Goal: Task Accomplishment & Management: Manage account settings

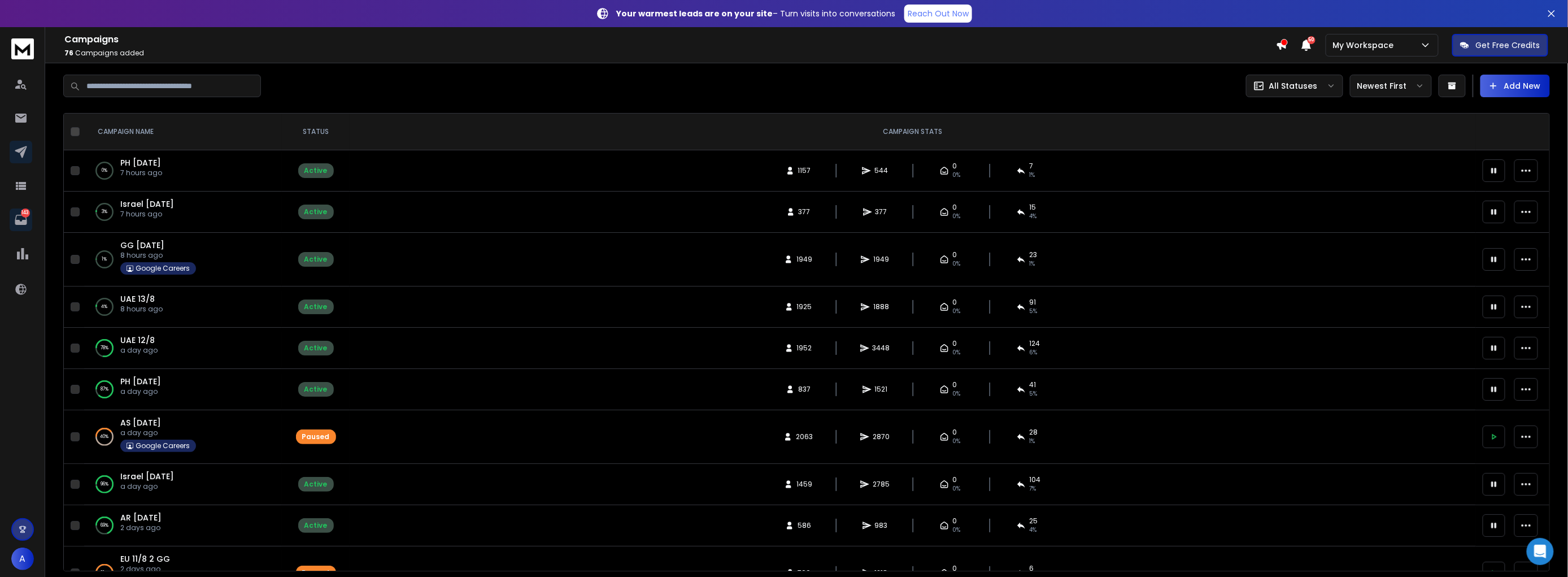
click at [19, 231] on link "143" at bounding box center [21, 219] width 23 height 23
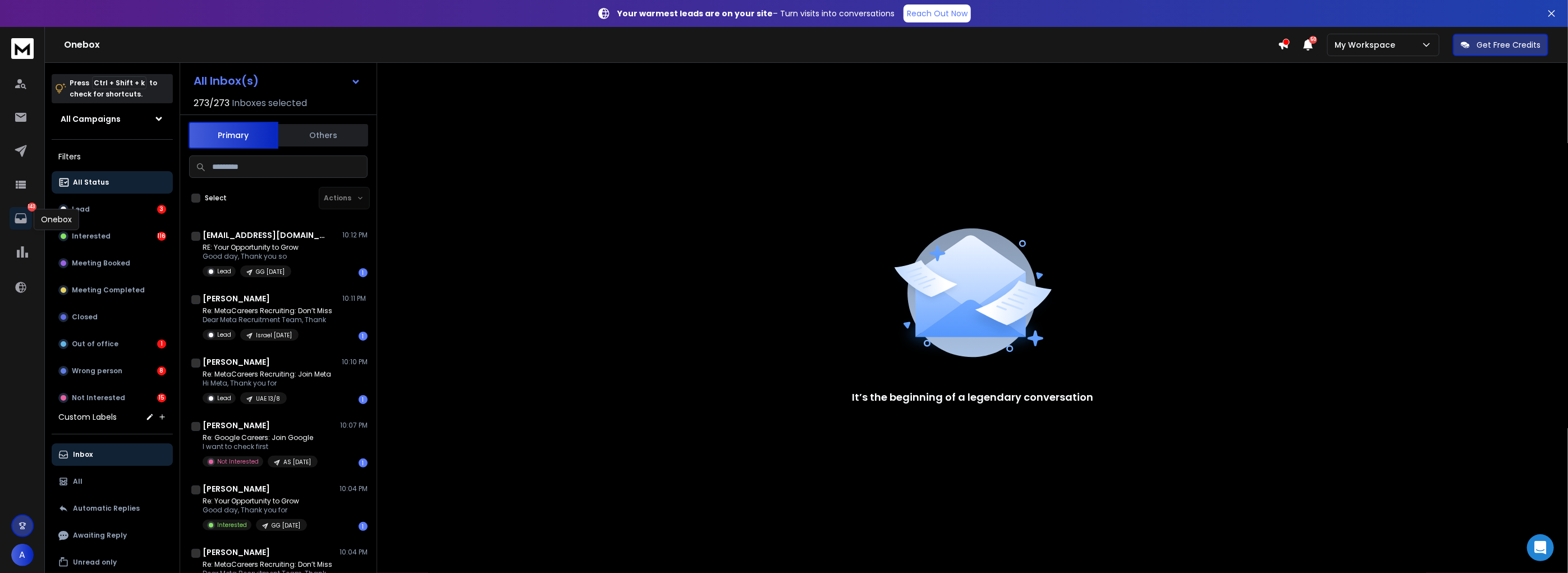
click at [244, 164] on input at bounding box center [278, 166] width 179 height 23
click at [291, 239] on h1 "[EMAIL_ADDRESS][DOMAIN_NAME]" at bounding box center [264, 234] width 124 height 11
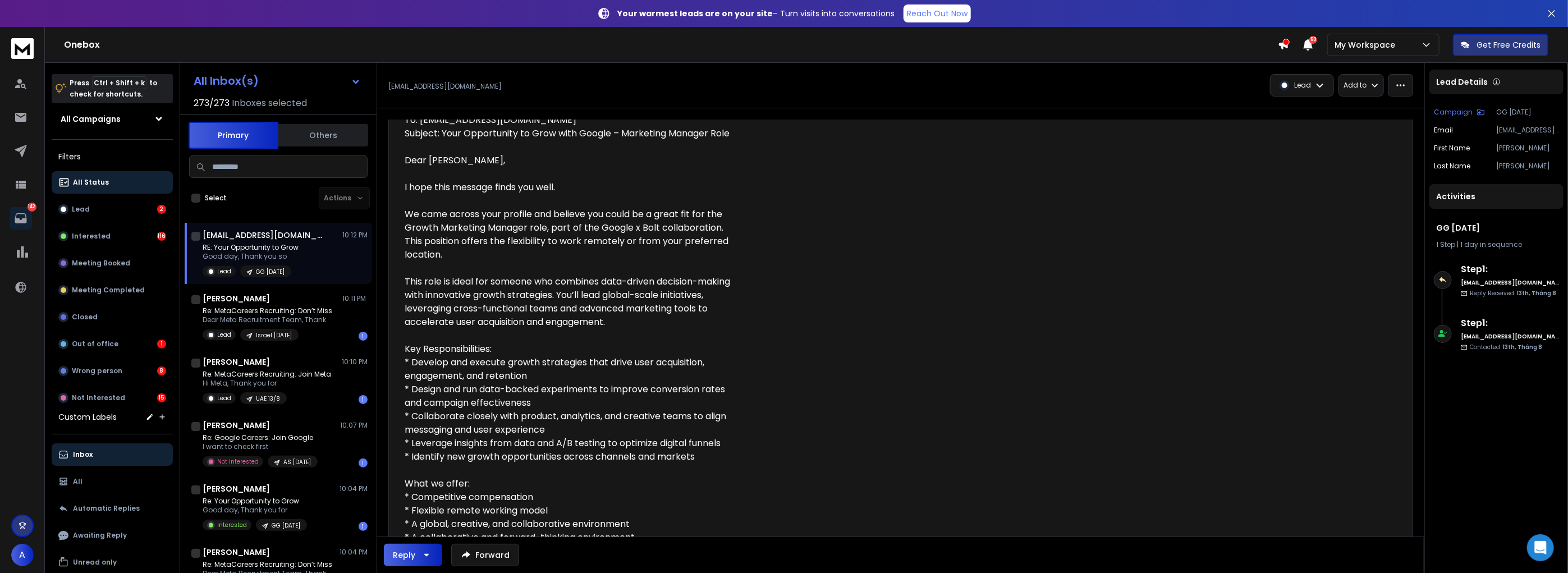
scroll to position [187, 0]
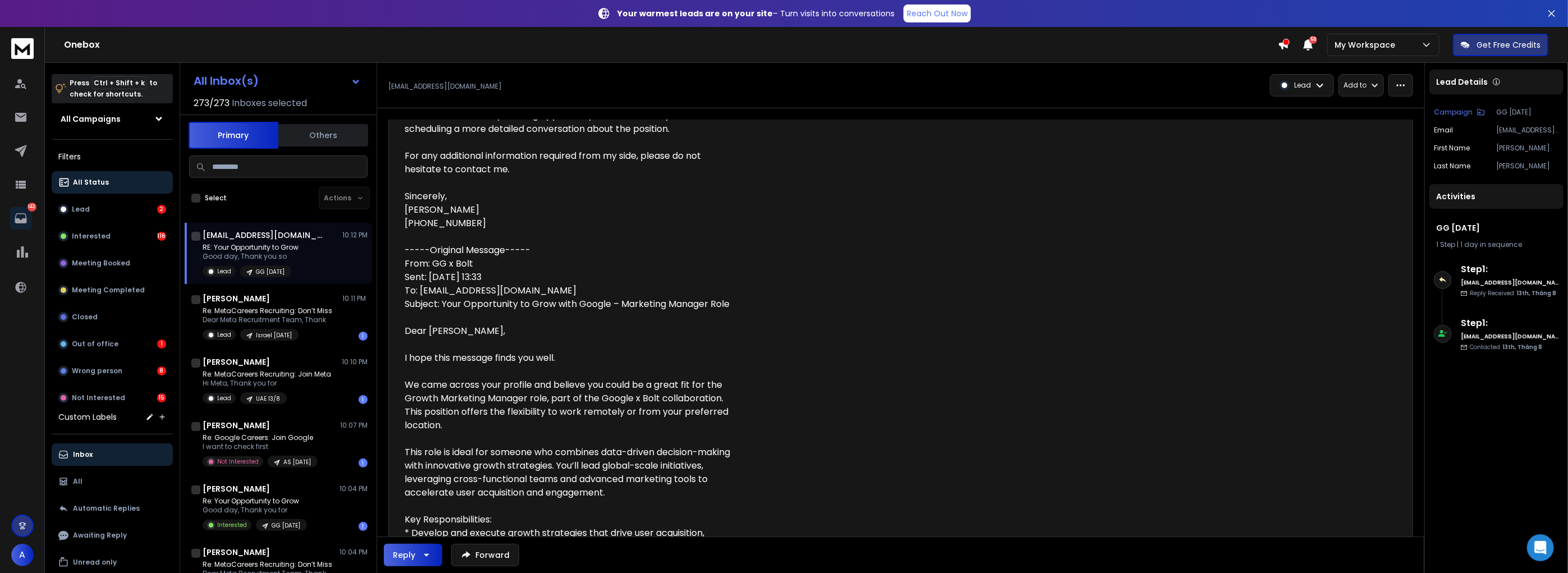
click at [1395, 86] on button "button" at bounding box center [1401, 85] width 25 height 23
click at [1373, 110] on div "Mark as unread" at bounding box center [1368, 110] width 75 height 11
click at [268, 165] on input at bounding box center [278, 166] width 179 height 23
paste input "**********"
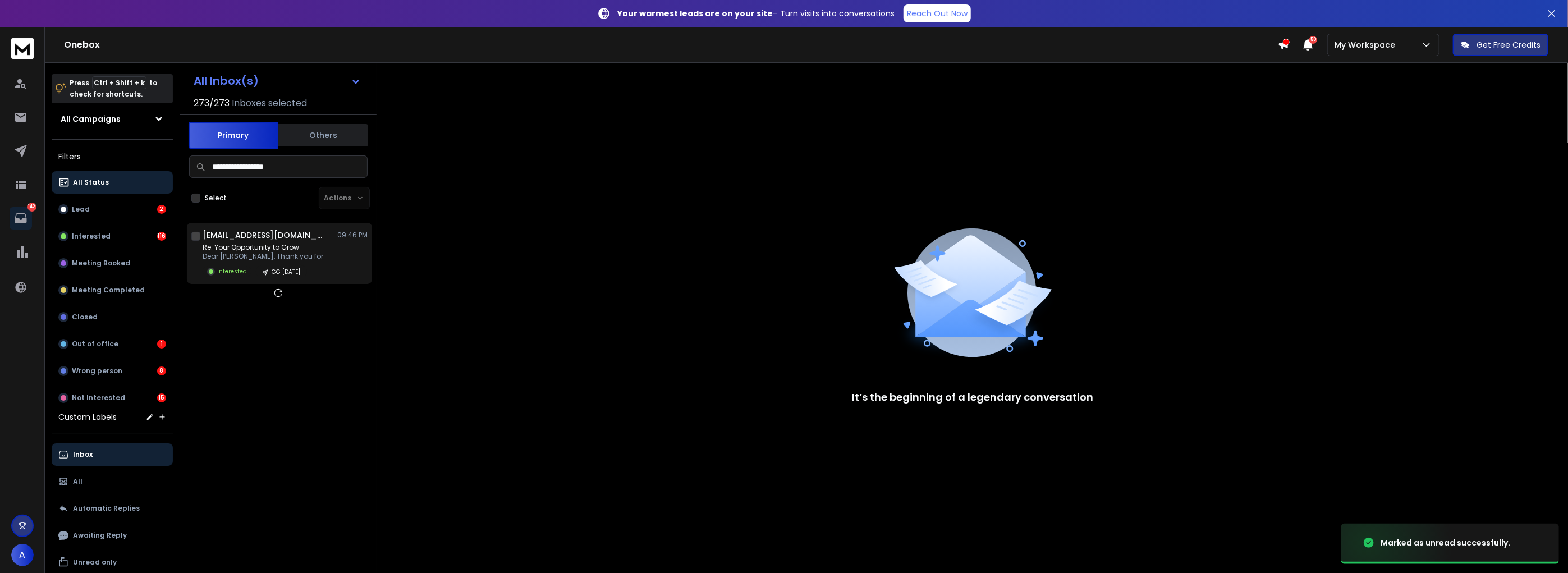
click at [267, 254] on p "Dear [PERSON_NAME], Thank you for" at bounding box center [263, 256] width 121 height 9
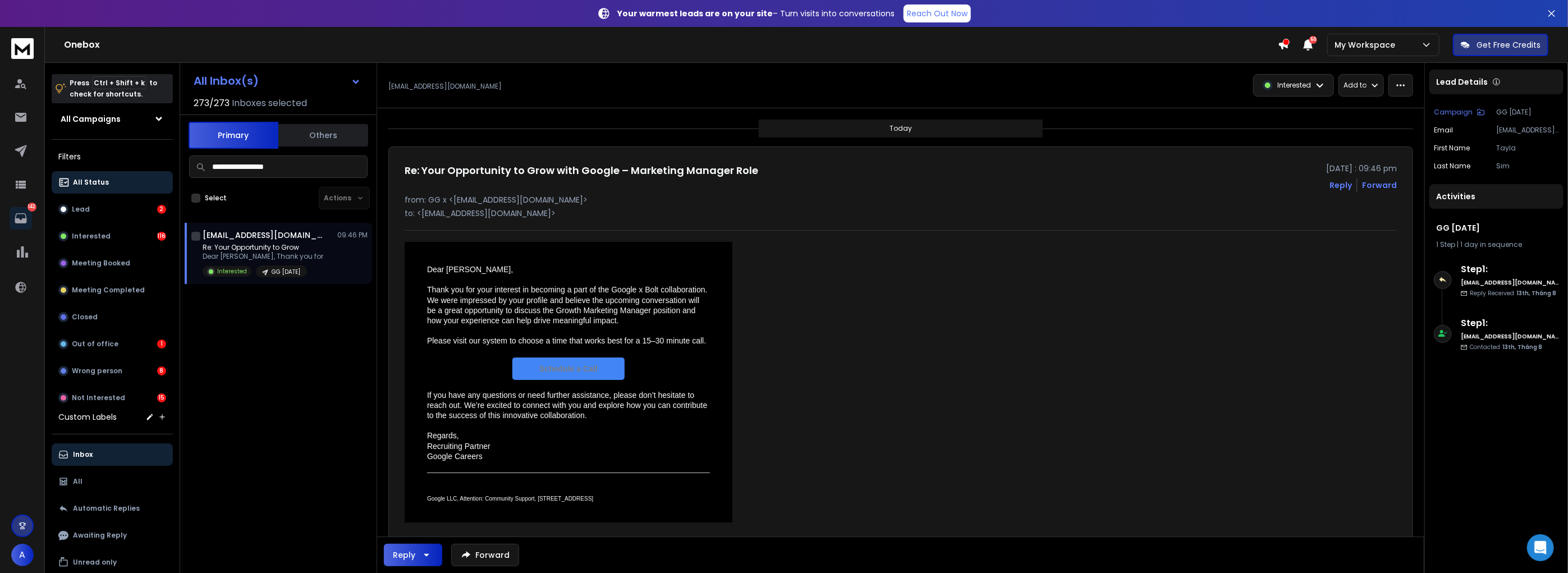
click at [589, 371] on link "Schedule a Call" at bounding box center [568, 368] width 113 height 23
click at [248, 172] on input "**********" at bounding box center [278, 166] width 179 height 23
paste input "*********"
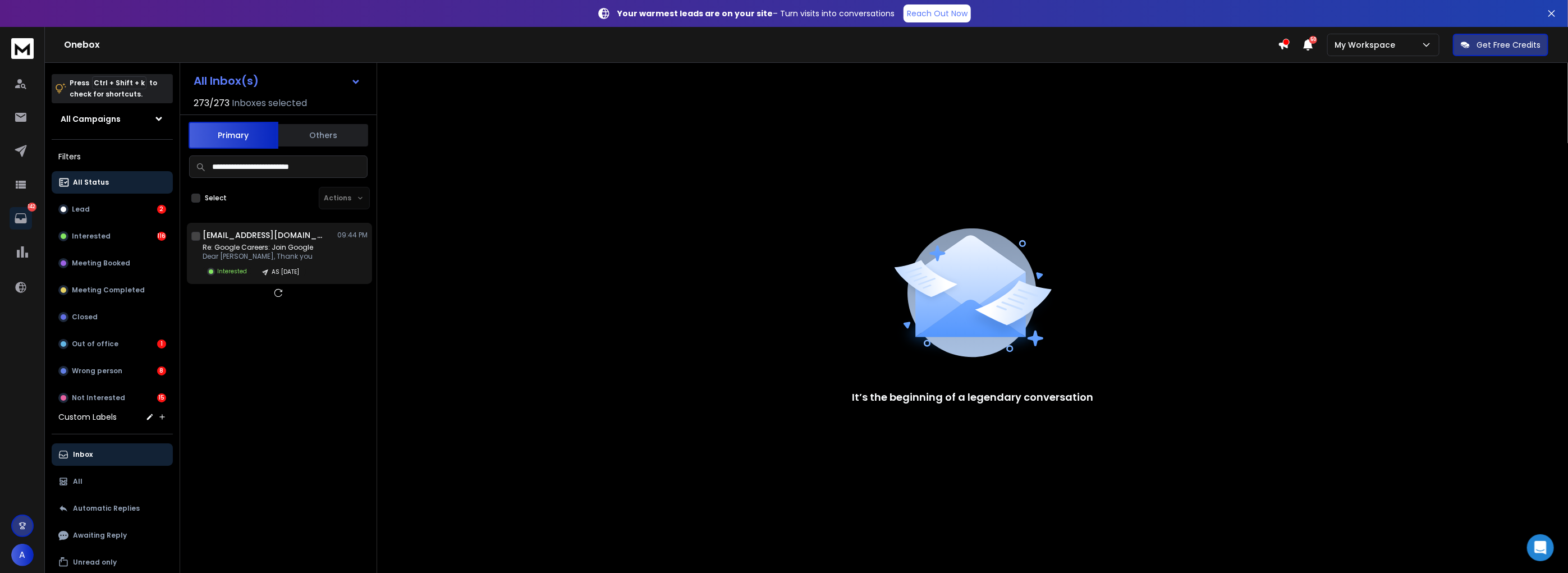
click at [272, 226] on div "crespirosellnuria@gmail.com 09:44 PM Re: Google Careers: Join Google Dear Núria…" at bounding box center [279, 253] width 185 height 61
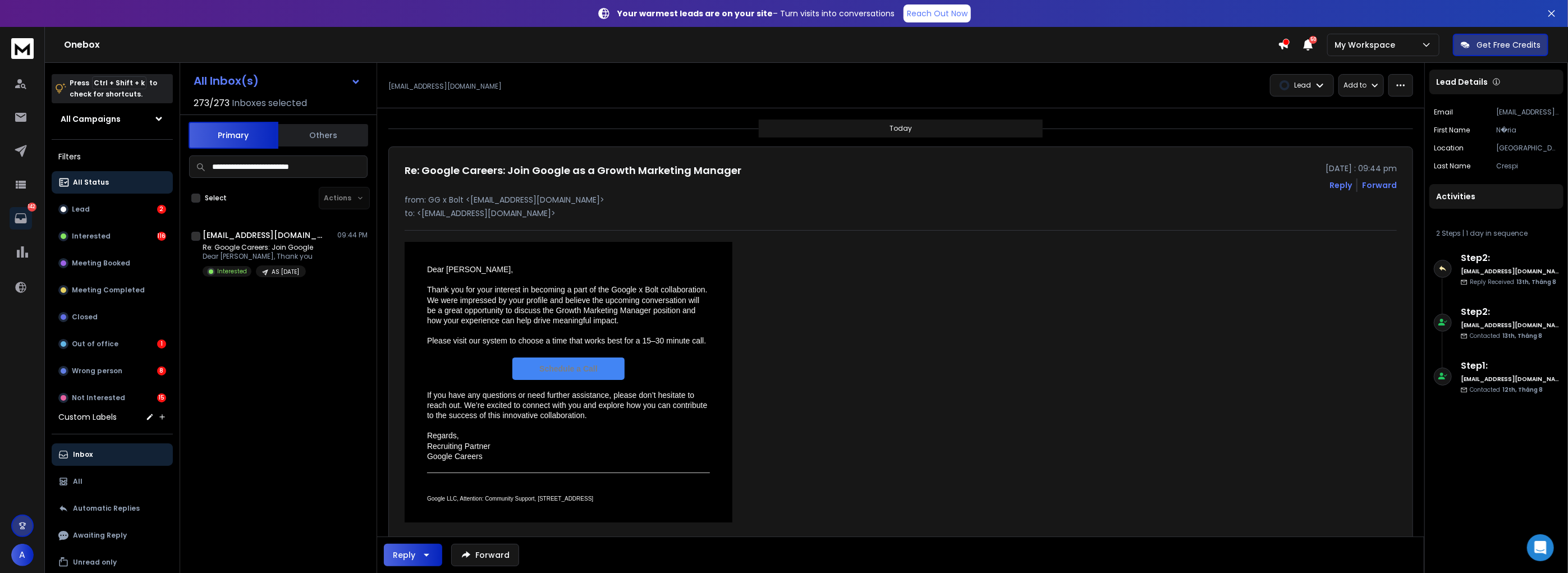
click at [273, 171] on input "**********" at bounding box center [278, 166] width 179 height 23
paste input
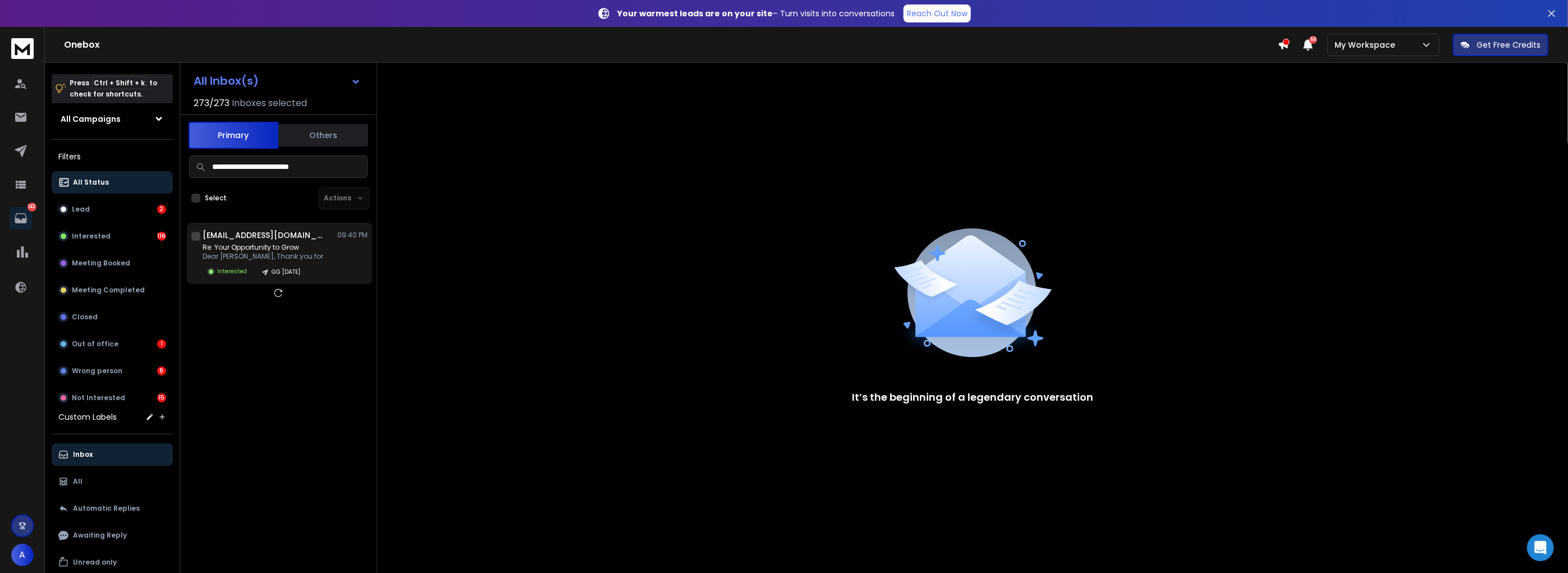
click at [281, 250] on p "Re: Your Opportunity to Grow" at bounding box center [263, 247] width 121 height 9
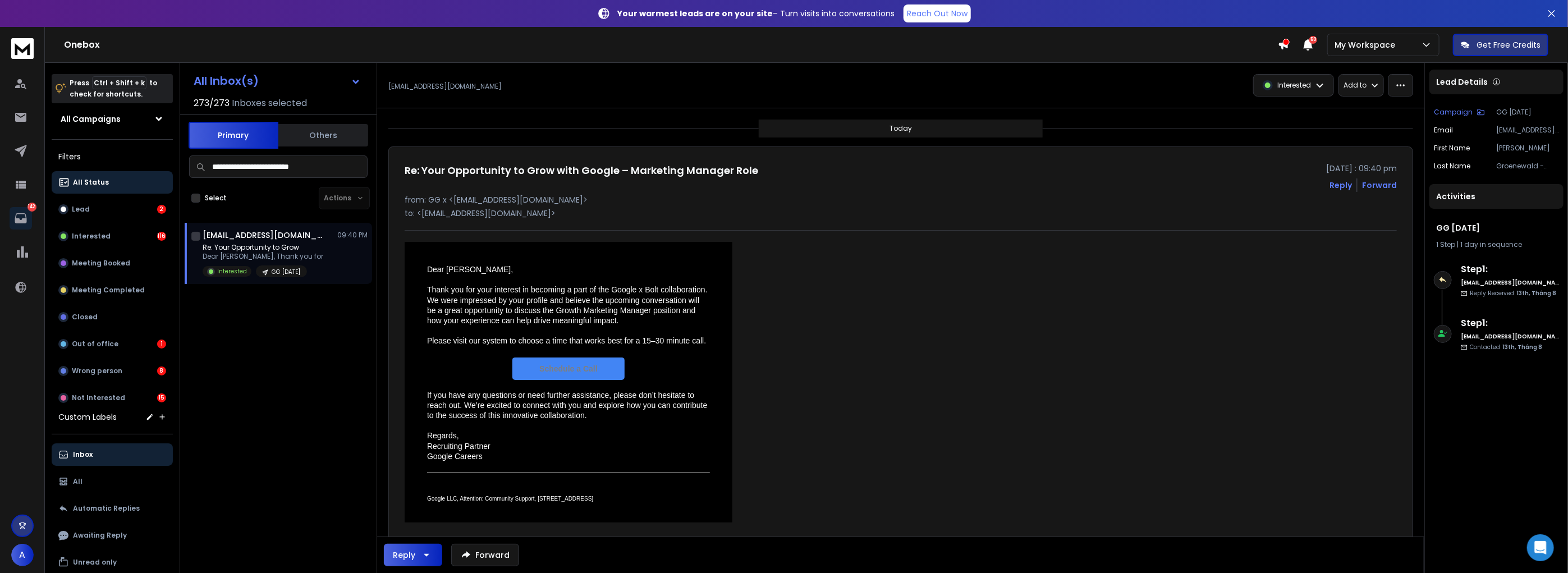
click at [605, 360] on link "Schedule a Call" at bounding box center [568, 368] width 113 height 23
click at [243, 167] on input "**********" at bounding box center [278, 166] width 179 height 23
paste input
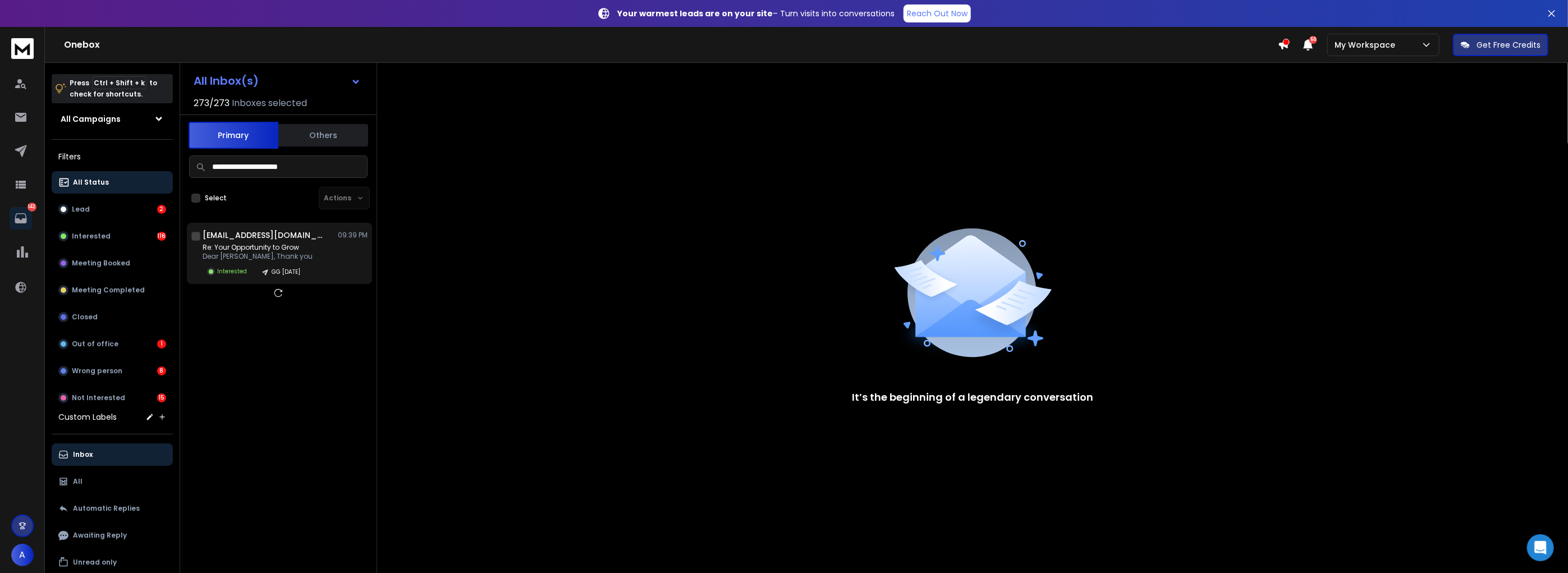
click at [270, 243] on p "Re: Your Opportunity to Grow" at bounding box center [257, 247] width 110 height 9
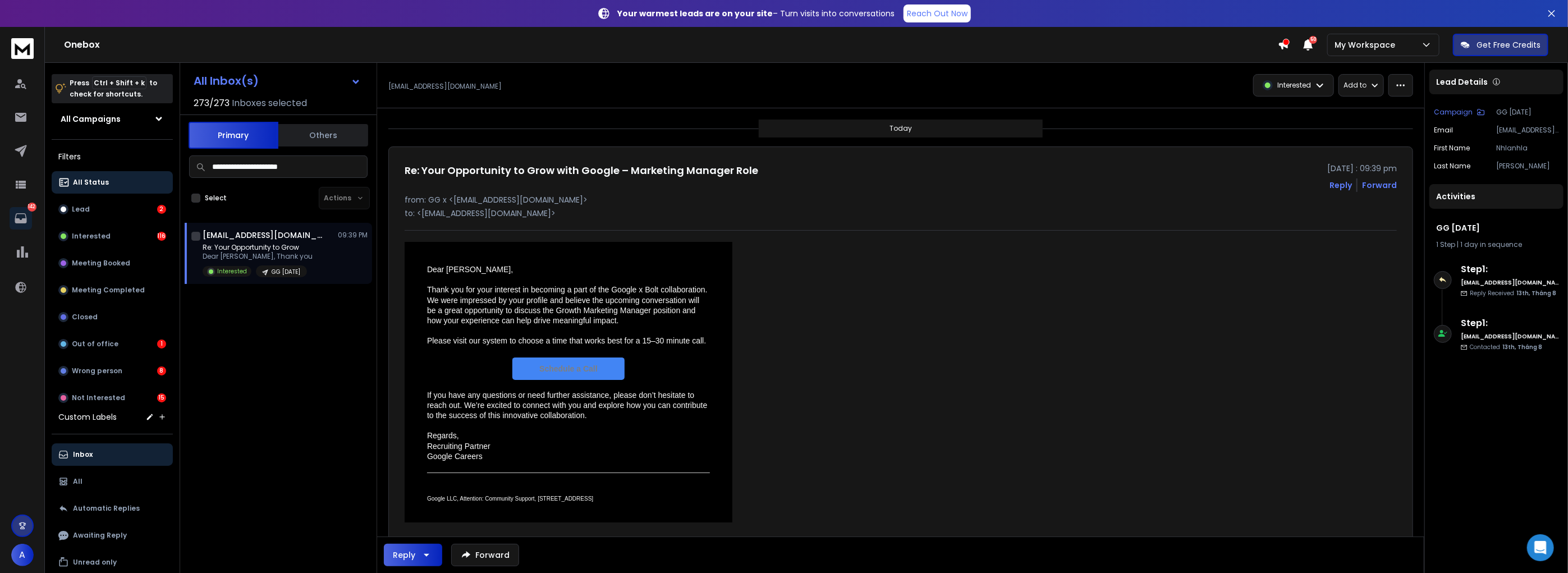
click at [568, 366] on link "Schedule a Call" at bounding box center [568, 368] width 113 height 23
click at [274, 165] on input "**********" at bounding box center [278, 166] width 179 height 23
paste input "*****"
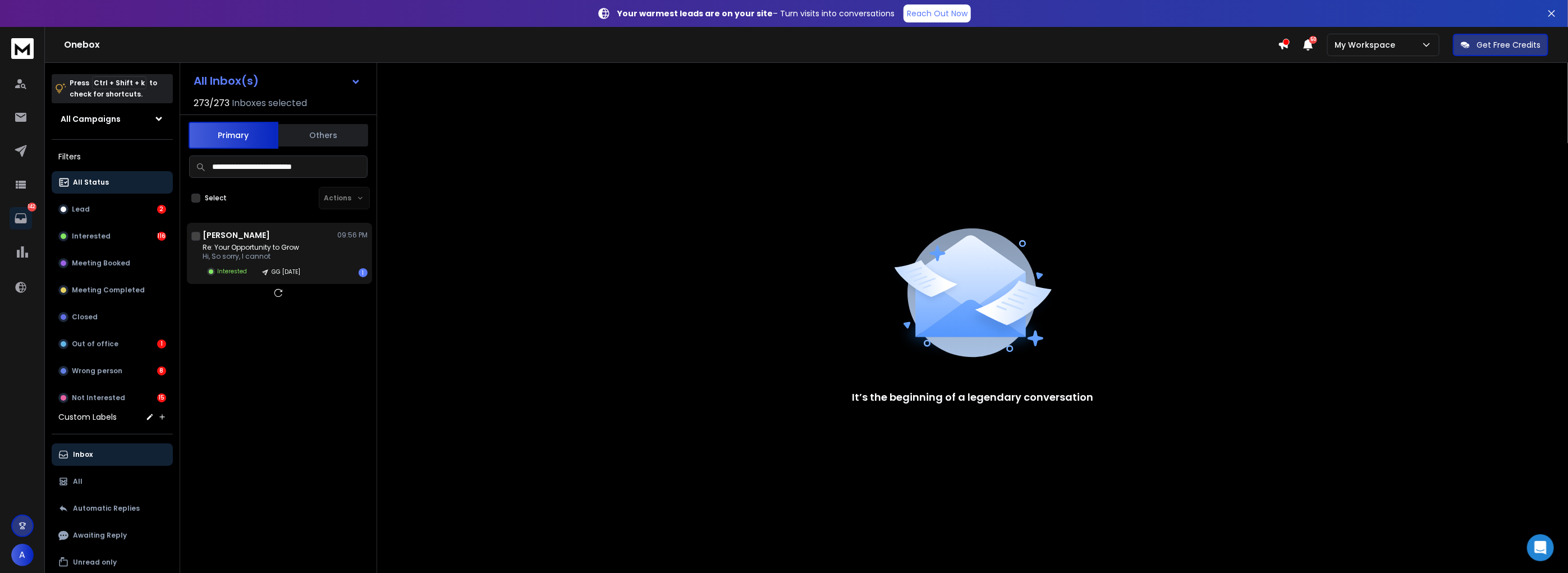
click at [267, 243] on p "Re: Your Opportunity to Grow" at bounding box center [255, 247] width 105 height 9
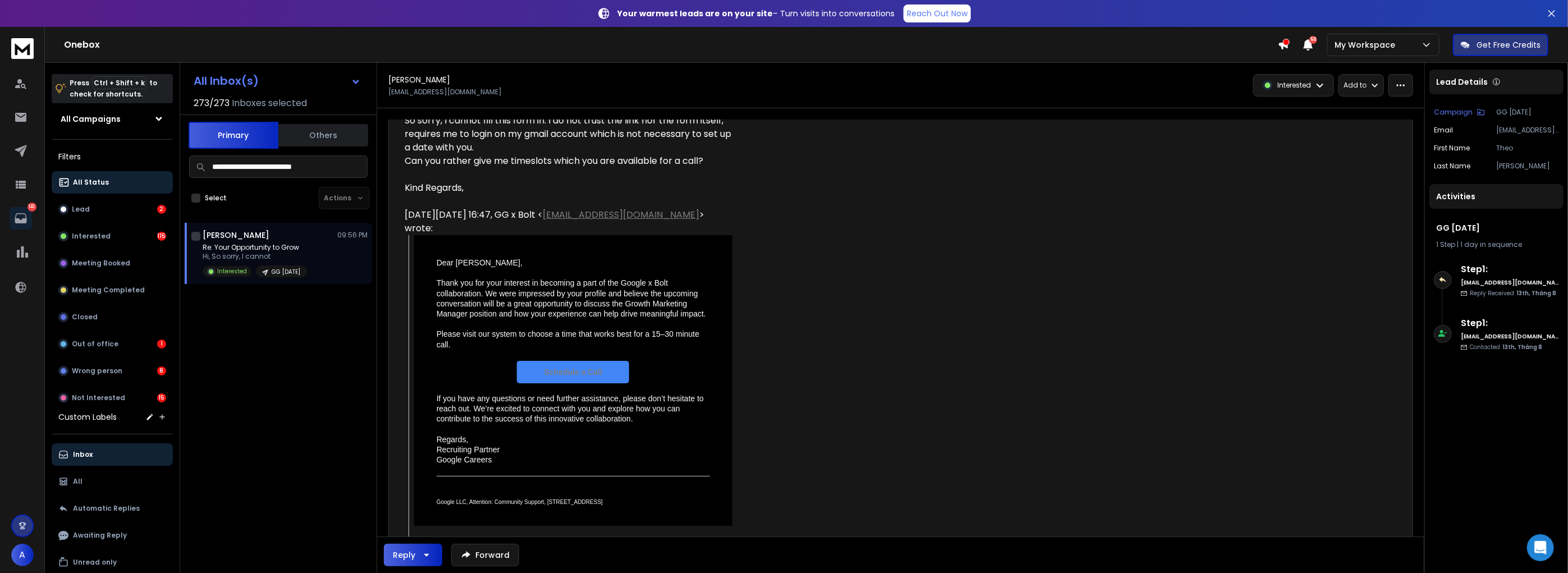
scroll to position [187, 0]
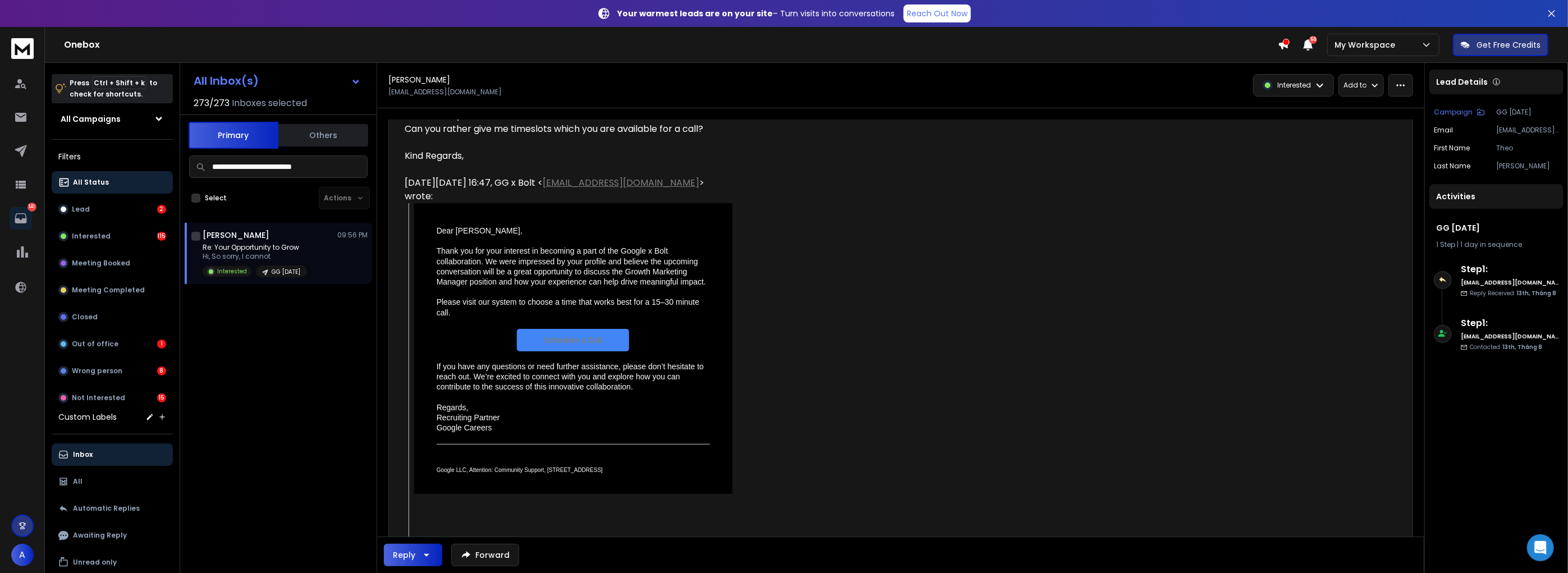
click at [569, 343] on link "Schedule a Call" at bounding box center [573, 340] width 113 height 23
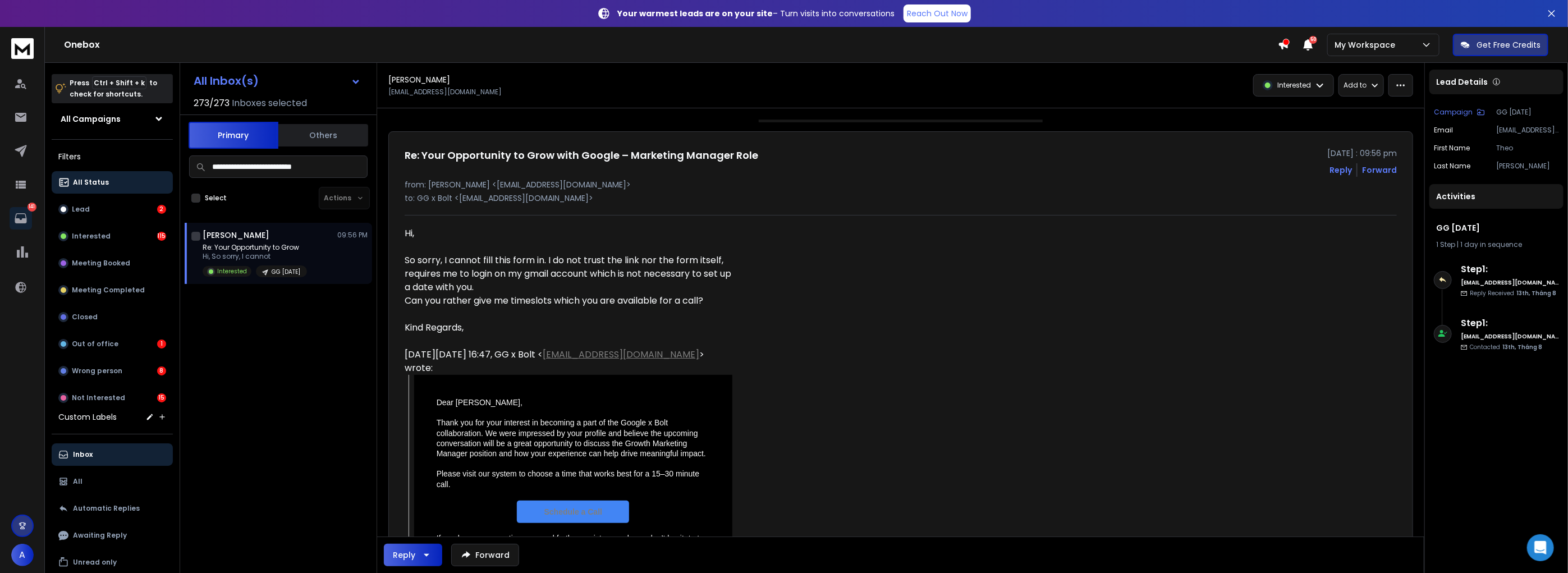
scroll to position [0, 0]
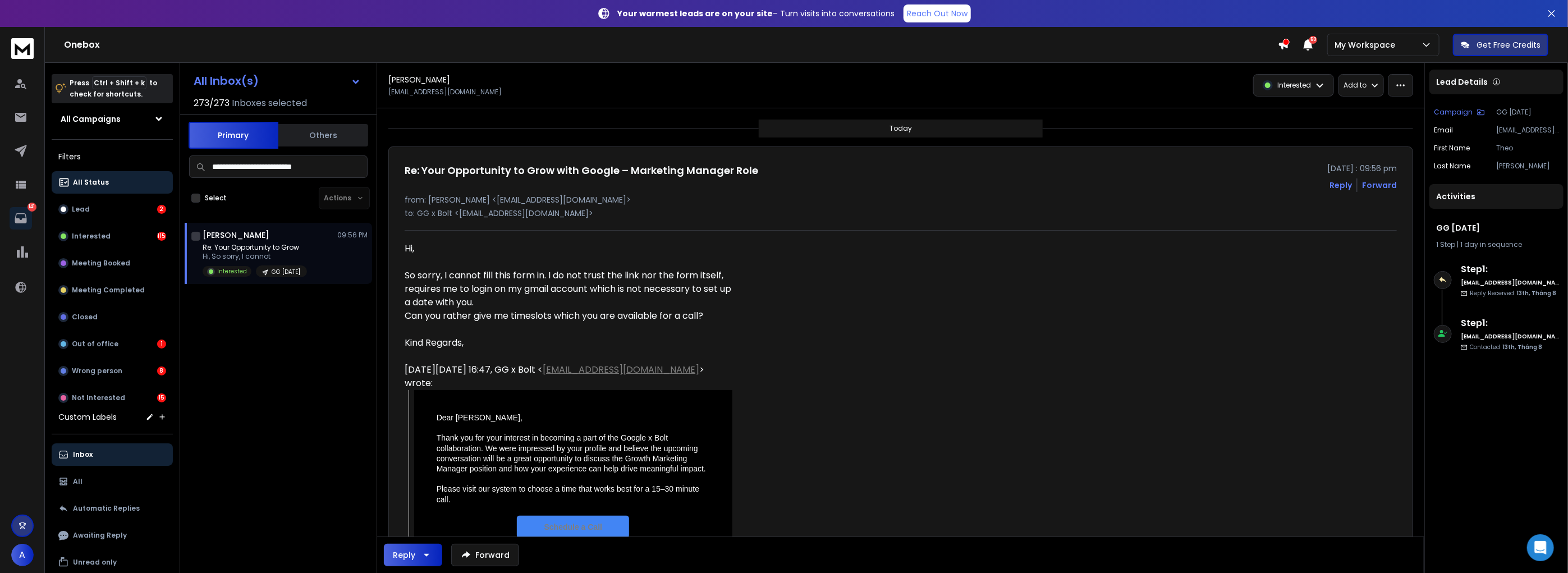
drag, startPoint x: 701, startPoint y: 313, endPoint x: 401, endPoint y: 247, distance: 307.2
click at [401, 247] on div "Re: Your Opportunity to Grow with Google – Marketing Manager Role 13 August 202…" at bounding box center [901, 479] width 1025 height 667
copy div "Hi, So sorry, I cannot fill this form in. I do not trust the link nor the form …"
click at [509, 297] on div "Hi, So sorry, I cannot fill this form in. I do not trust the link nor the form …" at bounding box center [568, 295] width 328 height 108
click at [293, 176] on input "**********" at bounding box center [278, 166] width 179 height 23
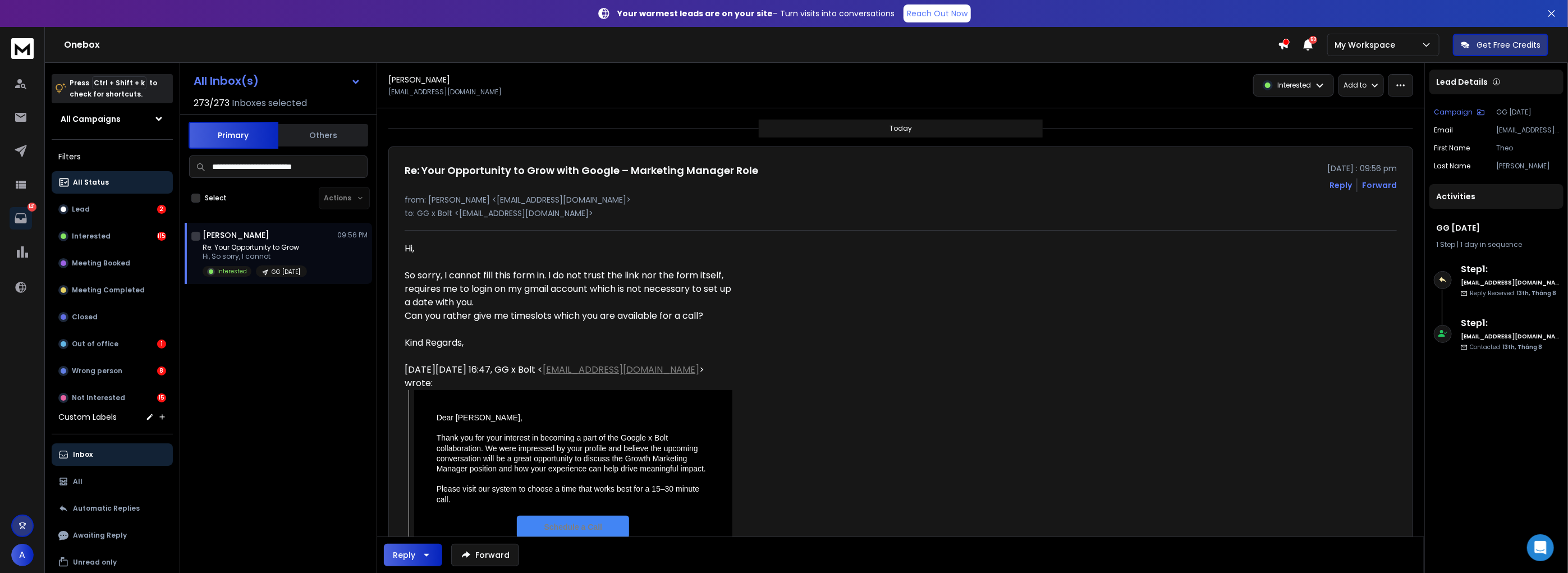
paste input
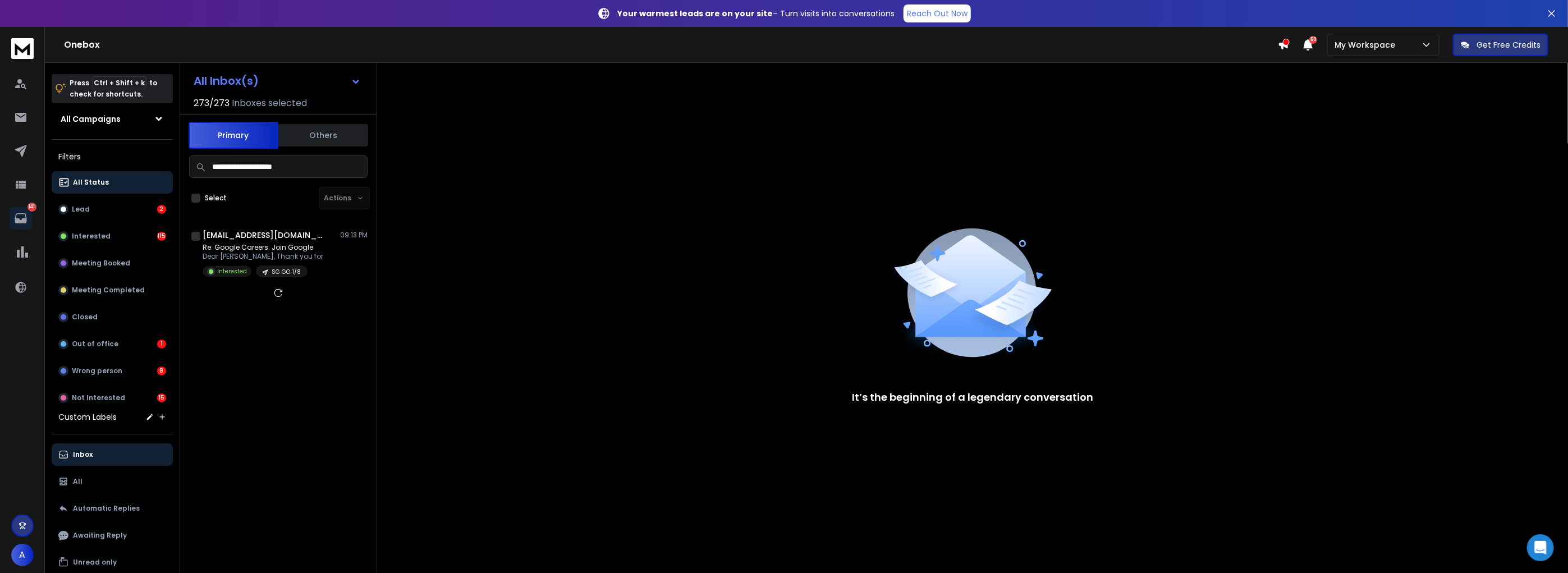
type input "**********"
click at [279, 252] on p "Dear Liyana Meer, Thank you for" at bounding box center [263, 256] width 121 height 9
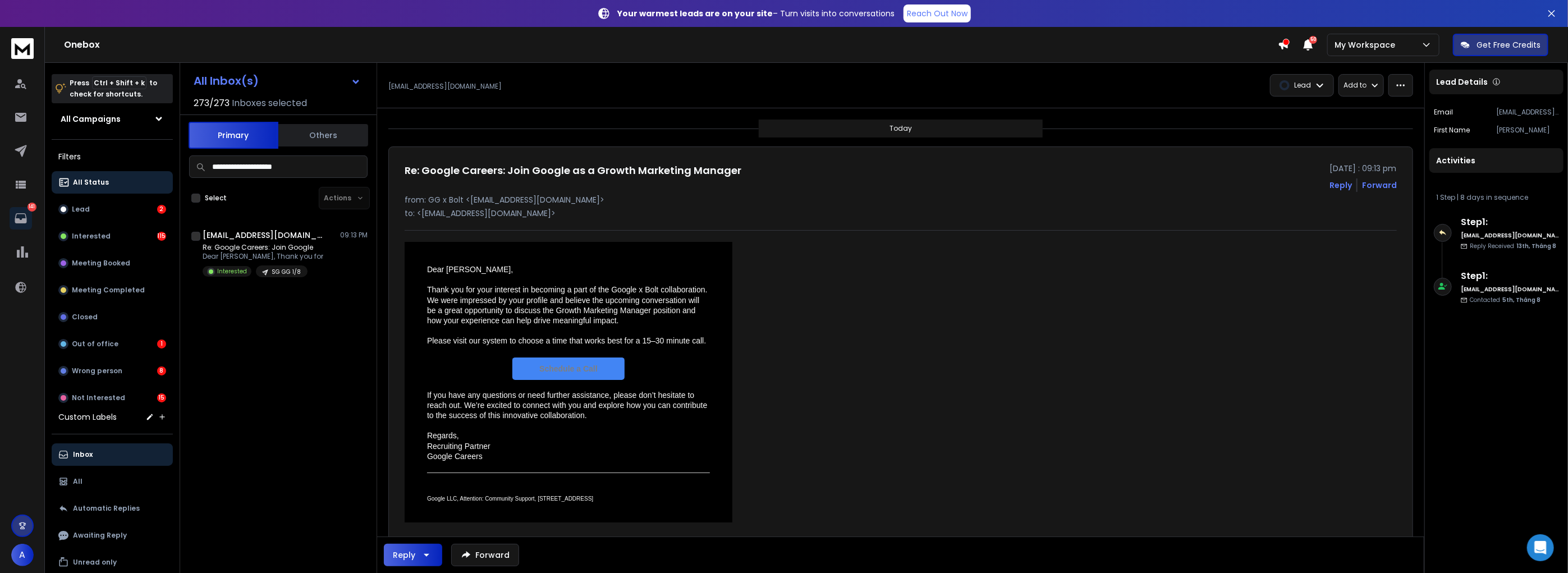
click at [538, 377] on link "Schedule a Call" at bounding box center [568, 368] width 113 height 23
drag, startPoint x: 238, startPoint y: 159, endPoint x: 0, endPoint y: 155, distance: 238.0
click at [0, 157] on div "**********" at bounding box center [784, 331] width 1568 height 609
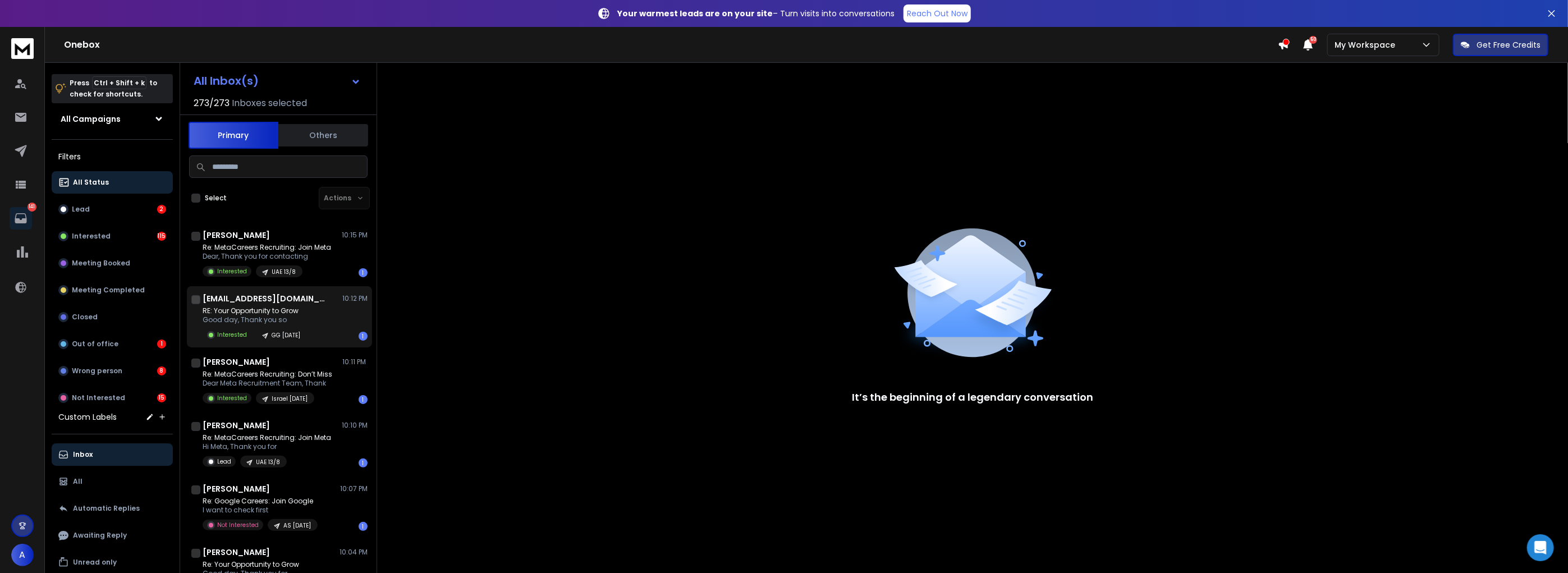
click at [289, 309] on p "RE: Your Opportunity to Grow" at bounding box center [255, 310] width 105 height 9
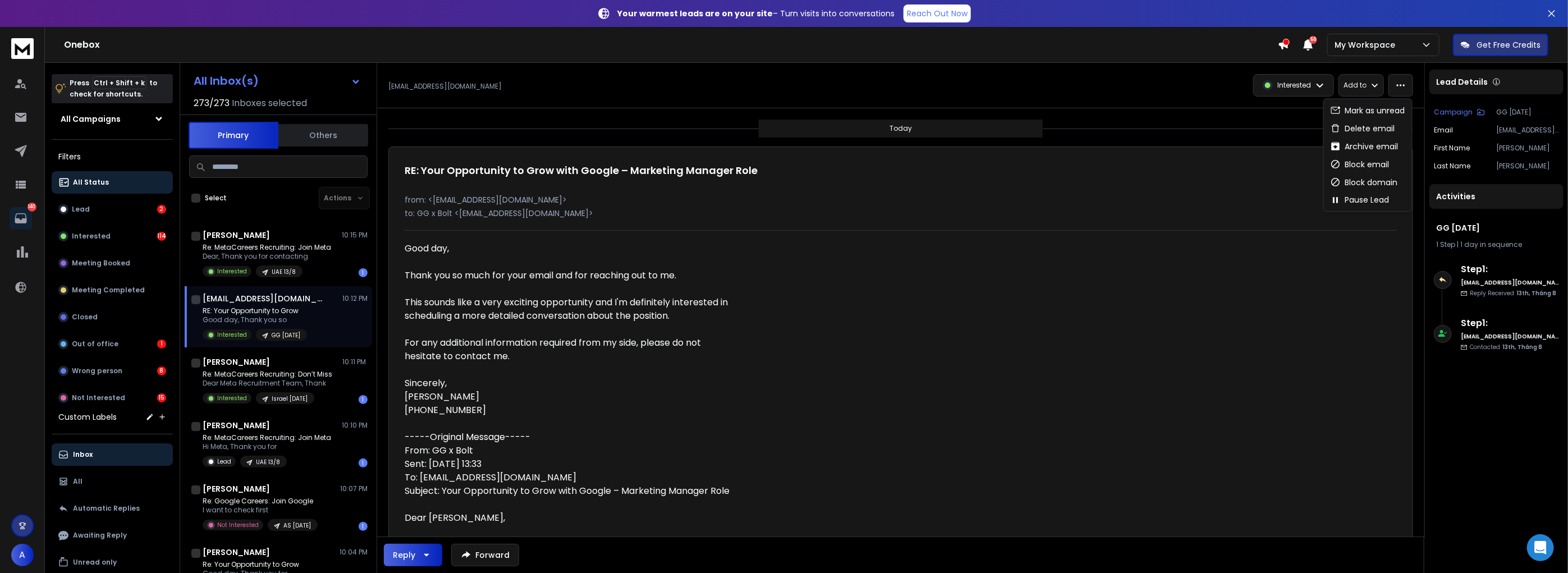
click at [1402, 84] on icon "button" at bounding box center [1401, 85] width 10 height 10
click at [1365, 107] on div "Mark as unread" at bounding box center [1368, 110] width 75 height 11
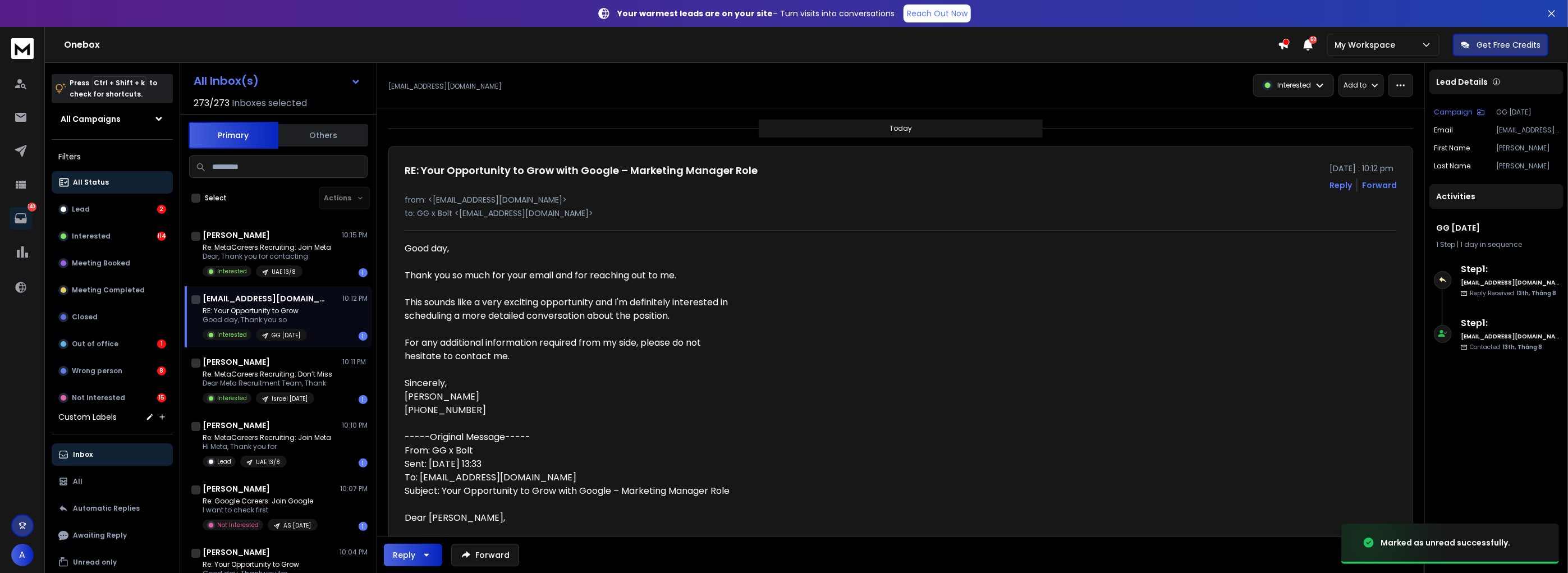
click at [338, 133] on button "Others" at bounding box center [323, 134] width 90 height 25
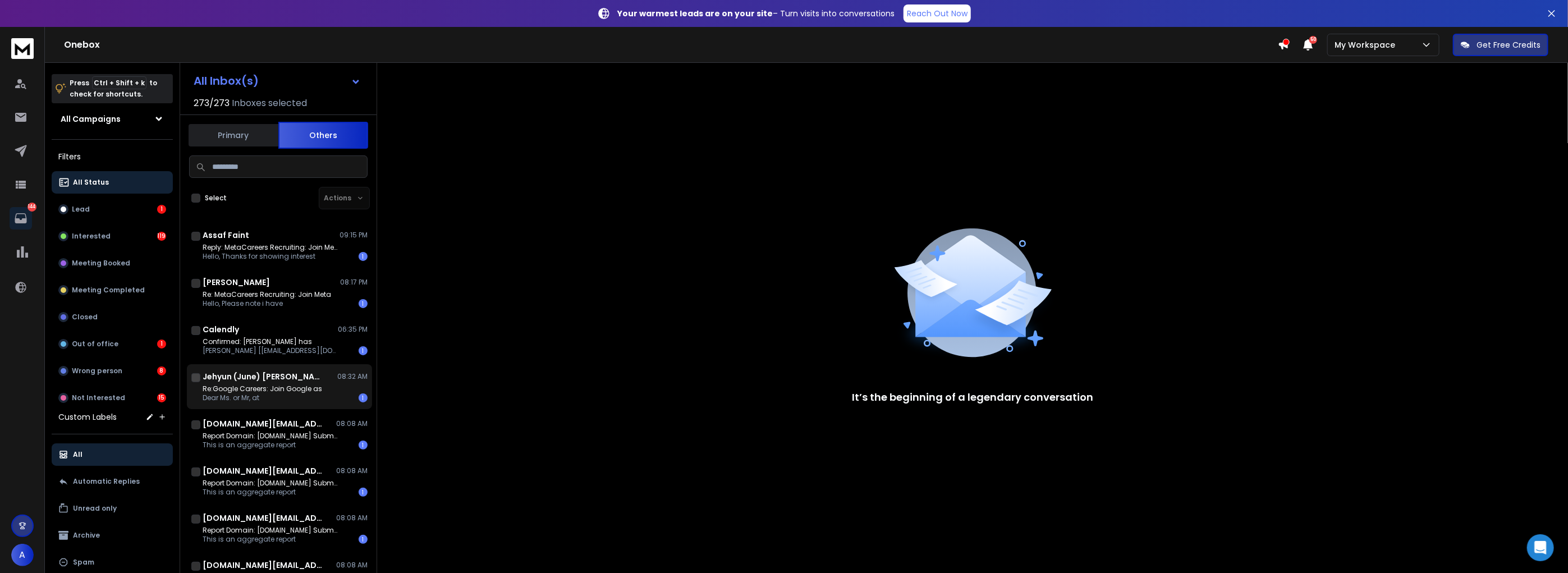
click at [277, 377] on div "Jehyun (June) Lee 08:32 AM" at bounding box center [285, 375] width 165 height 11
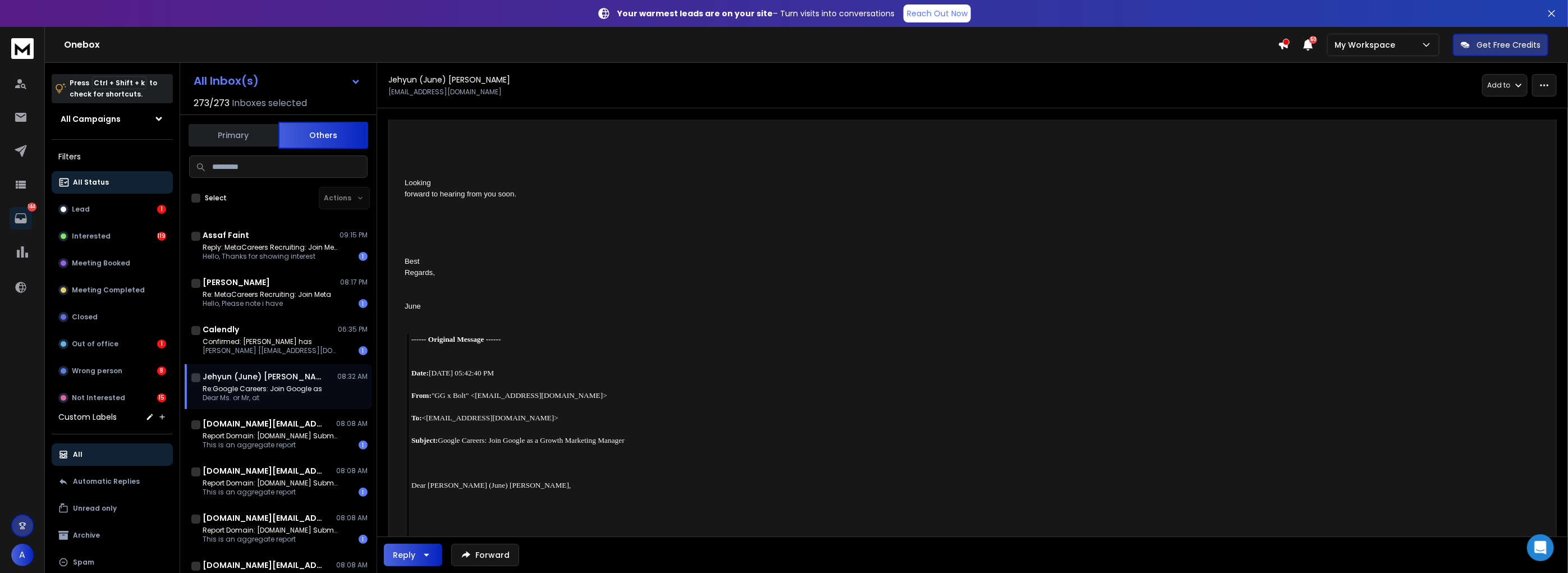
scroll to position [311, 0]
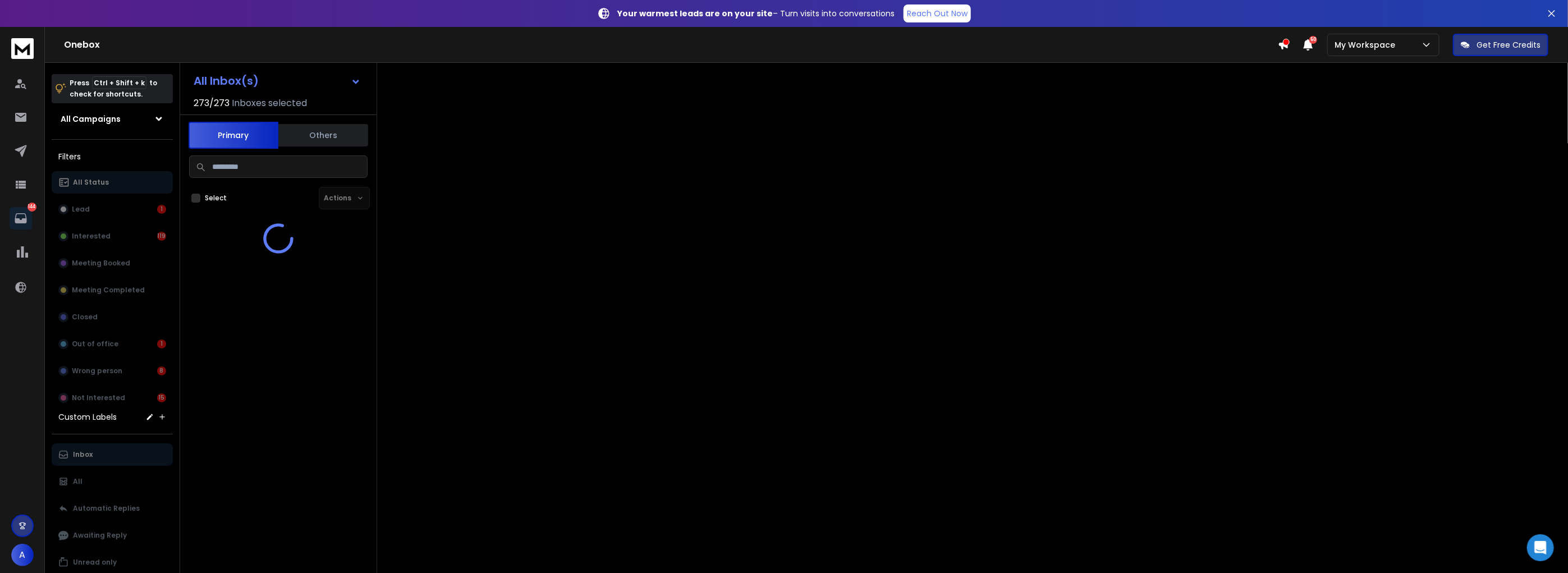
click at [221, 124] on button "Primary" at bounding box center [233, 134] width 90 height 27
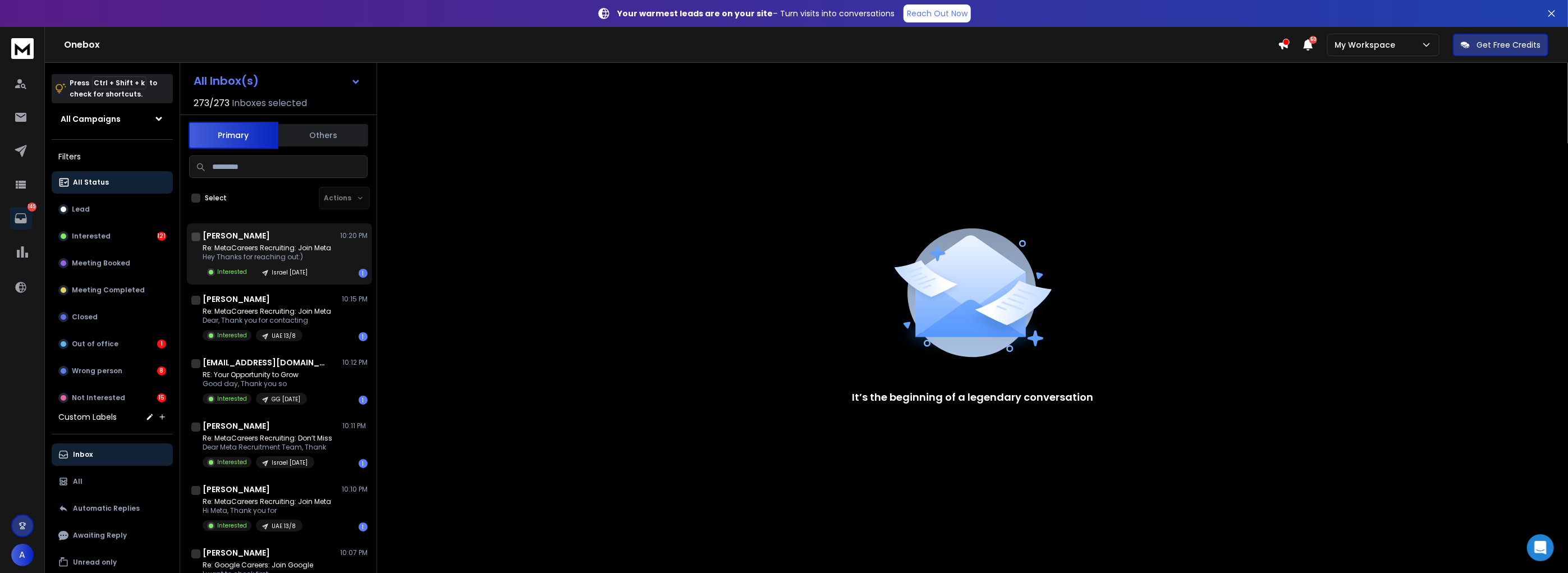
scroll to position [124, 0]
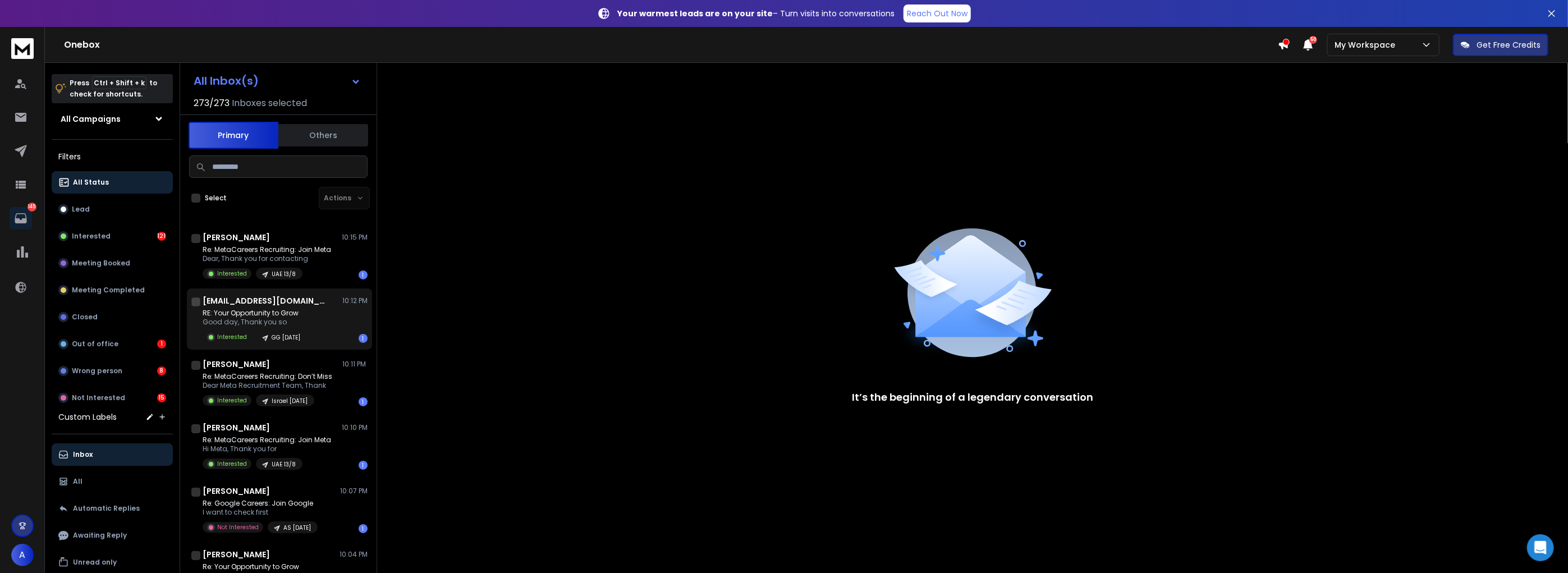
click at [304, 322] on p "Good day, Thank you so" at bounding box center [255, 321] width 105 height 9
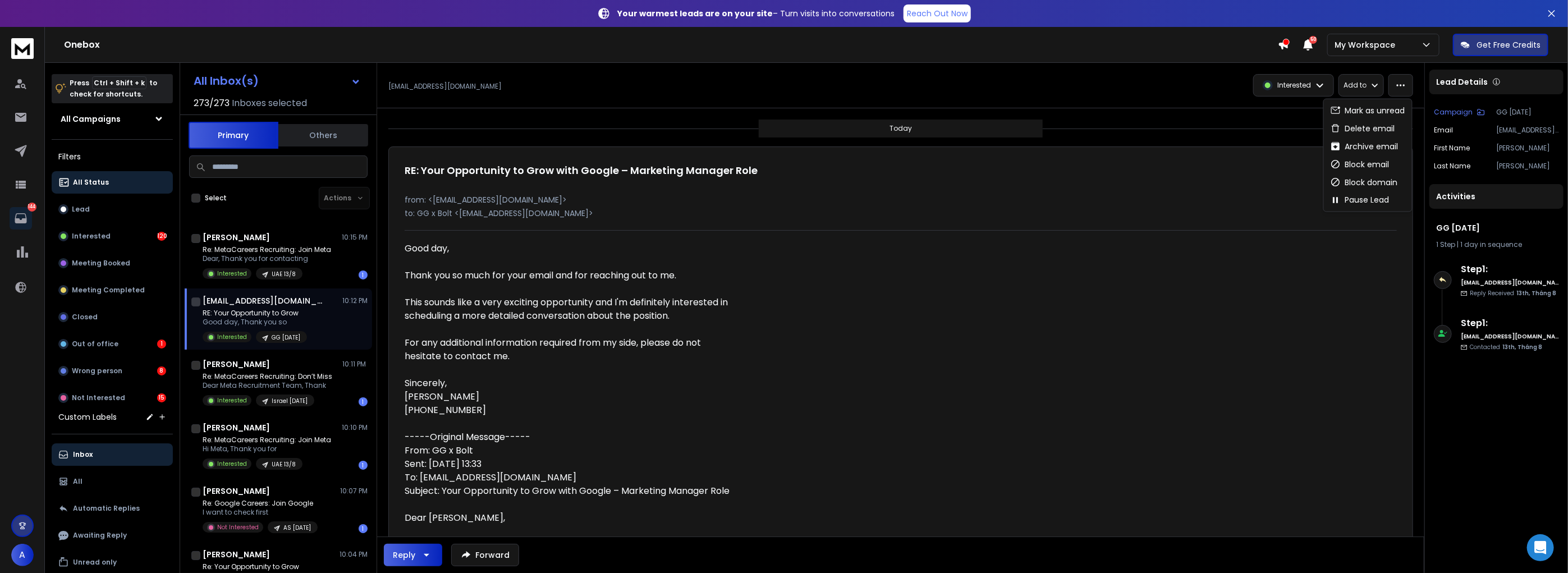
click at [1396, 89] on icon "button" at bounding box center [1401, 85] width 10 height 10
click at [1365, 111] on div "Mark as unread" at bounding box center [1368, 110] width 75 height 11
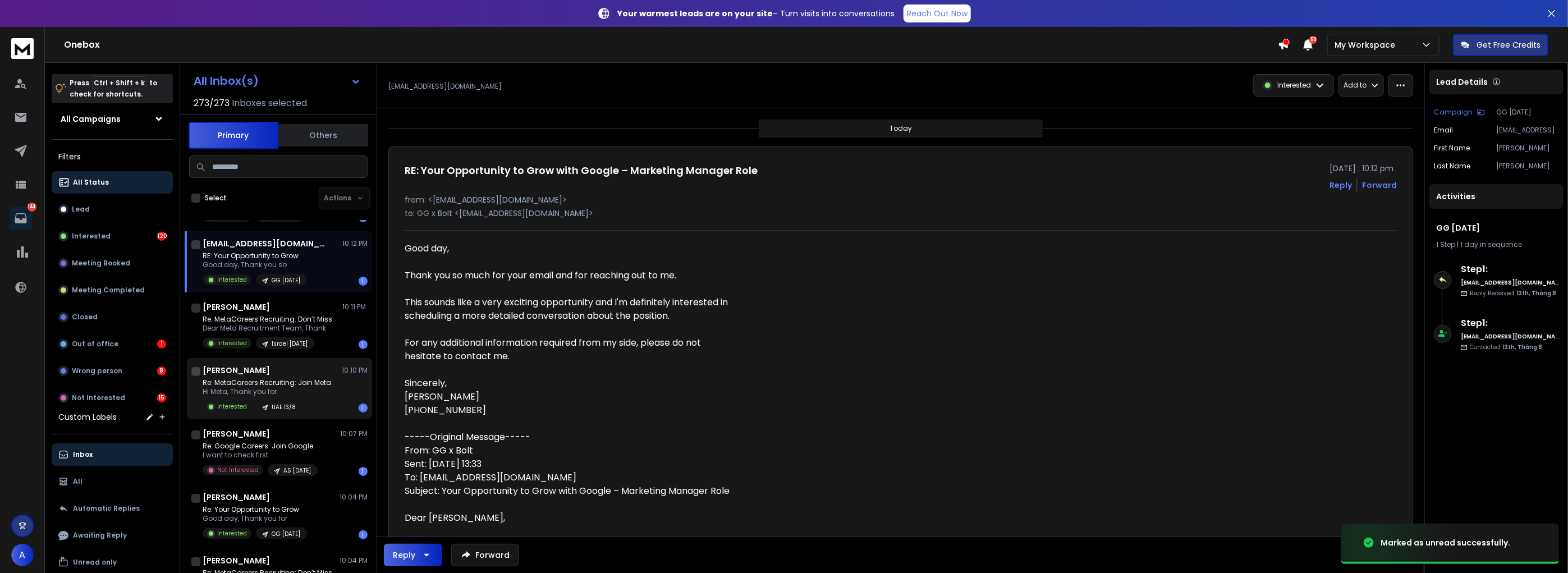
scroll to position [187, 0]
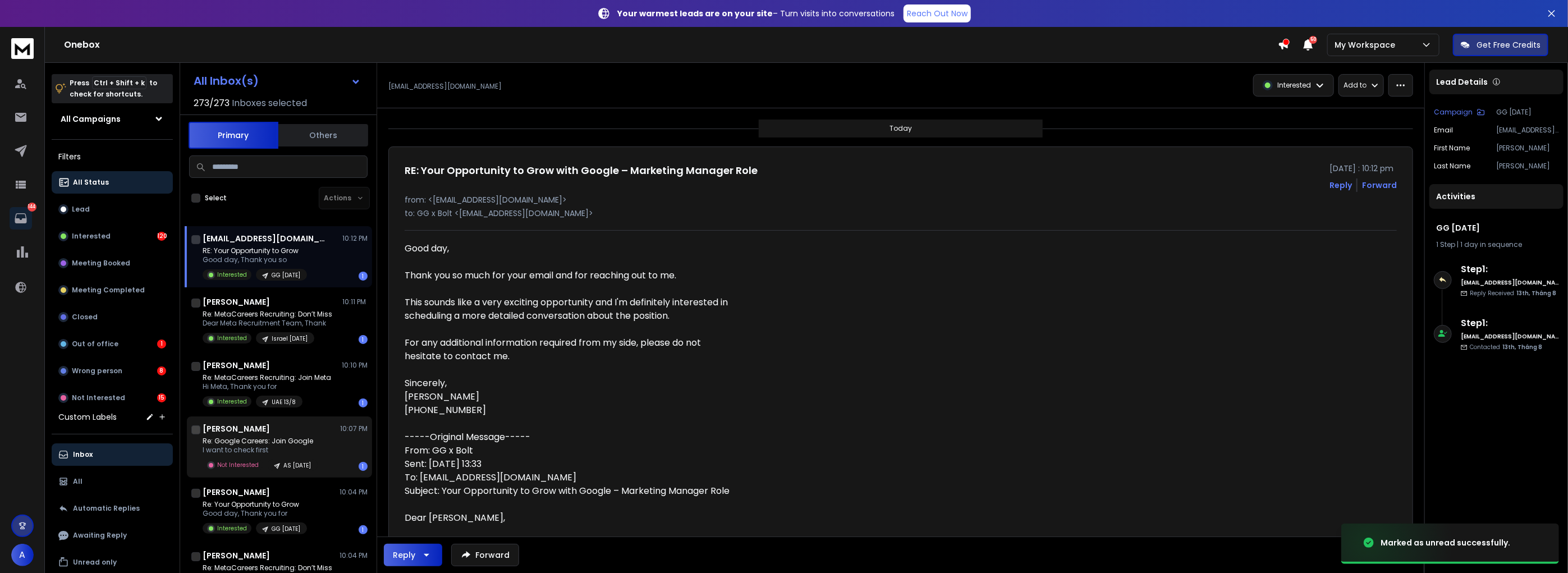
click at [285, 445] on p "Re: Google Careers: Join Google" at bounding box center [260, 441] width 115 height 9
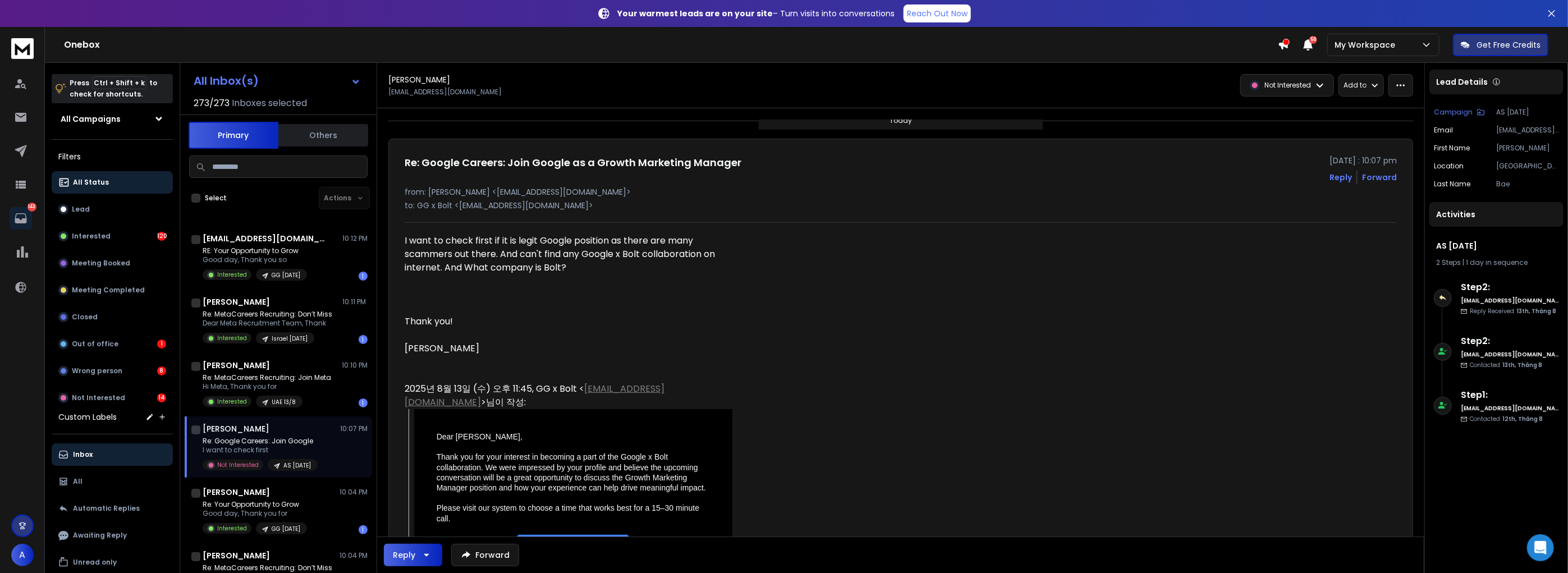
scroll to position [0, 0]
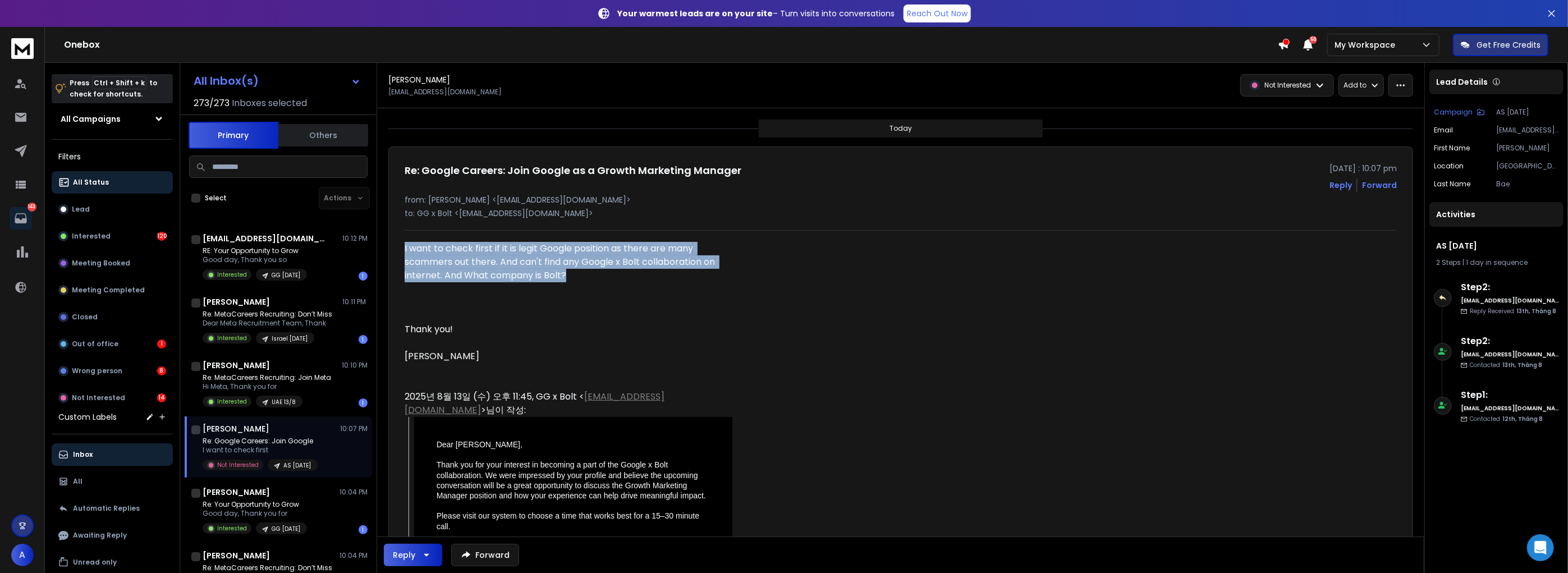
drag, startPoint x: 578, startPoint y: 278, endPoint x: 395, endPoint y: 239, distance: 187.1
click at [395, 239] on div "Re: Google Careers: Join Google as a Growth Marketing Manager 13 August 2025 : …" at bounding box center [901, 493] width 1025 height 694
copy div "I want to check first if it is legit Google position as there are many scammers…"
click at [1400, 85] on icon "button" at bounding box center [1401, 85] width 9 height 2
click at [1375, 108] on div "Mark as unread" at bounding box center [1368, 110] width 75 height 11
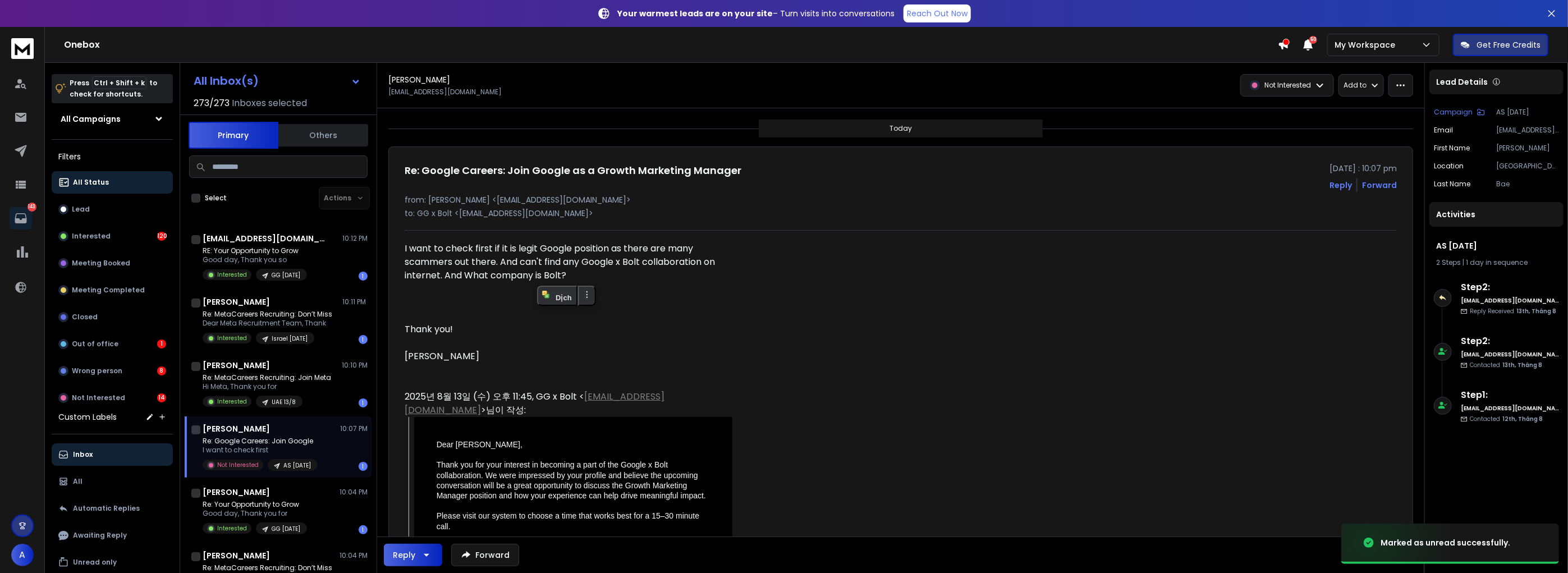
click at [272, 444] on p "Re: Google Careers: Join Google" at bounding box center [260, 441] width 115 height 9
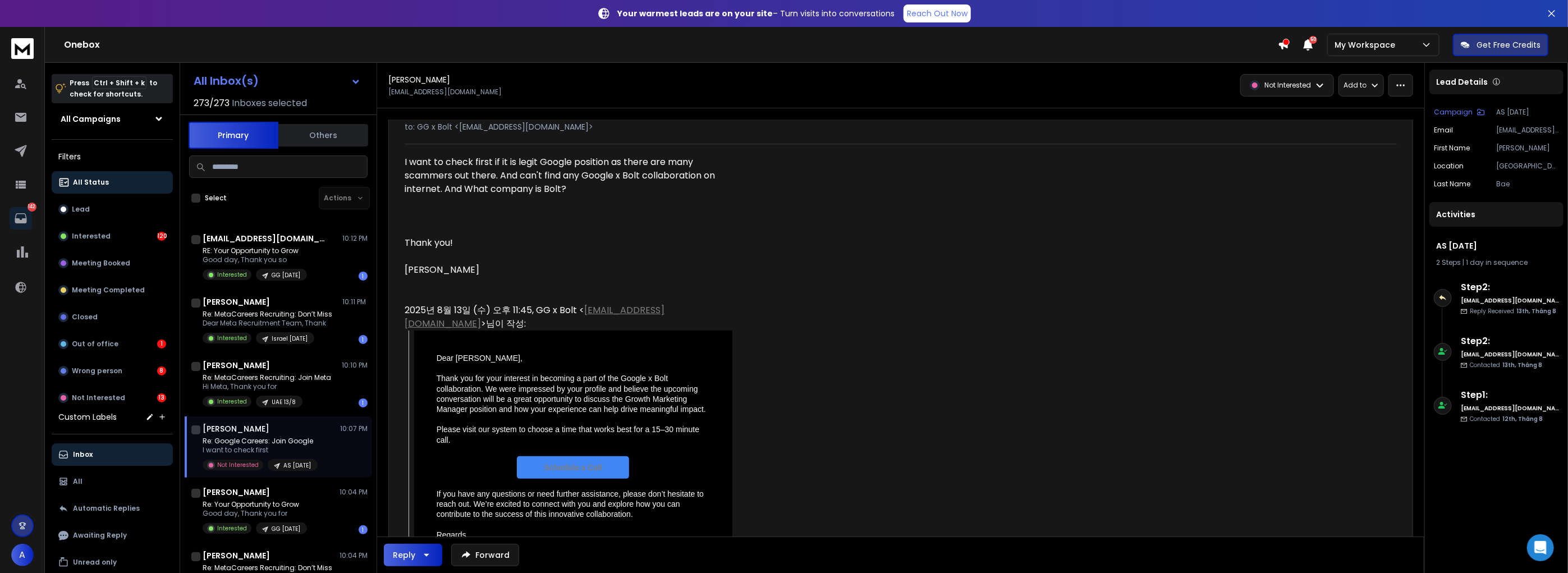
scroll to position [124, 0]
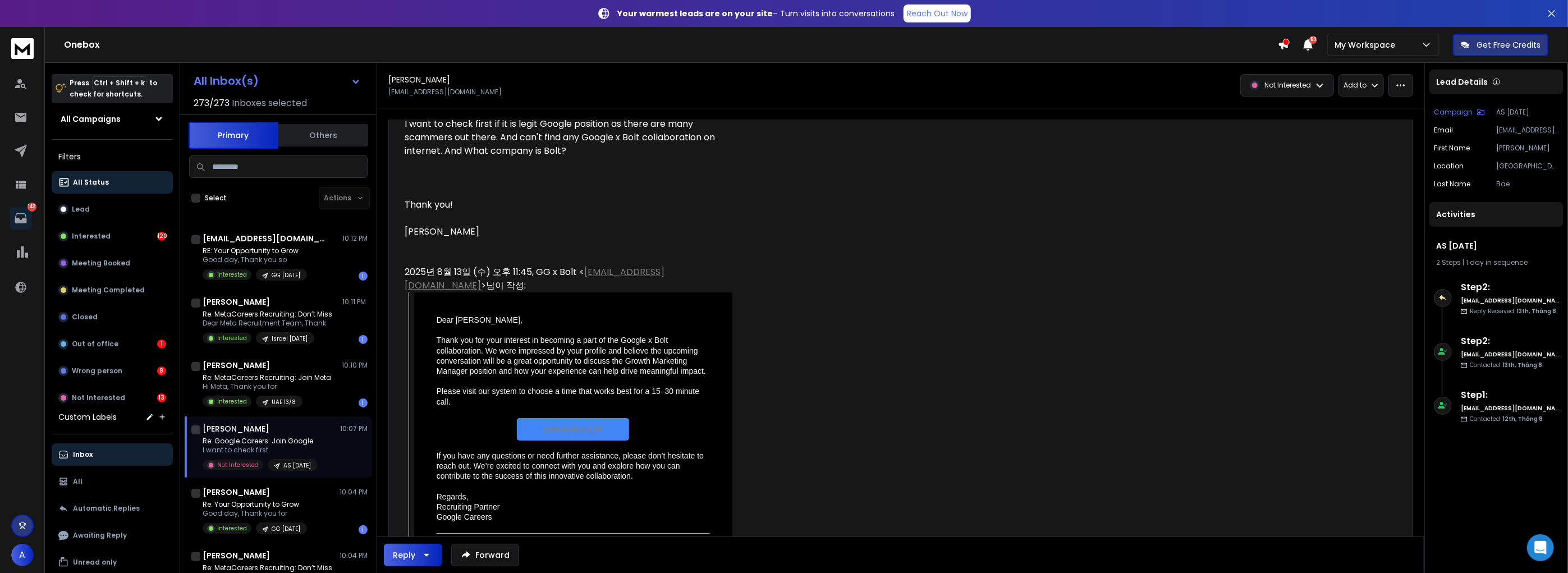
click at [563, 428] on link "Schedule a Call" at bounding box center [573, 429] width 113 height 23
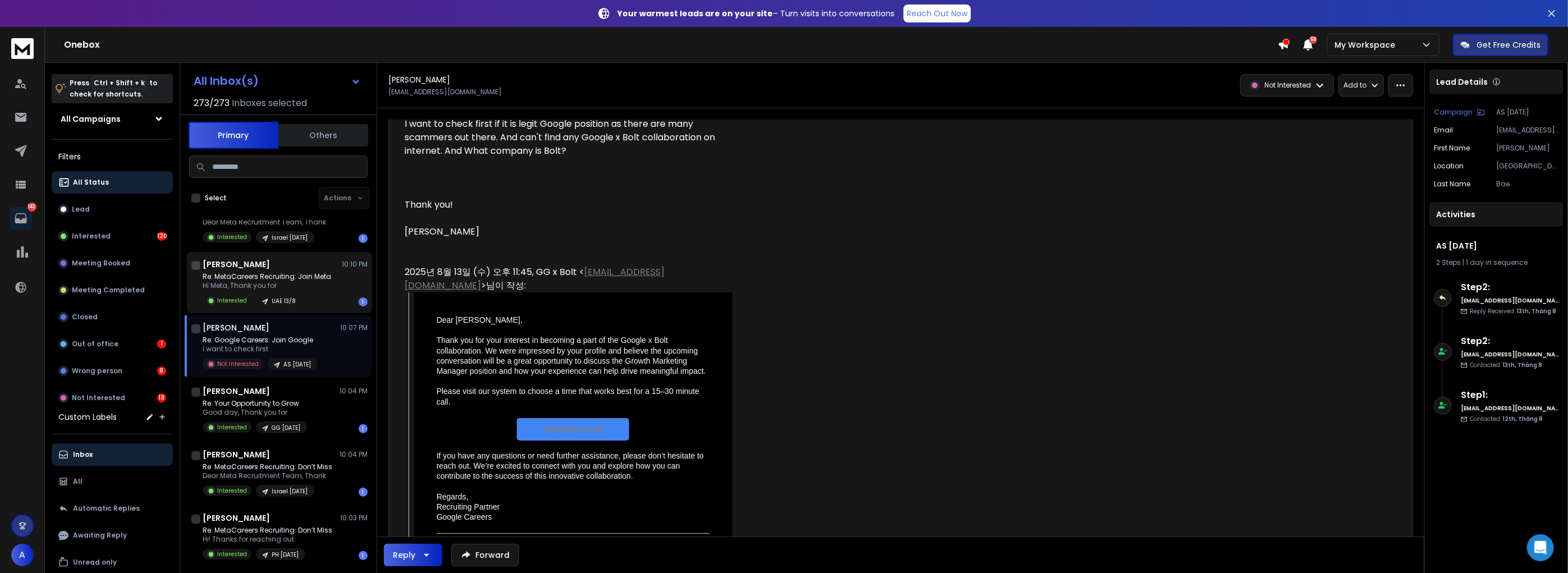
scroll to position [311, 0]
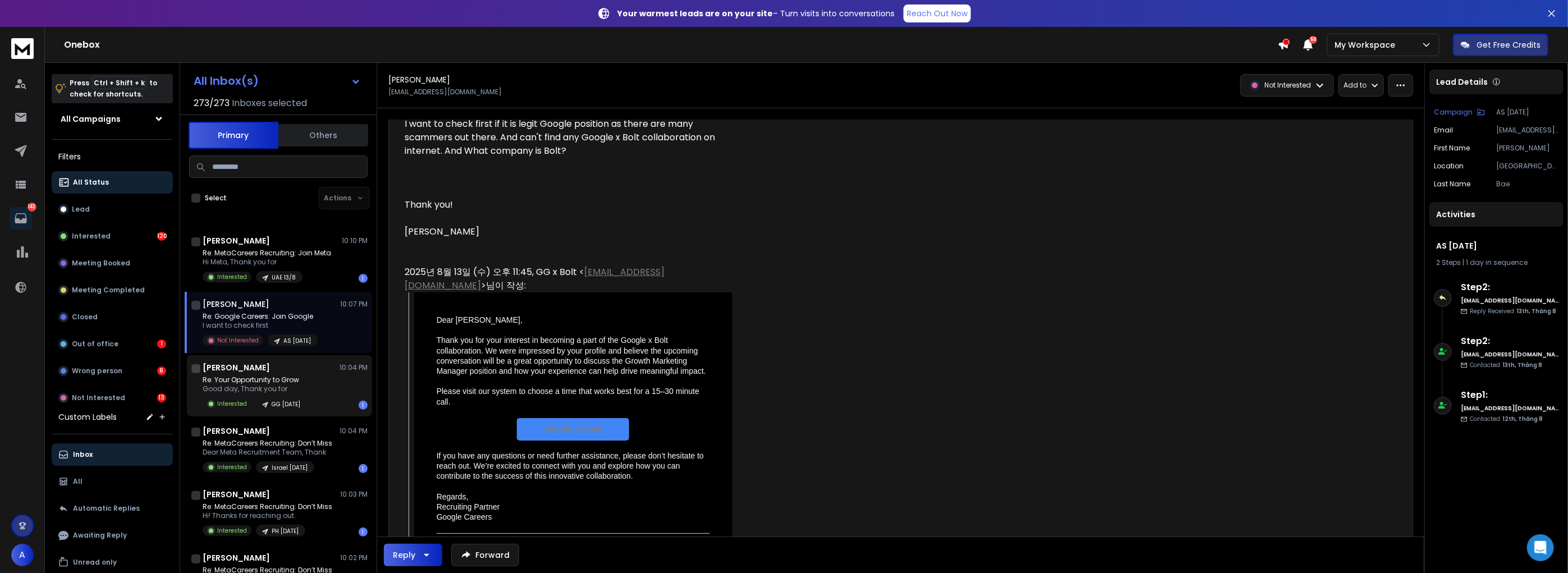
click at [267, 381] on p "Re: Your Opportunity to Grow" at bounding box center [255, 379] width 105 height 9
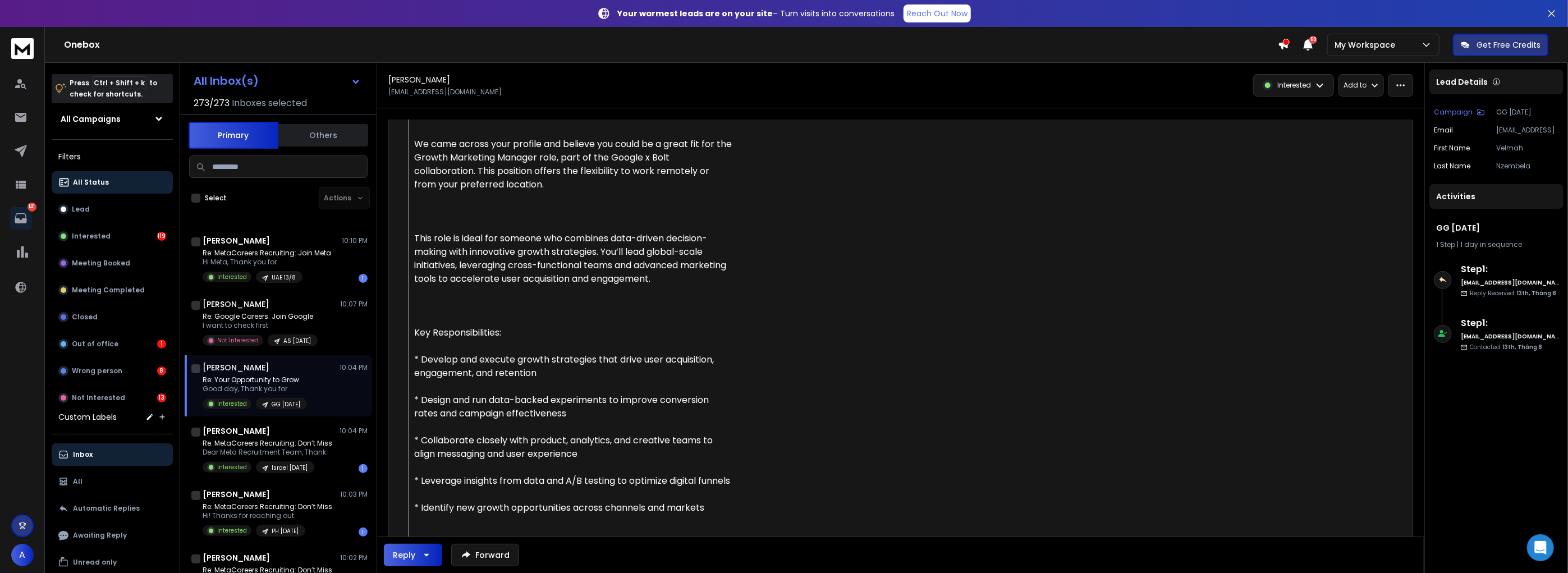
scroll to position [0, 0]
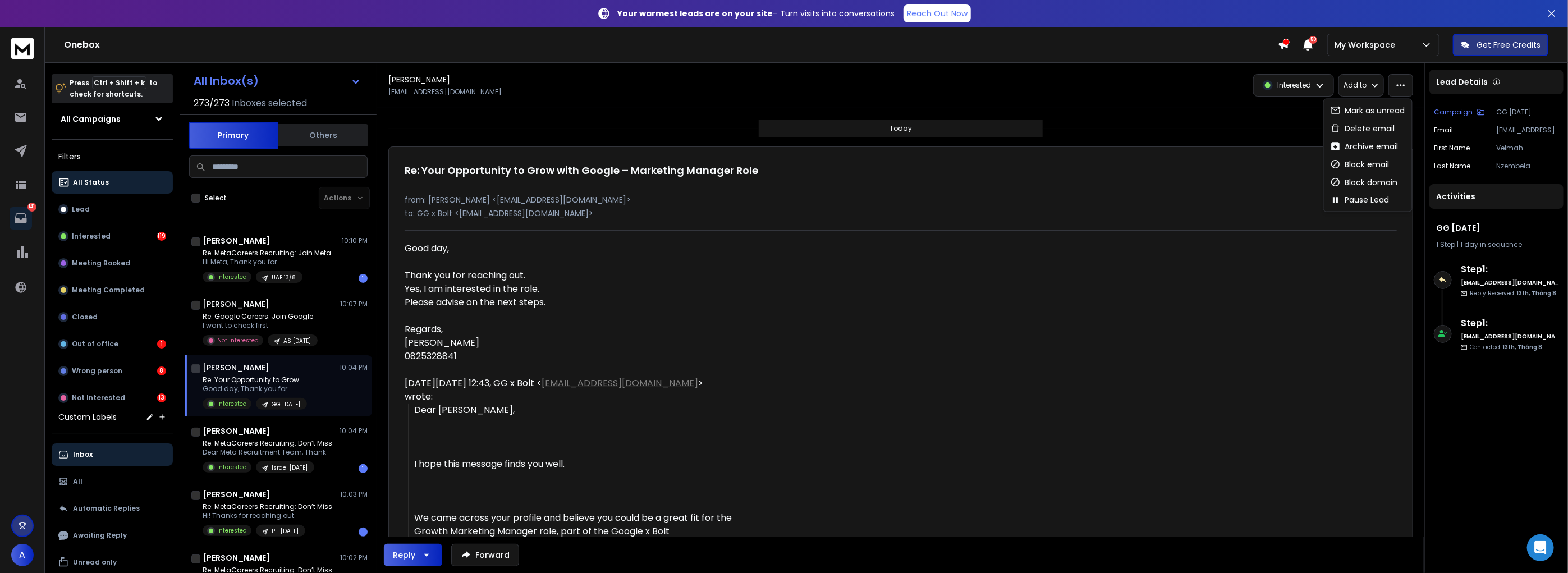
click at [1406, 81] on button "button" at bounding box center [1401, 85] width 25 height 23
click at [1375, 103] on div "Mark as unread" at bounding box center [1368, 111] width 84 height 18
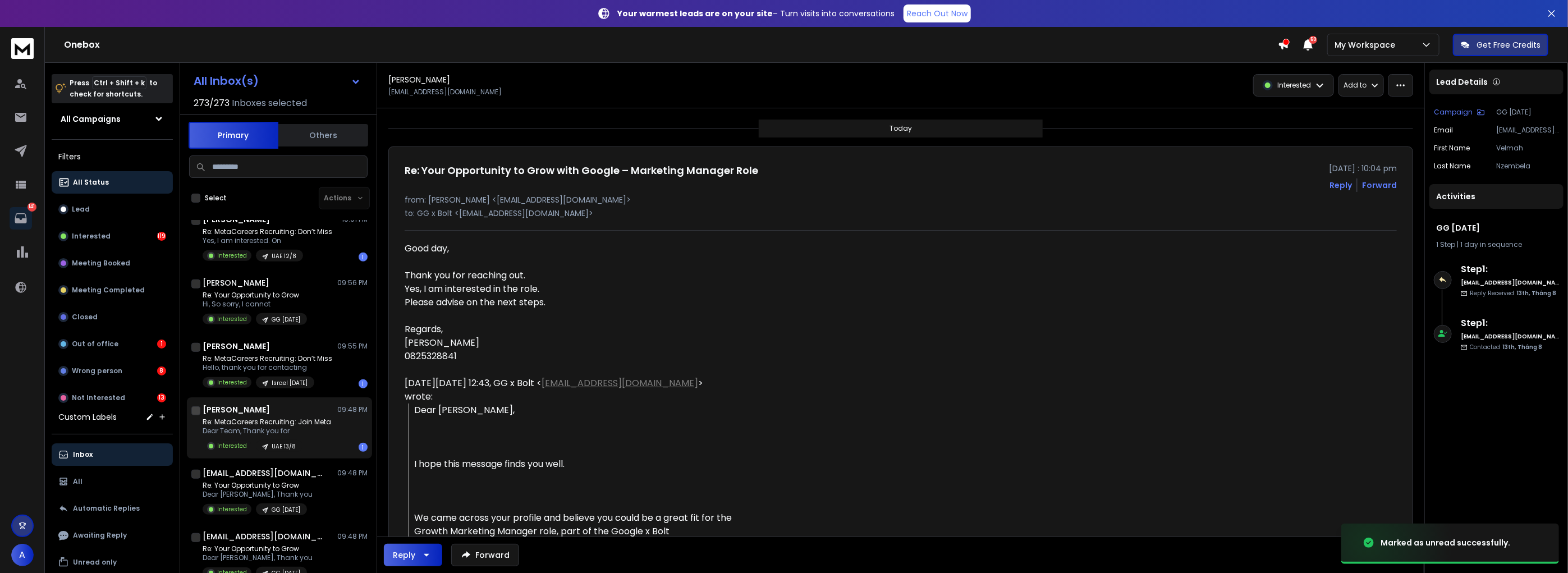
scroll to position [686, 0]
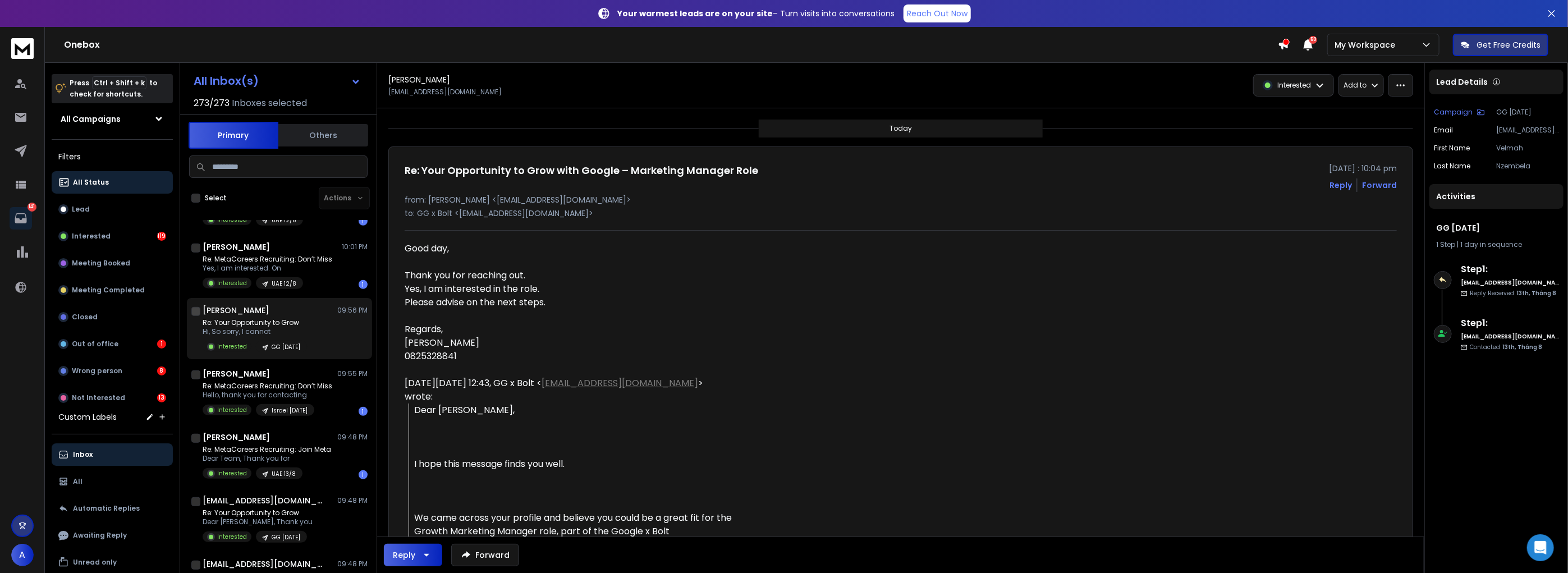
click at [302, 341] on div "GG [DATE]" at bounding box center [282, 347] width 51 height 12
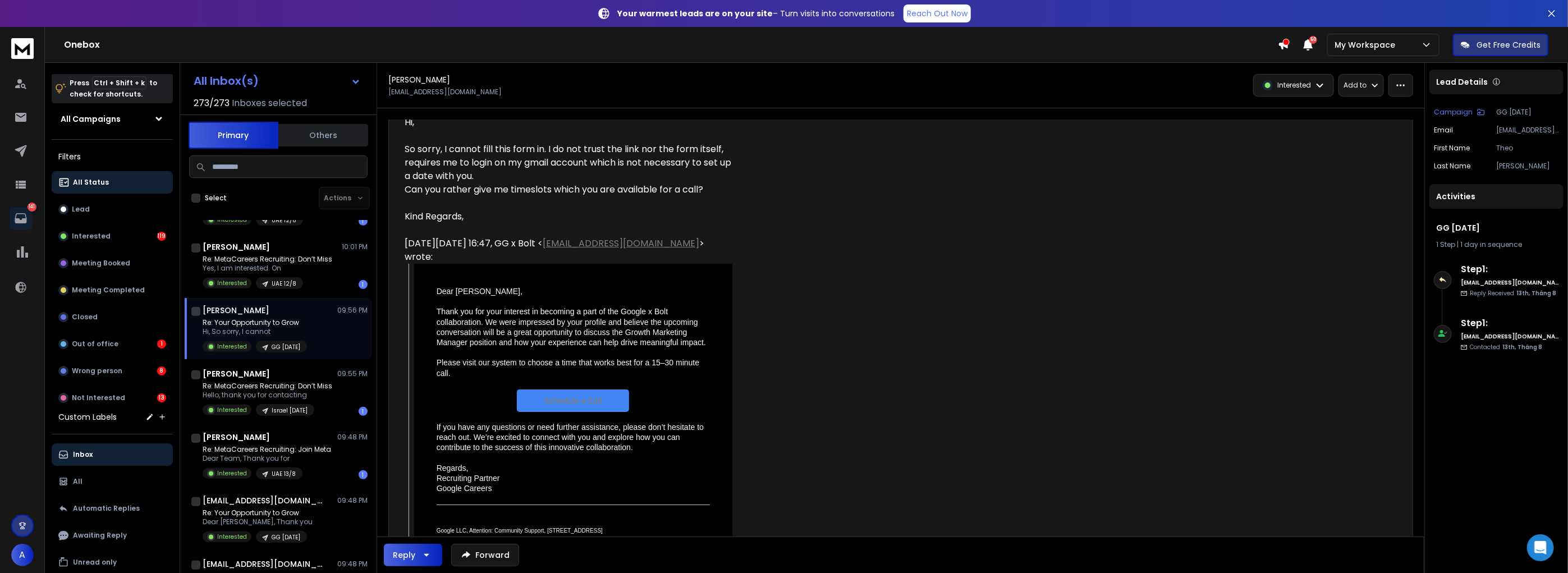
scroll to position [330, 0]
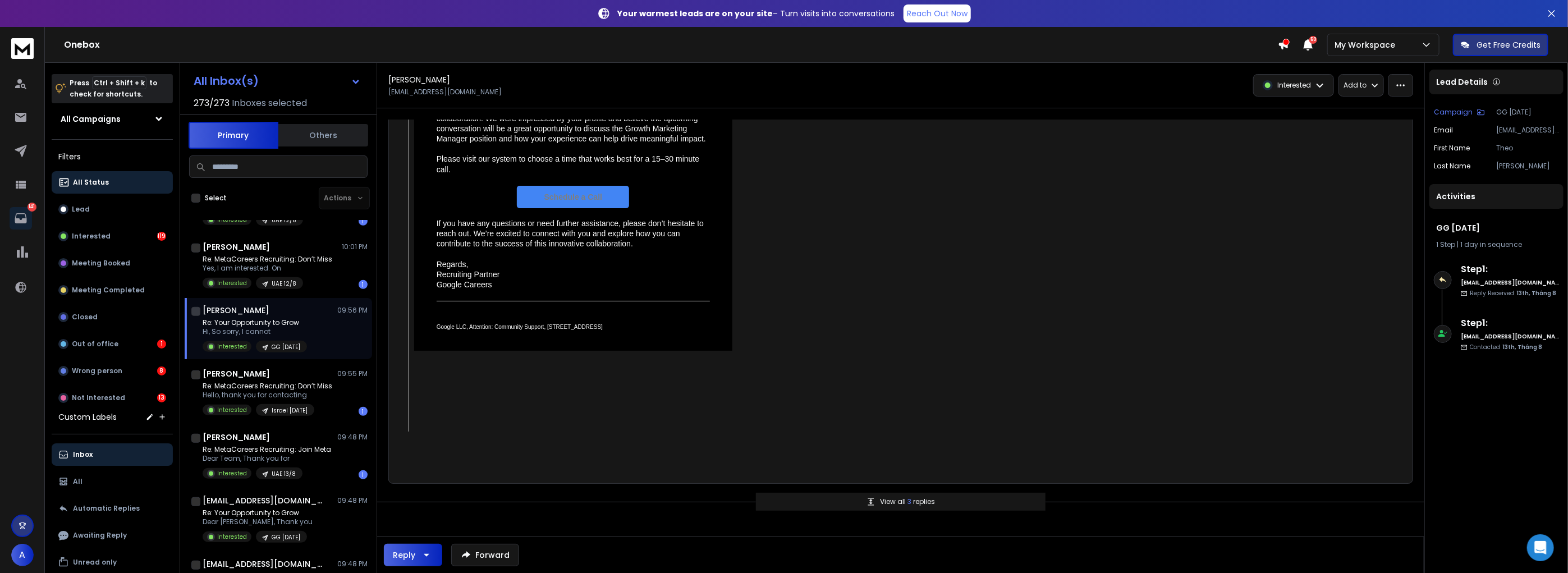
click at [868, 504] on icon at bounding box center [871, 501] width 9 height 9
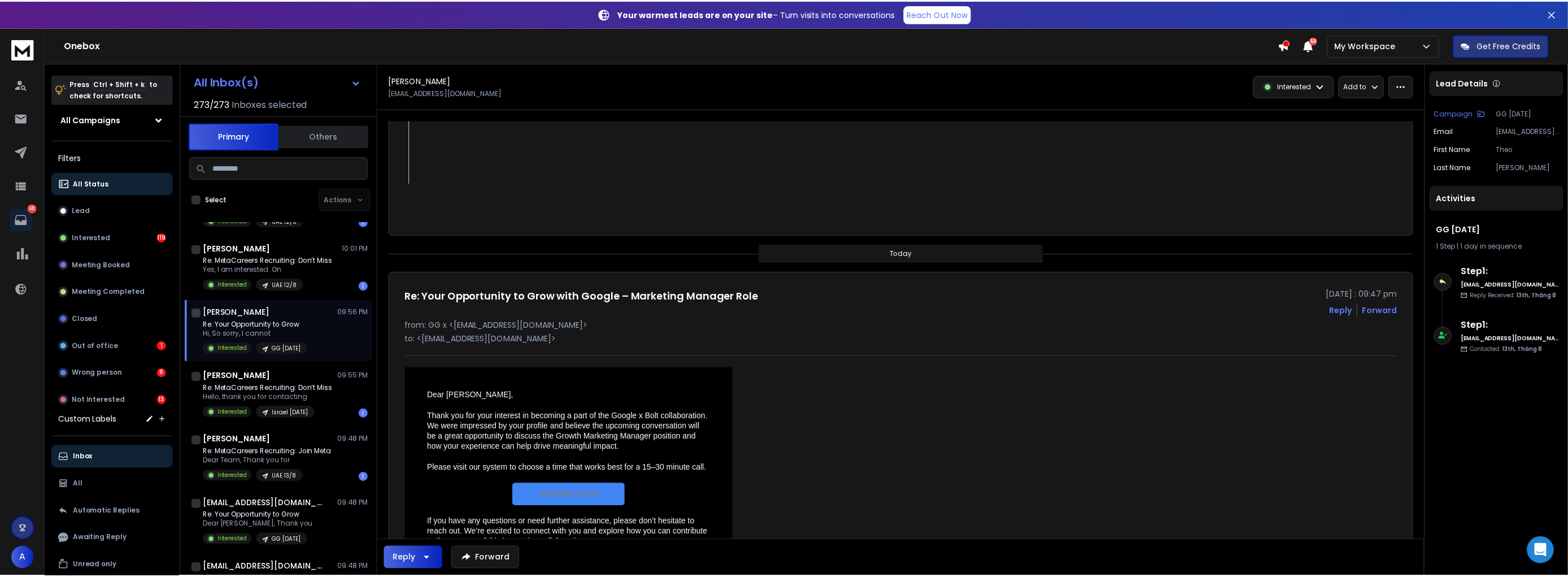
scroll to position [270, 0]
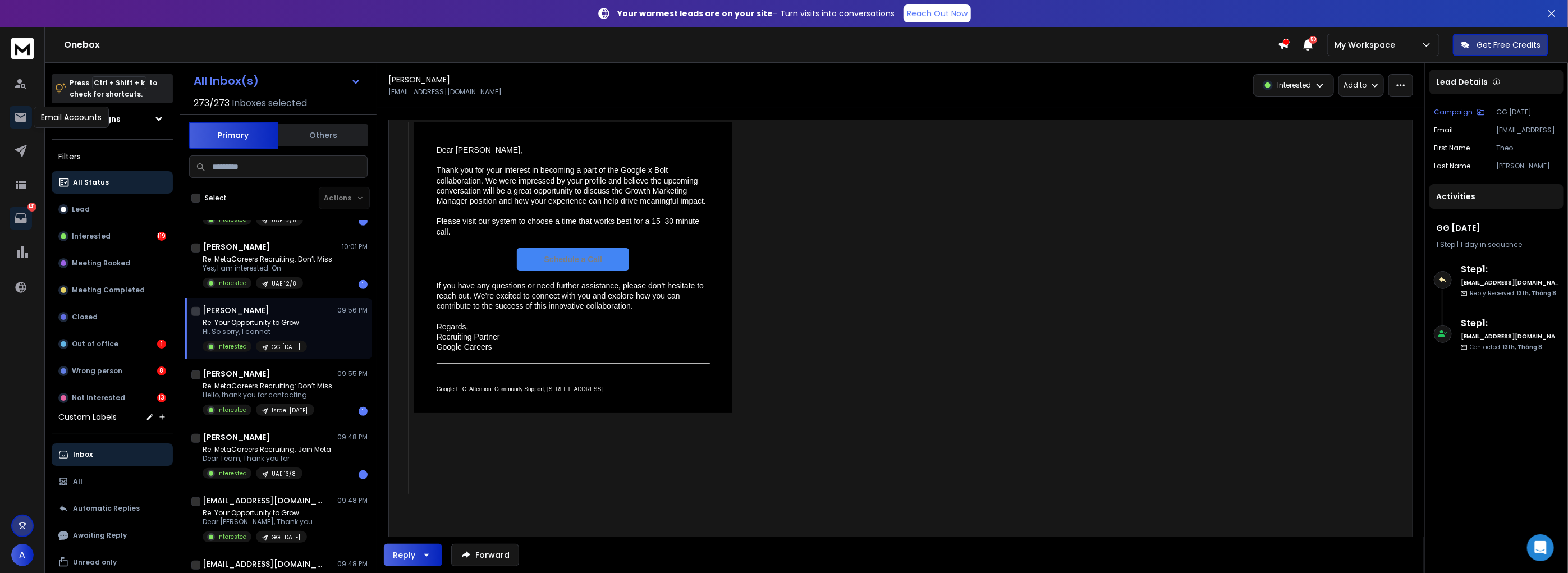
click at [22, 111] on icon at bounding box center [21, 118] width 14 height 14
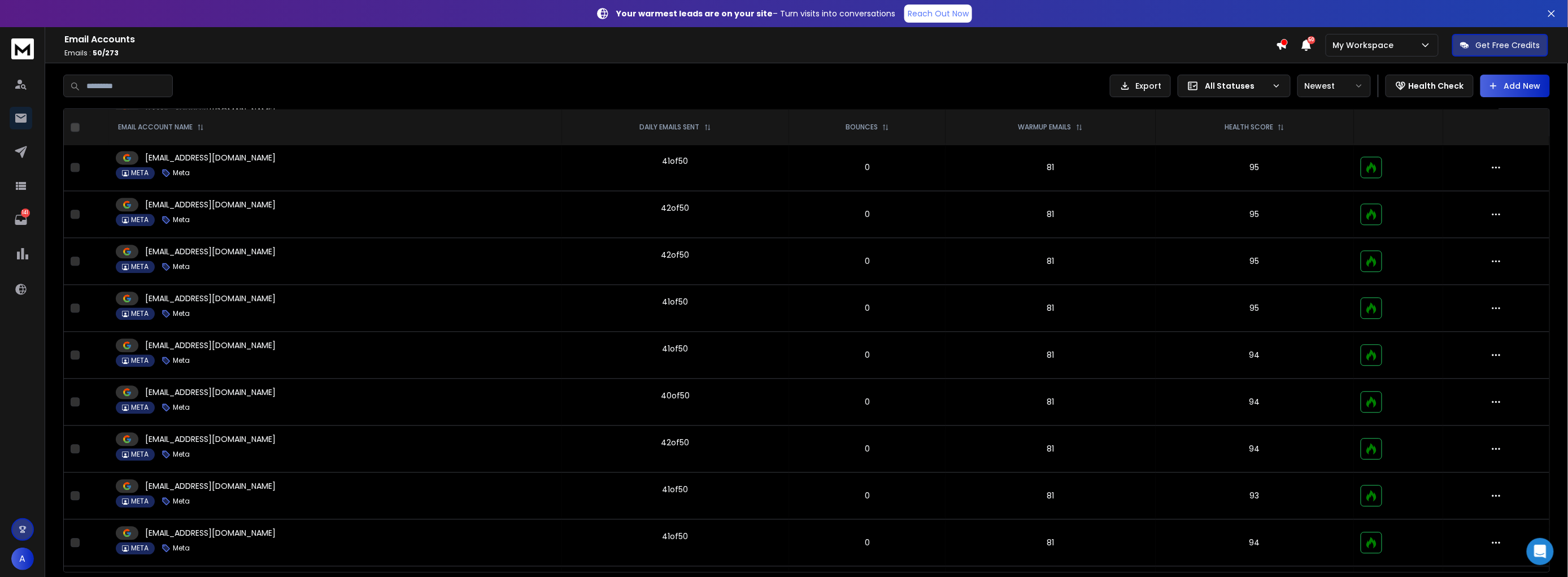
scroll to position [1409, 0]
copy p "careersconnectdigital.com"
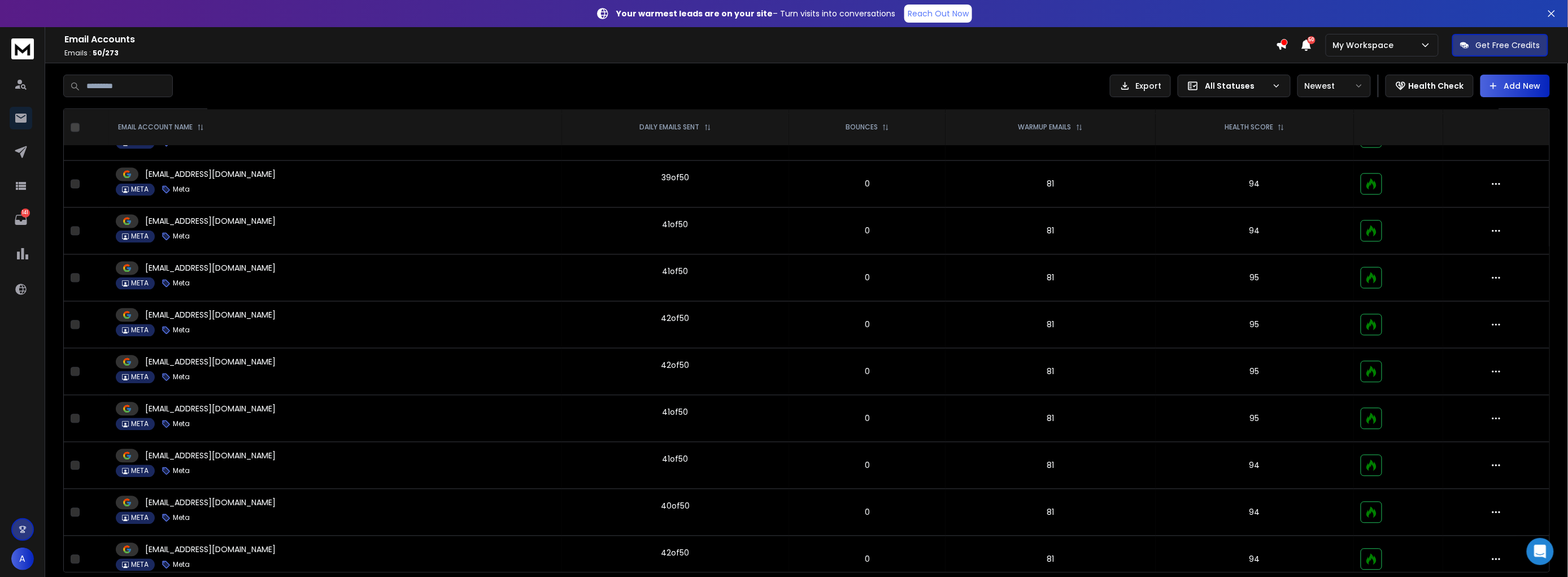
drag, startPoint x: 293, startPoint y: 402, endPoint x: 616, endPoint y: 110, distance: 435.4
click at [616, 110] on table "EMAIL ACCOUNT NAME DAILY EMAILS SENT BOUNCES WARMUP EMAILS HEALTH SCORE info@ca…" at bounding box center [806, 15] width 1485 height 2407
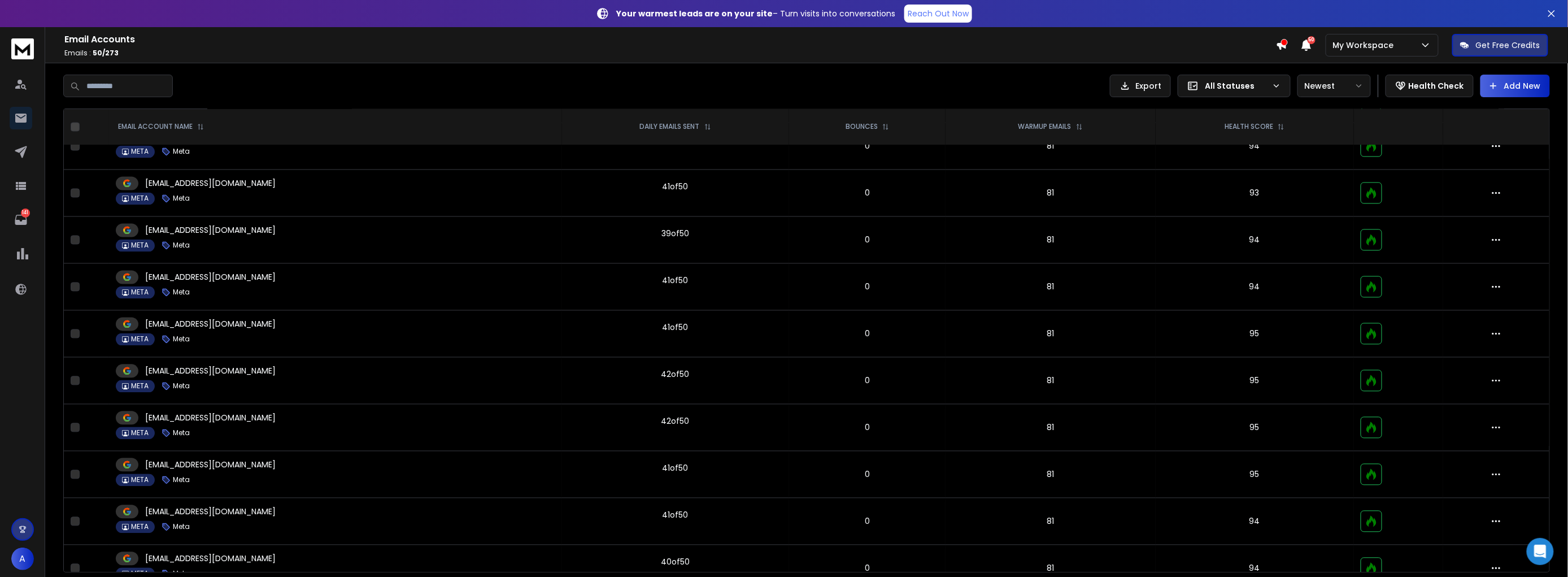
click at [625, 94] on div at bounding box center [583, 86] width 1040 height 23
copy p "careersconnect-digitalmarketing.com"
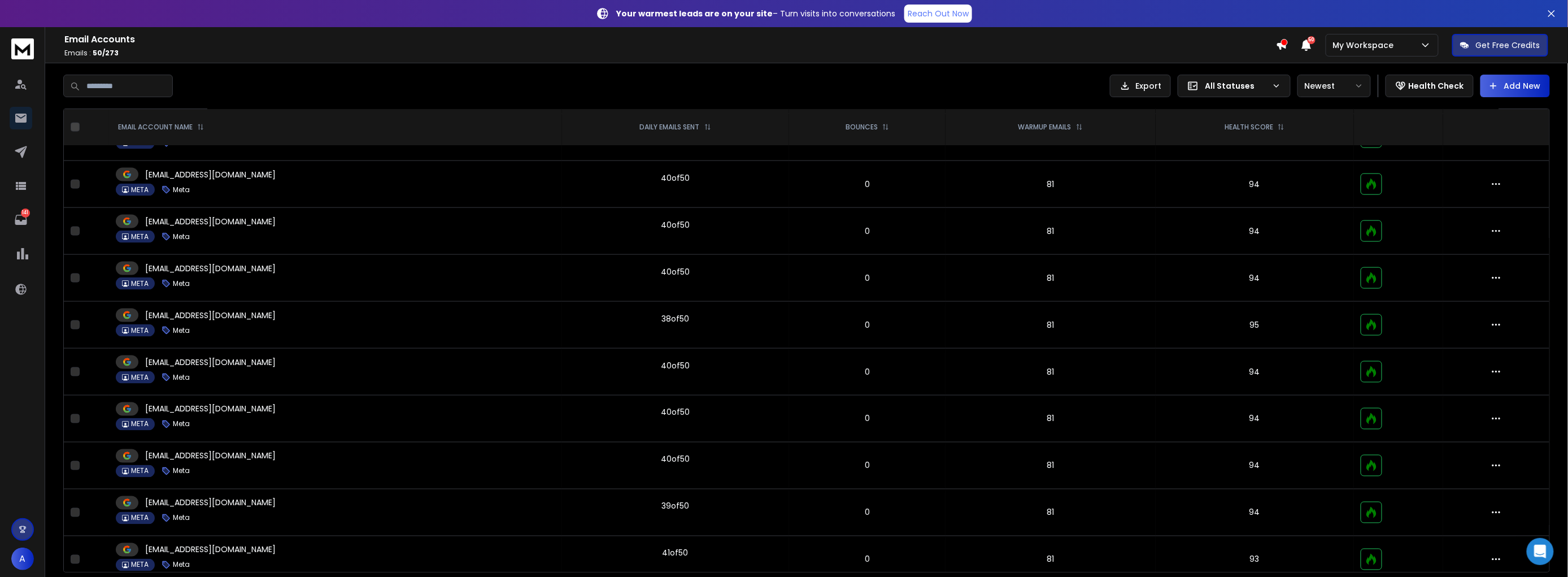
drag, startPoint x: 328, startPoint y: 235, endPoint x: 464, endPoint y: 78, distance: 207.7
click at [450, 89] on div "Export All Statuses Newest Health Check Add New EMAIL ACCOUNT NAME DAILY EMAILS…" at bounding box center [807, 323] width 1486 height 497
click at [464, 78] on div at bounding box center [583, 86] width 1040 height 23
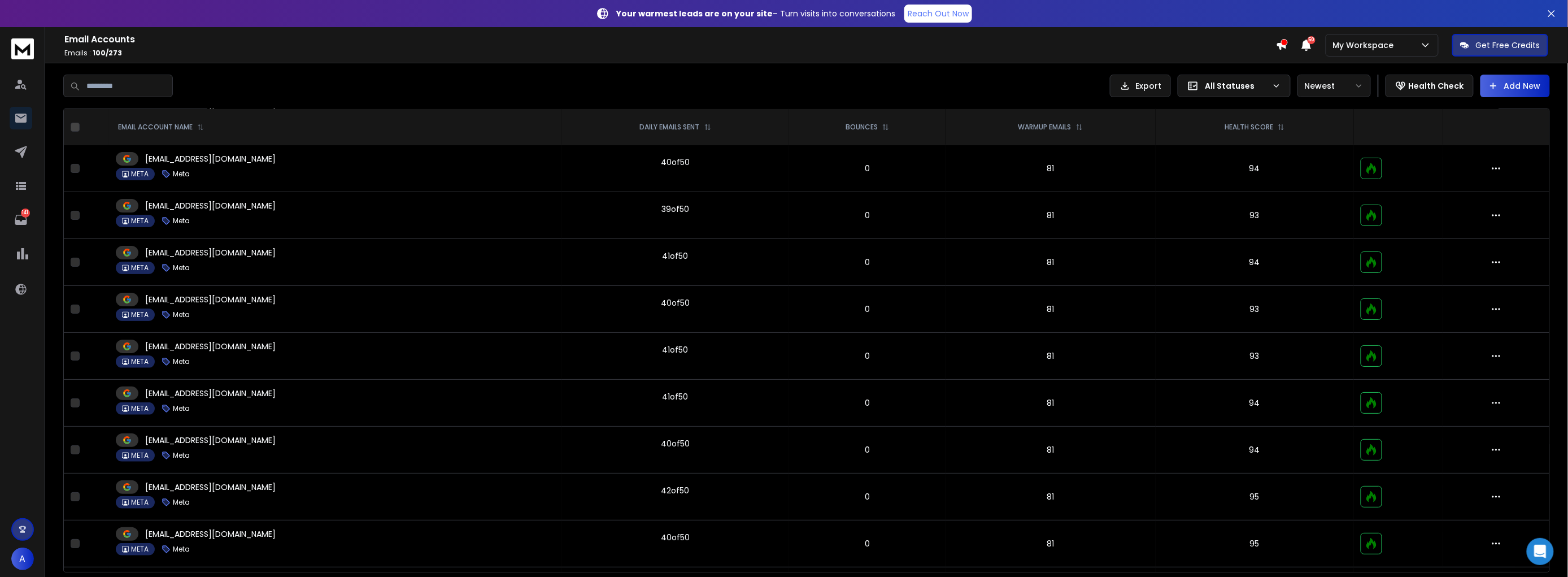
click at [1336, 81] on button "Newest" at bounding box center [1334, 86] width 74 height 23
click at [1337, 81] on button "Newest" at bounding box center [1334, 86] width 74 height 23
click at [1386, 47] on p "My Workspace" at bounding box center [1366, 45] width 66 height 11
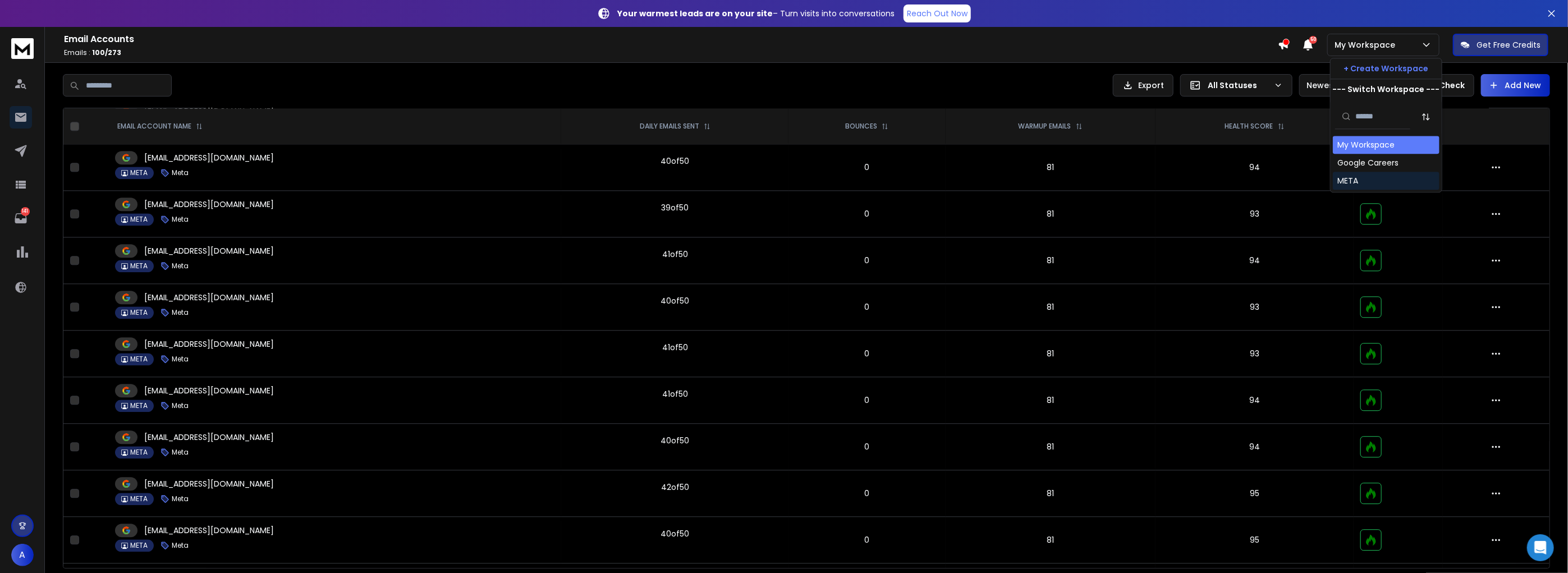
click at [1354, 176] on div "META" at bounding box center [1348, 180] width 21 height 11
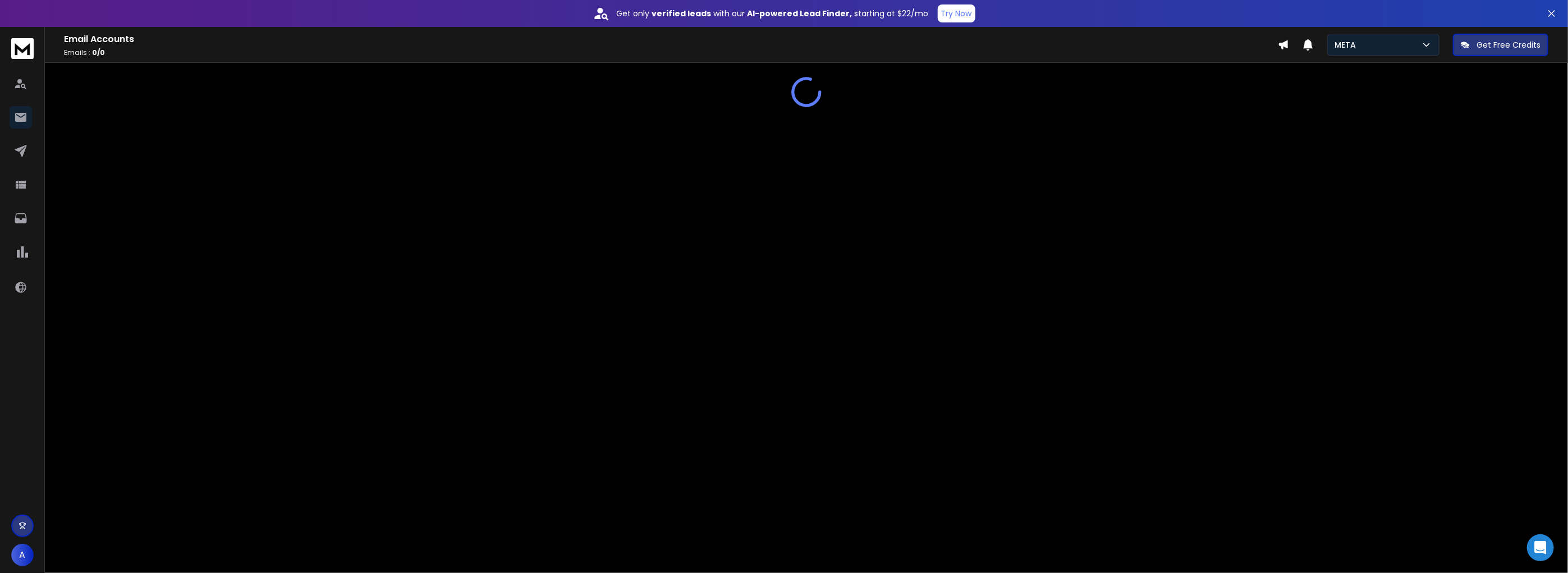
click at [1379, 46] on div "META" at bounding box center [1383, 44] width 98 height 11
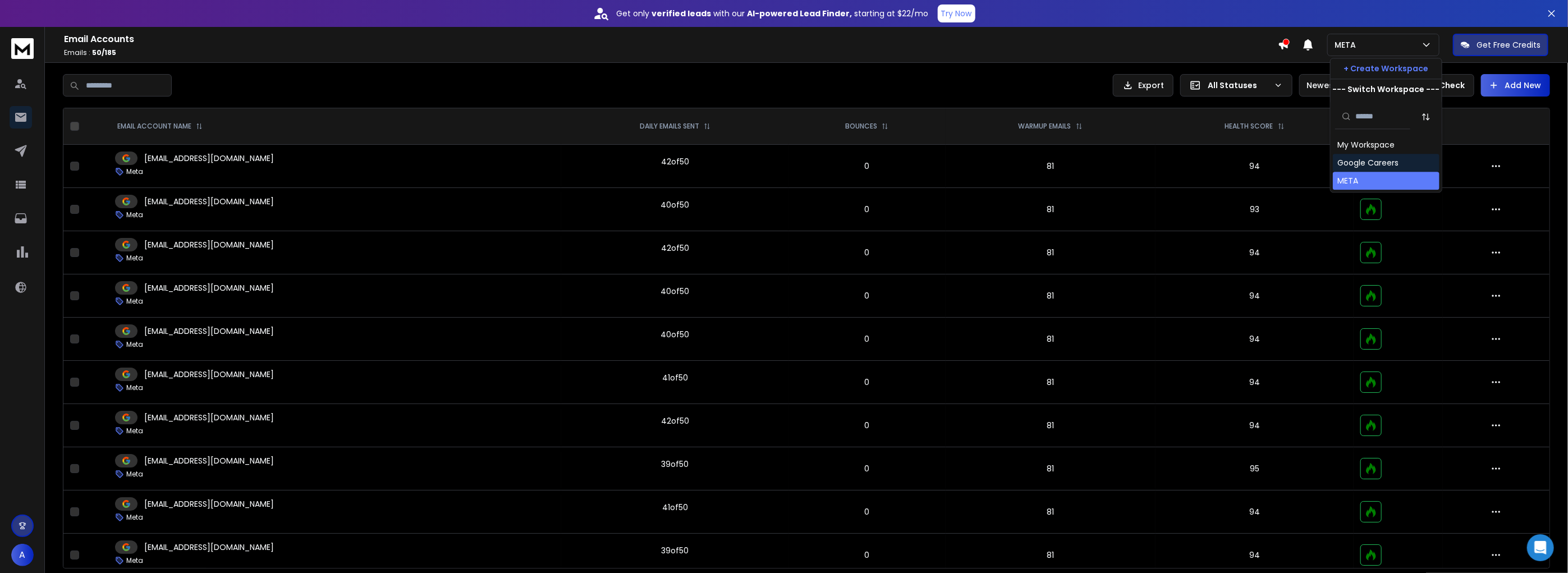
click at [1357, 160] on div "Google Careers" at bounding box center [1368, 162] width 61 height 11
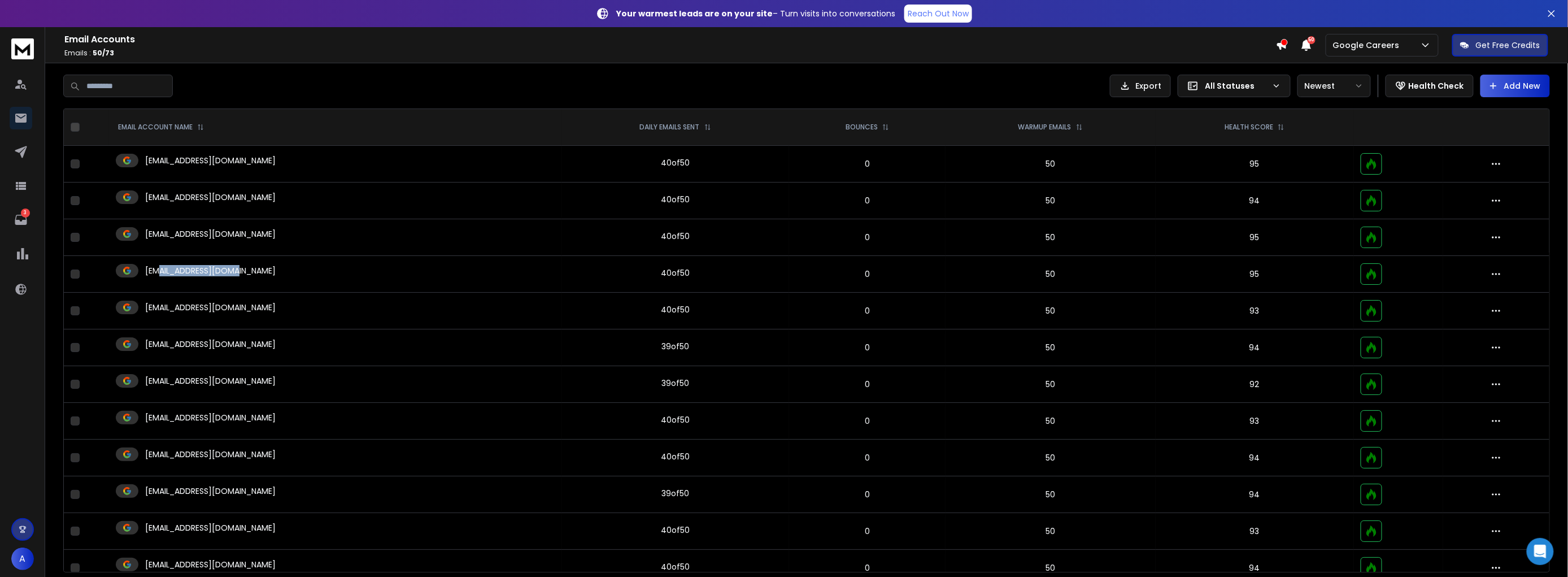
copy p "gcareers-team.com"
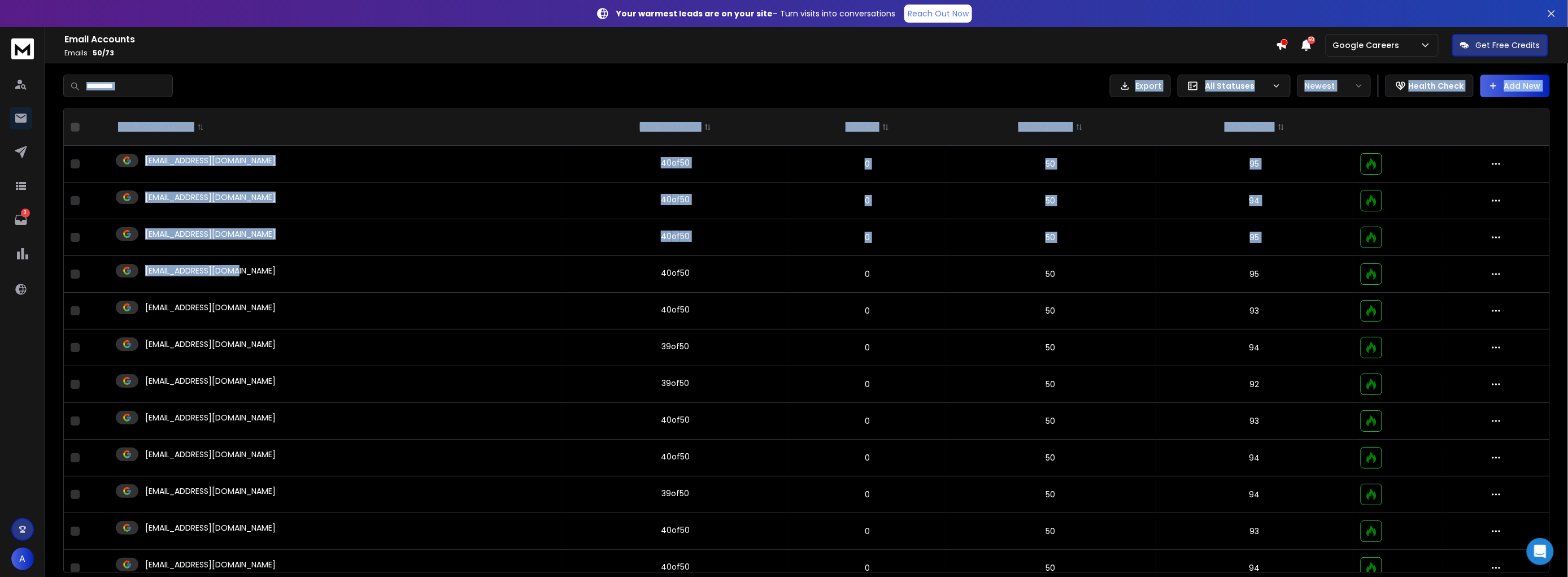
drag, startPoint x: 248, startPoint y: 273, endPoint x: 528, endPoint y: 75, distance: 342.9
click at [528, 75] on div "Export All Statuses Newest Health Check Add New EMAIL ACCOUNT NAME DAILY EMAILS…" at bounding box center [807, 323] width 1486 height 497
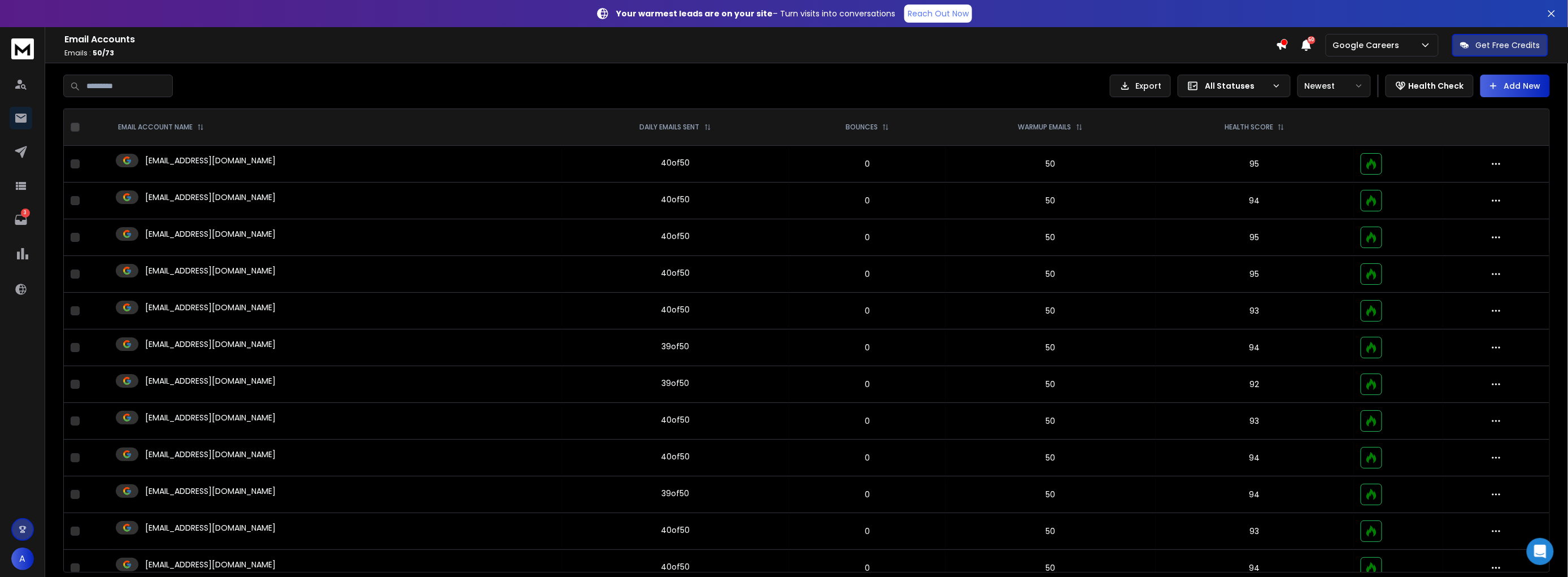
click at [528, 75] on div at bounding box center [583, 86] width 1040 height 23
click at [639, 262] on td "40 of 50" at bounding box center [676, 271] width 227 height 30
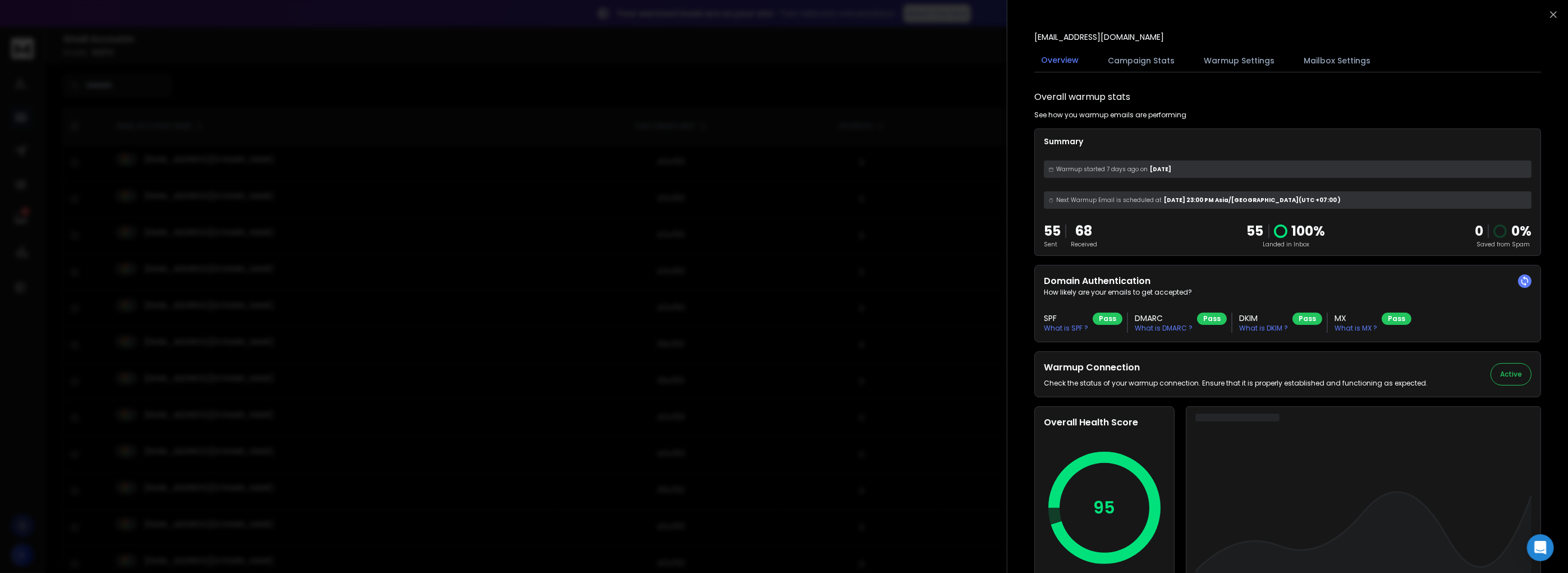
scroll to position [343, 0]
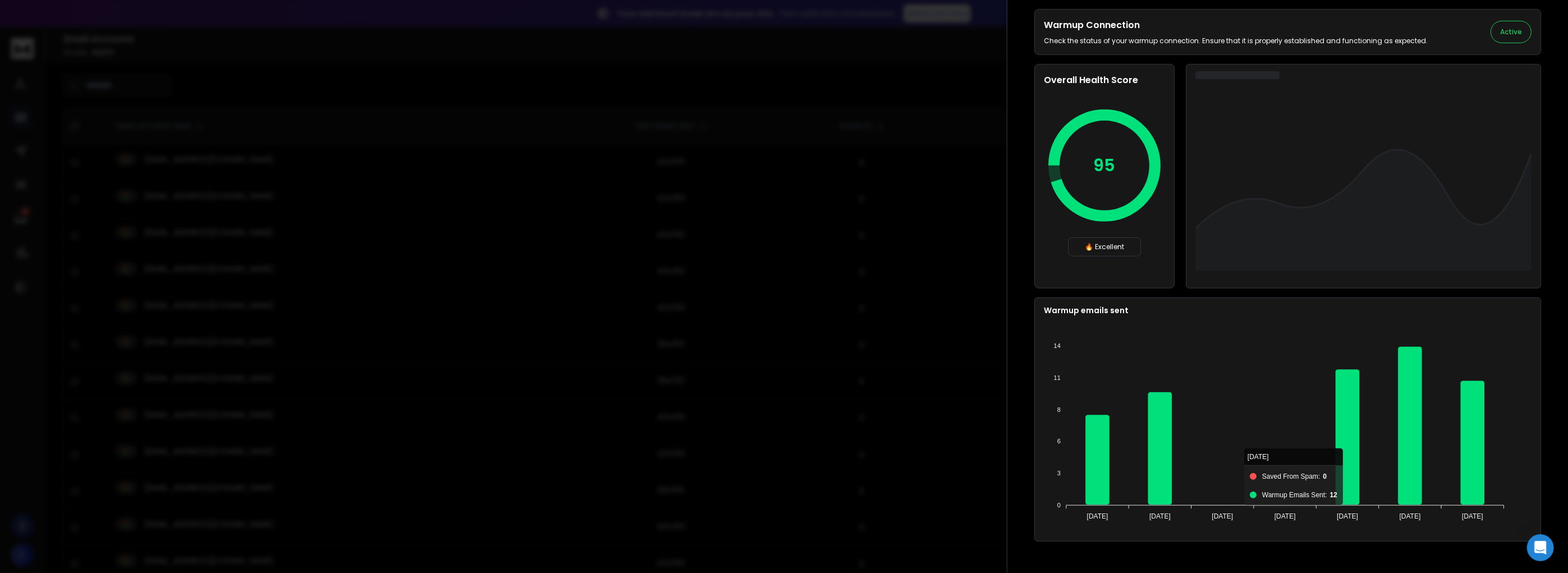
click at [737, 345] on div at bounding box center [784, 286] width 1568 height 573
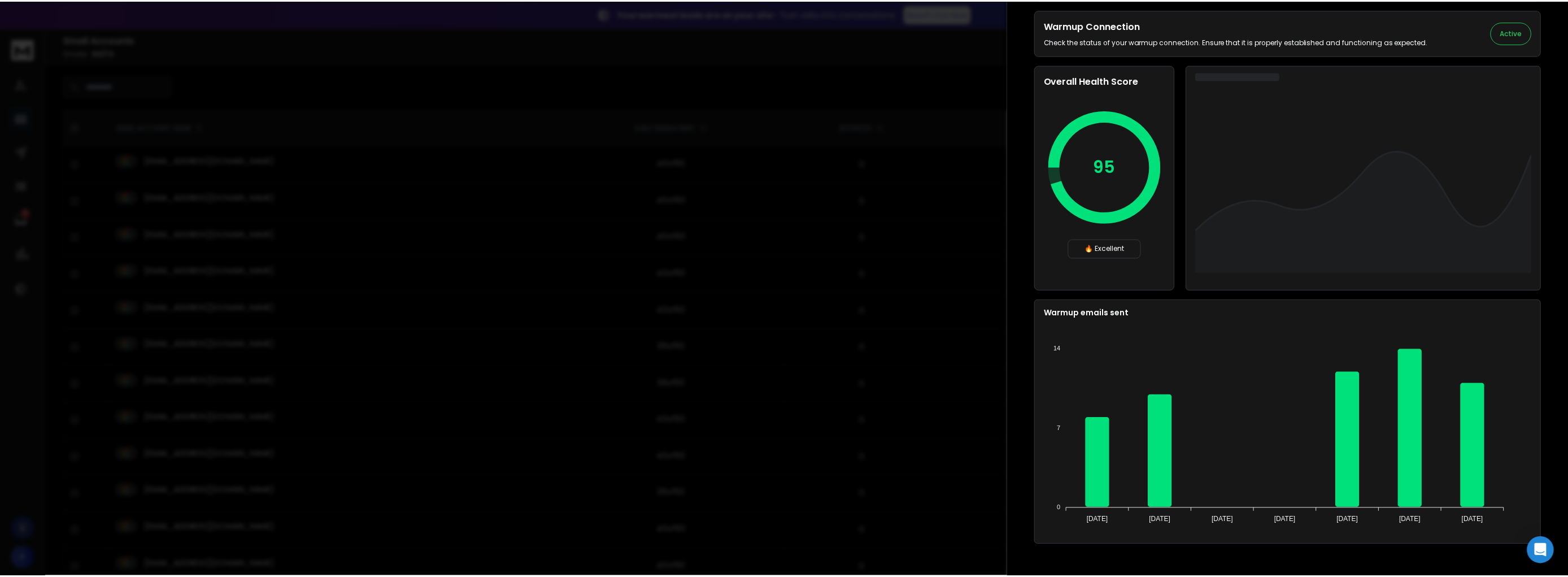
scroll to position [313, 0]
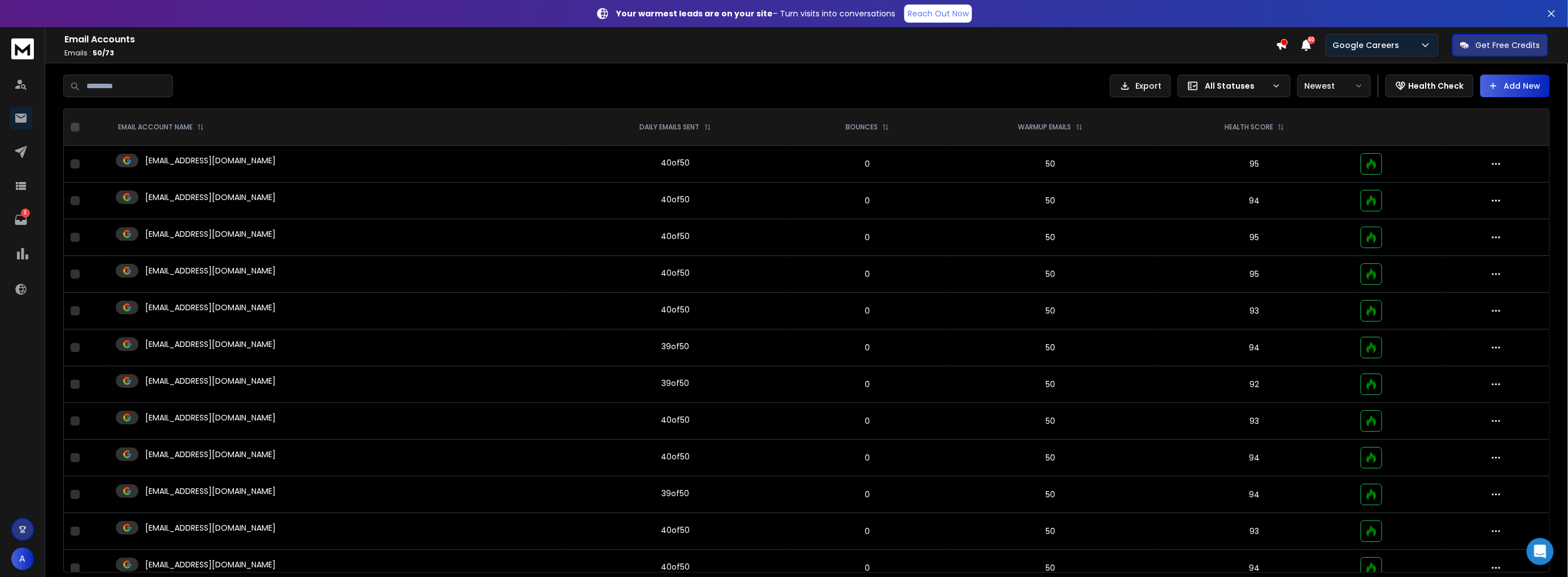
click at [1373, 43] on p "Google Careers" at bounding box center [1369, 45] width 72 height 11
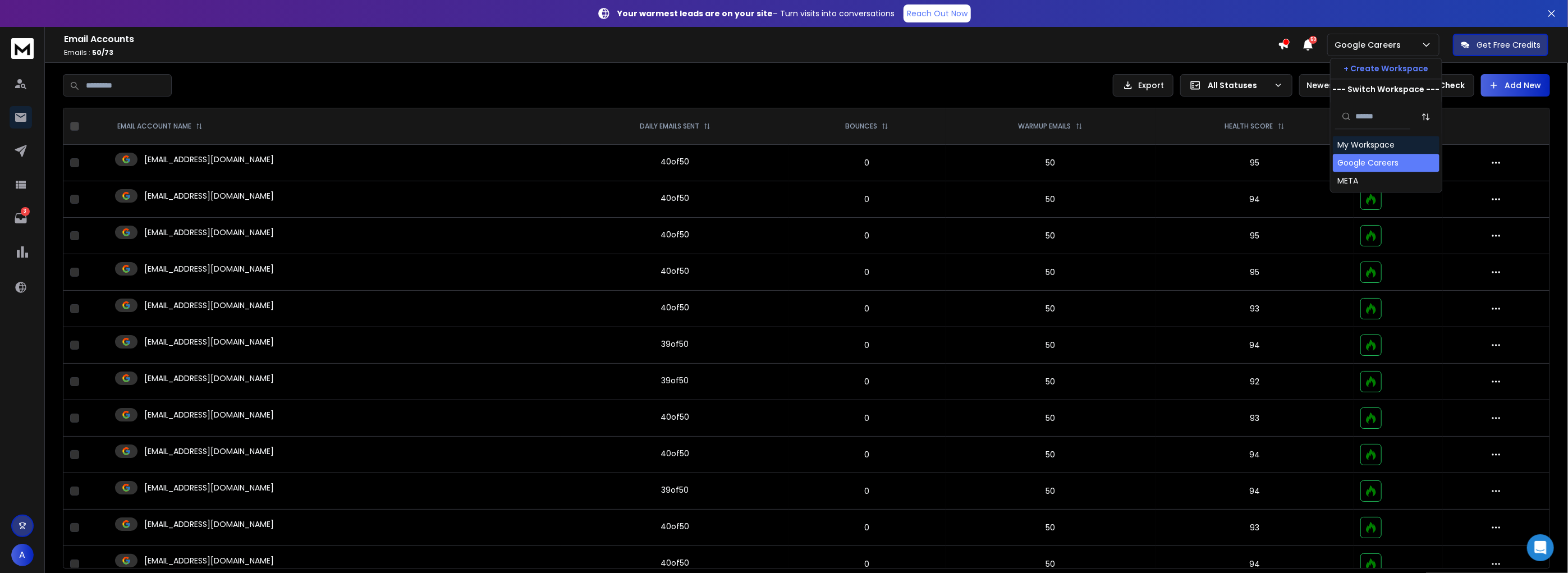
click at [1360, 140] on div "My Workspace" at bounding box center [1366, 144] width 57 height 11
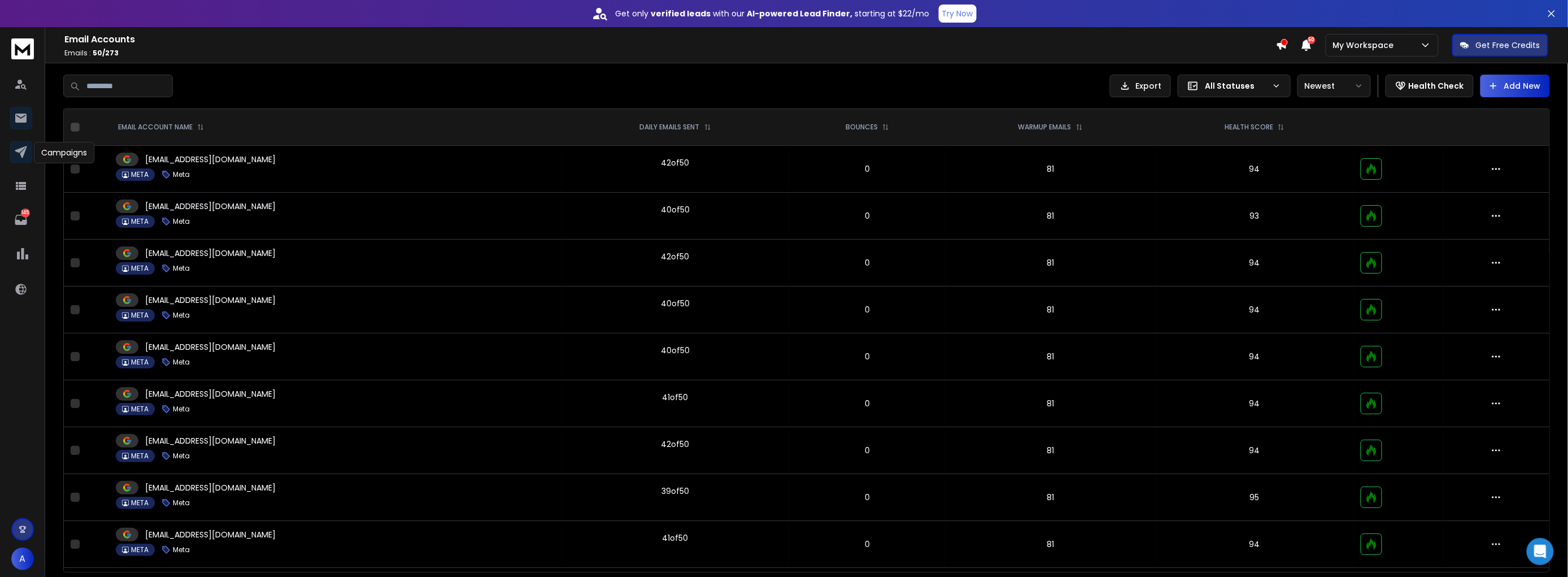
click at [18, 149] on icon at bounding box center [21, 151] width 12 height 12
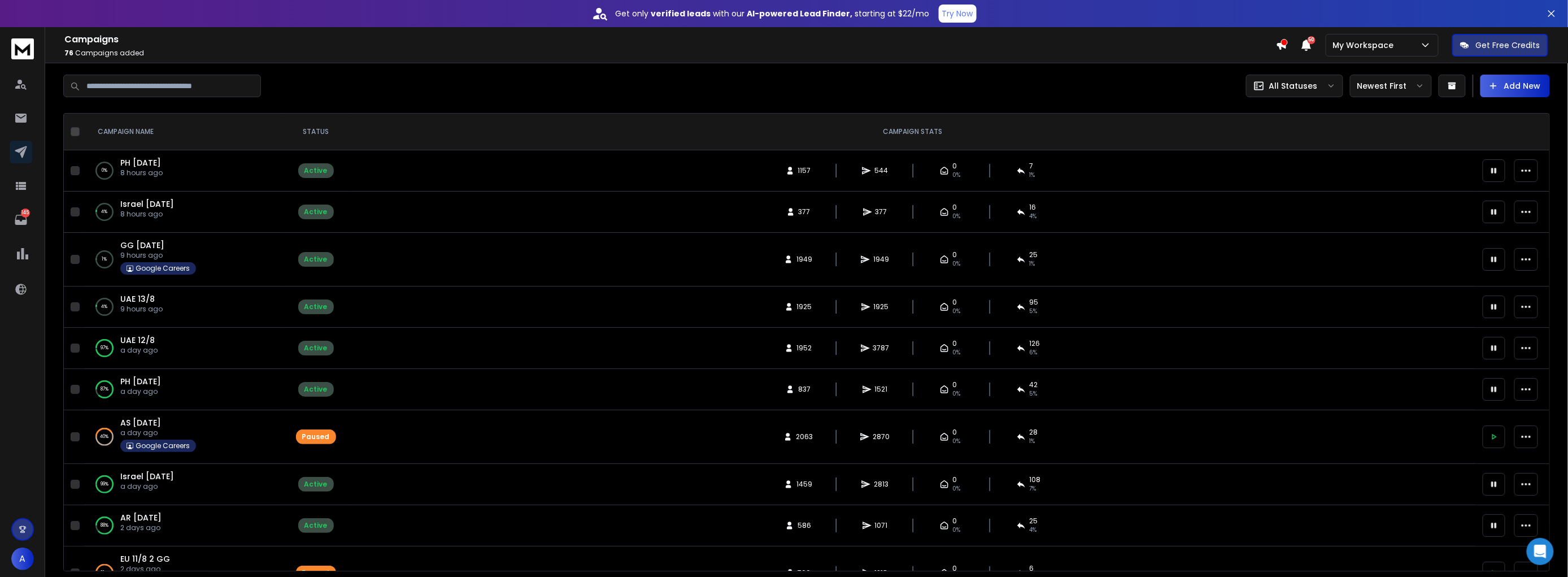
click at [837, 53] on p "76 Campaigns added" at bounding box center [671, 53] width 1212 height 9
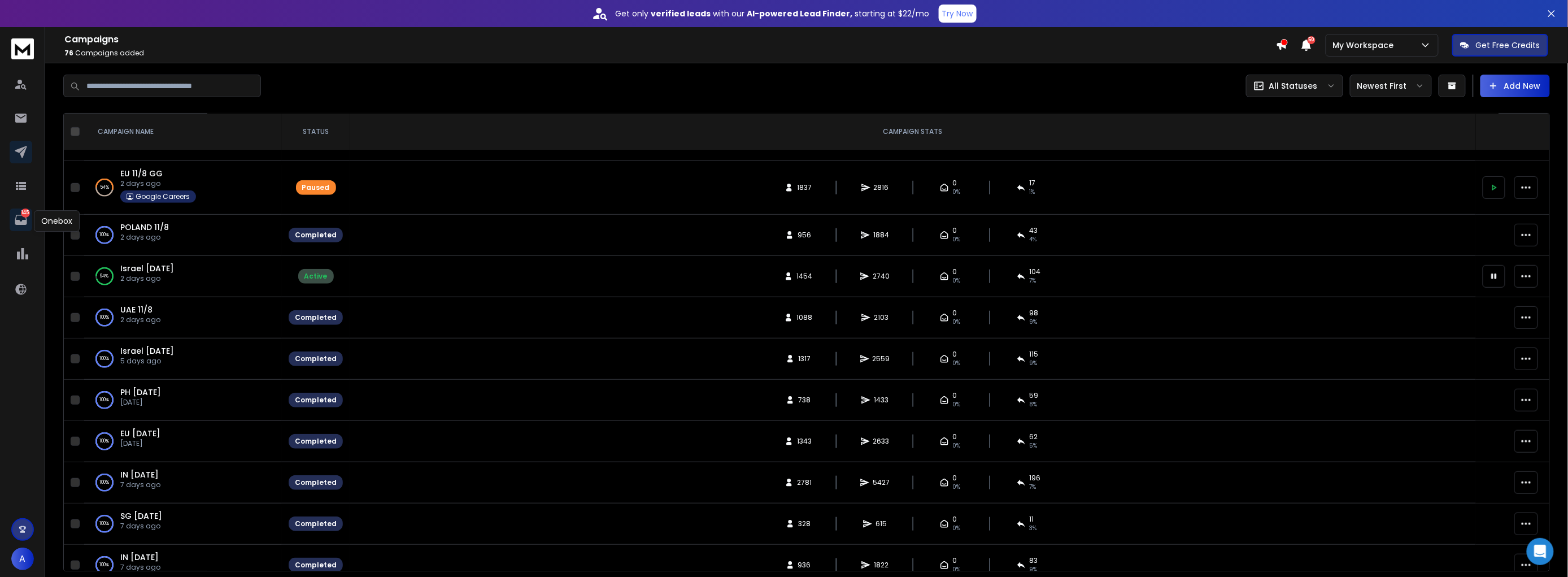
click at [20, 218] on icon at bounding box center [21, 220] width 14 height 14
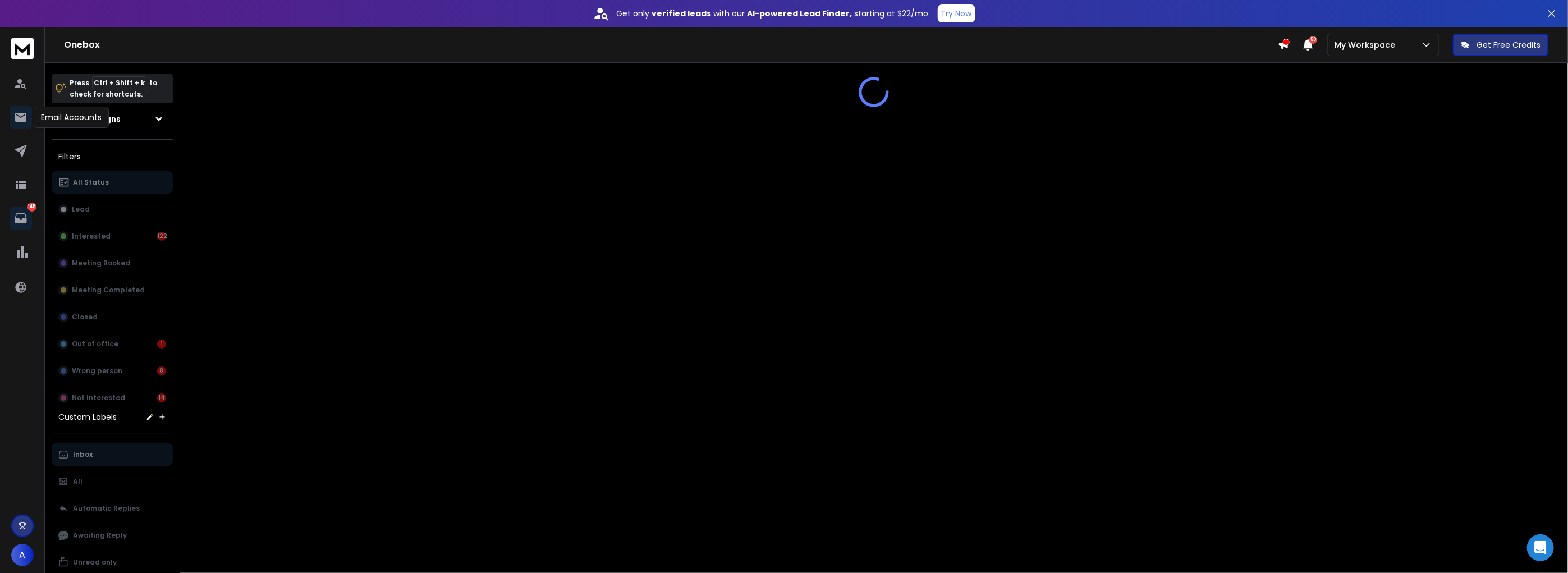
click at [19, 118] on icon at bounding box center [20, 117] width 11 height 9
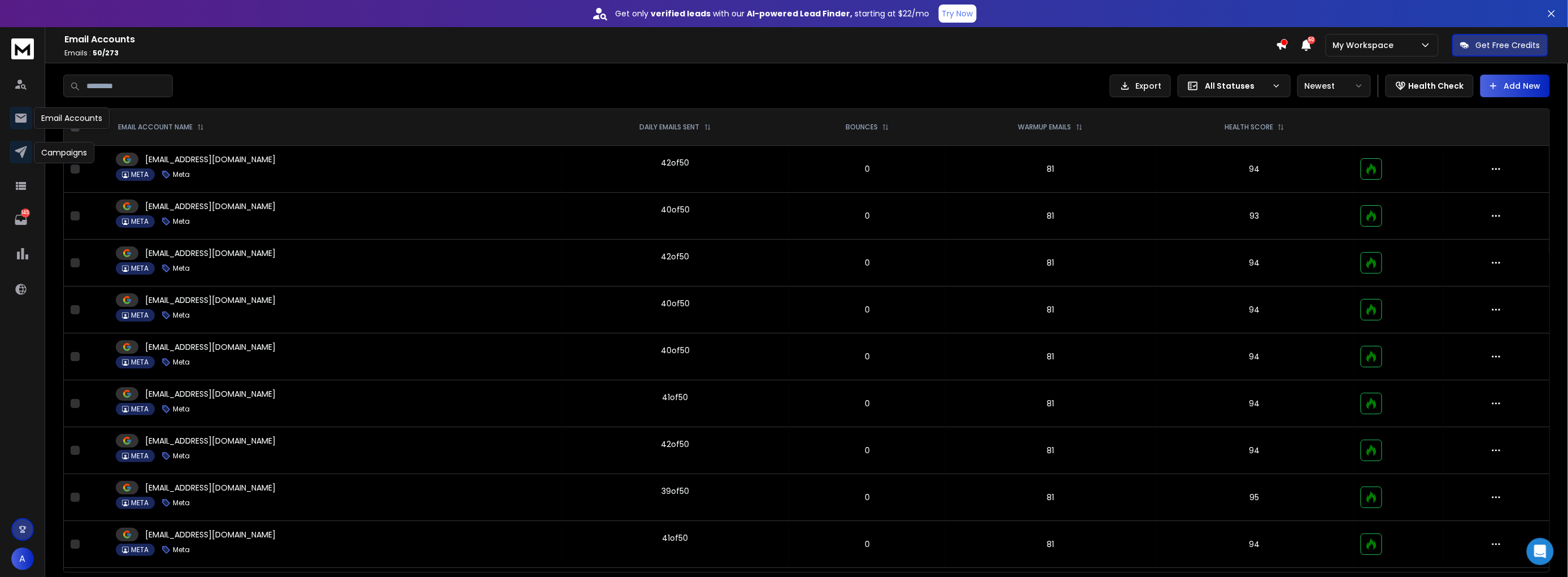
click at [18, 158] on icon at bounding box center [21, 152] width 14 height 14
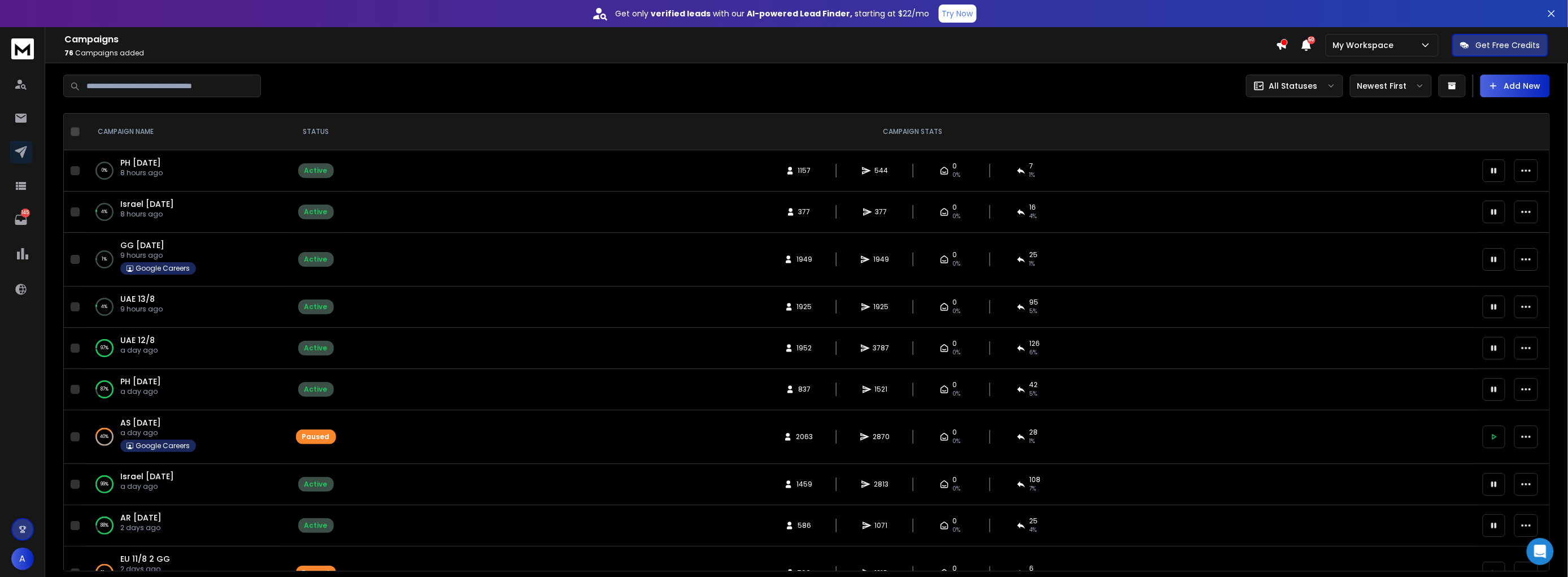
click at [1500, 86] on button "Add New" at bounding box center [1515, 86] width 70 height 23
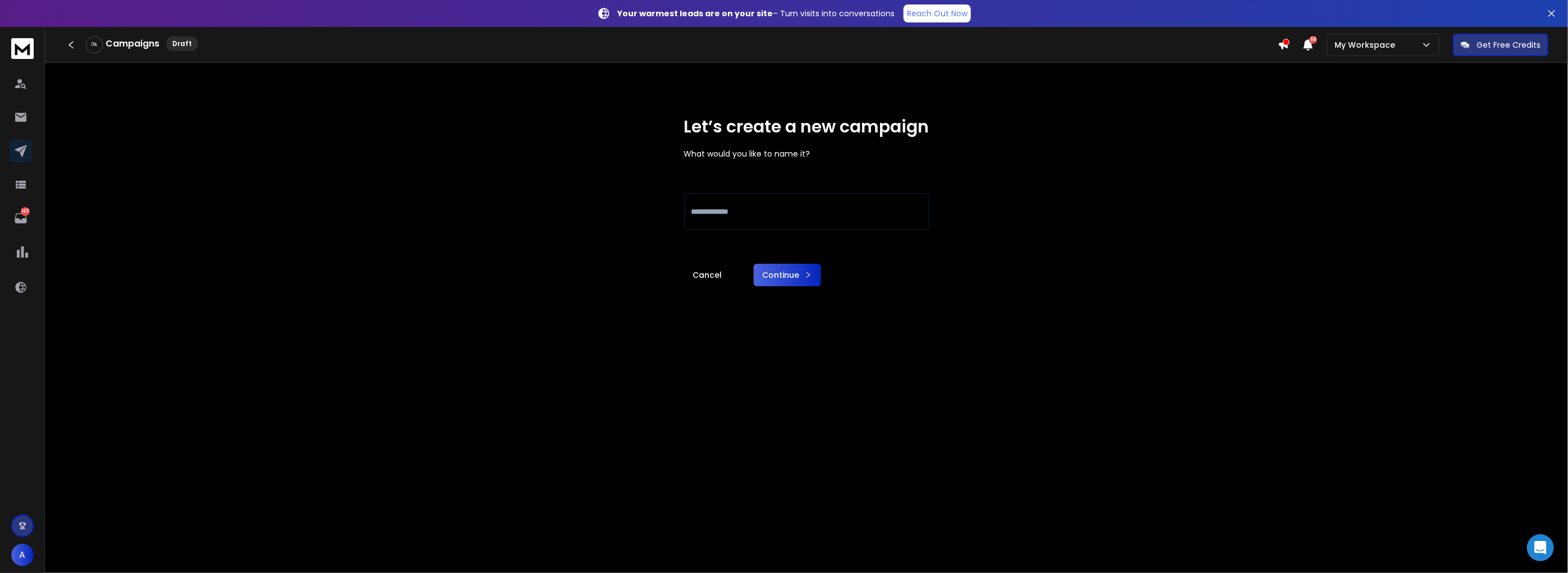
click at [744, 209] on input at bounding box center [807, 210] width 245 height 37
click at [665, 301] on div "Your warmest leads are on your site – Turn visits into conversations Reach Out …" at bounding box center [784, 286] width 1568 height 573
click at [740, 210] on input at bounding box center [807, 210] width 245 height 37
type input "**********"
click at [761, 275] on button "Continue" at bounding box center [787, 275] width 67 height 23
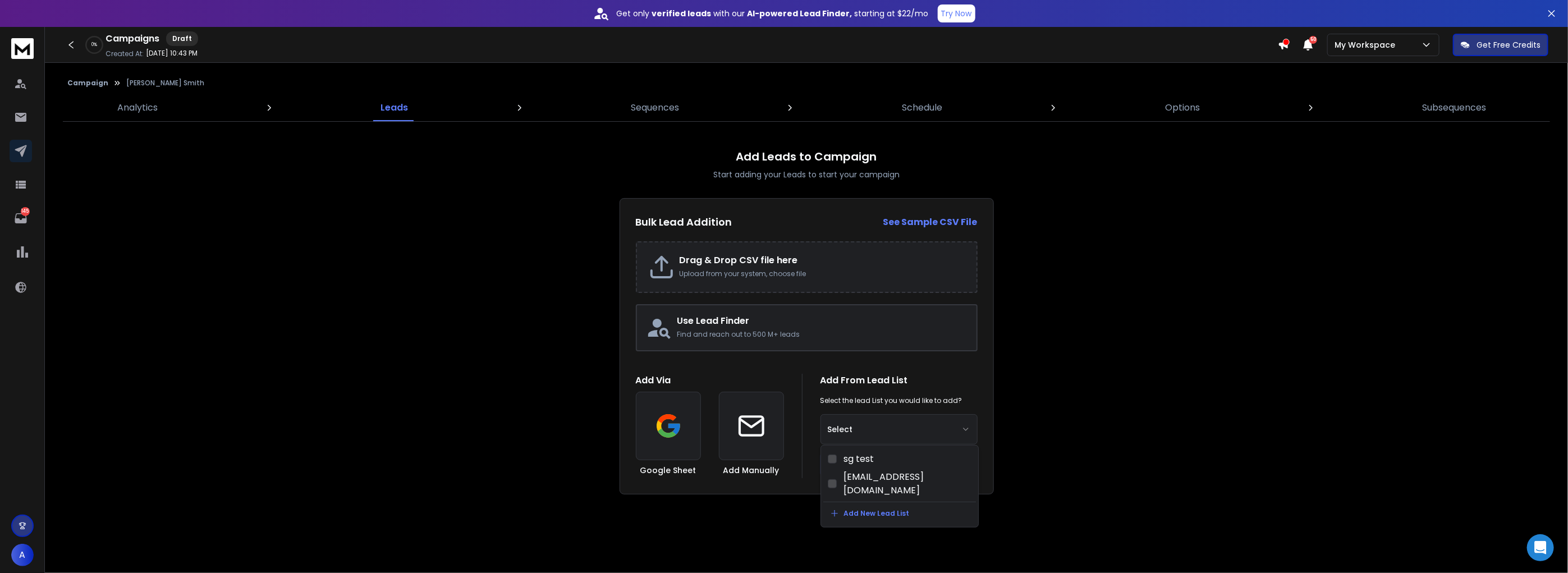
click at [849, 429] on button "Select" at bounding box center [899, 429] width 157 height 31
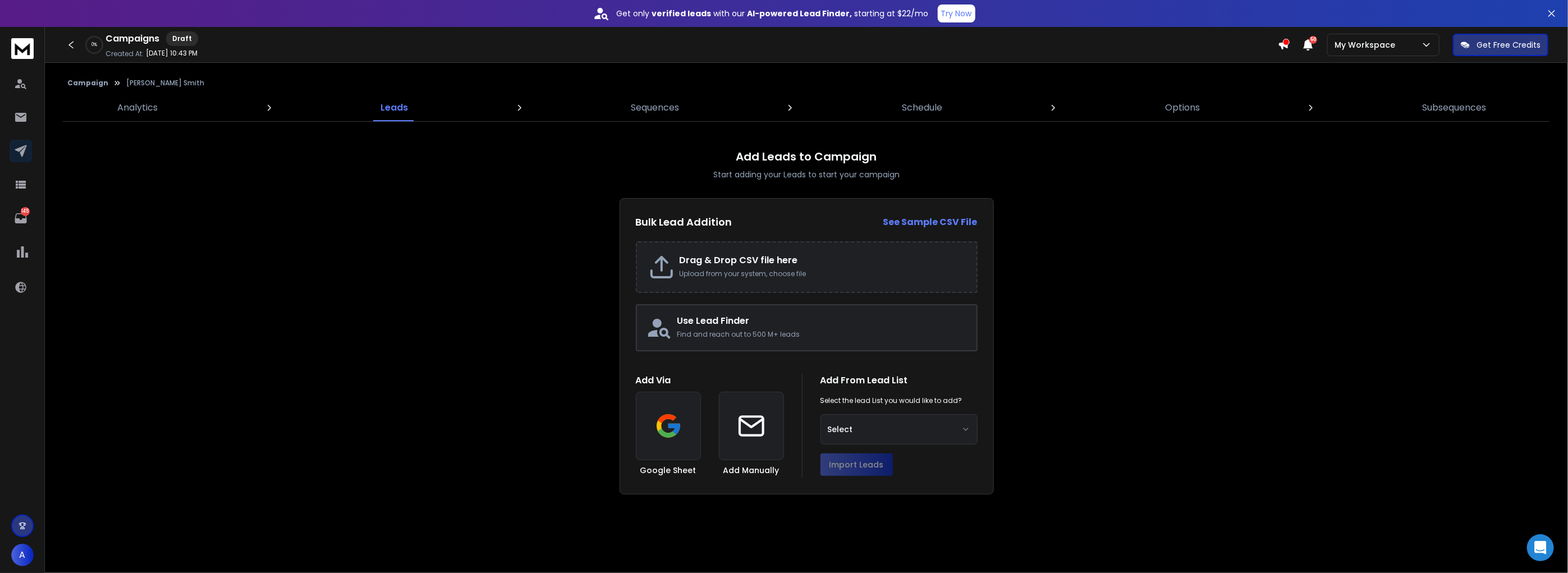
click at [539, 422] on div "Add Leads to Campaign Start adding your Leads to start your campaign Bulk Lead …" at bounding box center [806, 315] width 1478 height 357
click at [753, 442] on div at bounding box center [751, 425] width 65 height 68
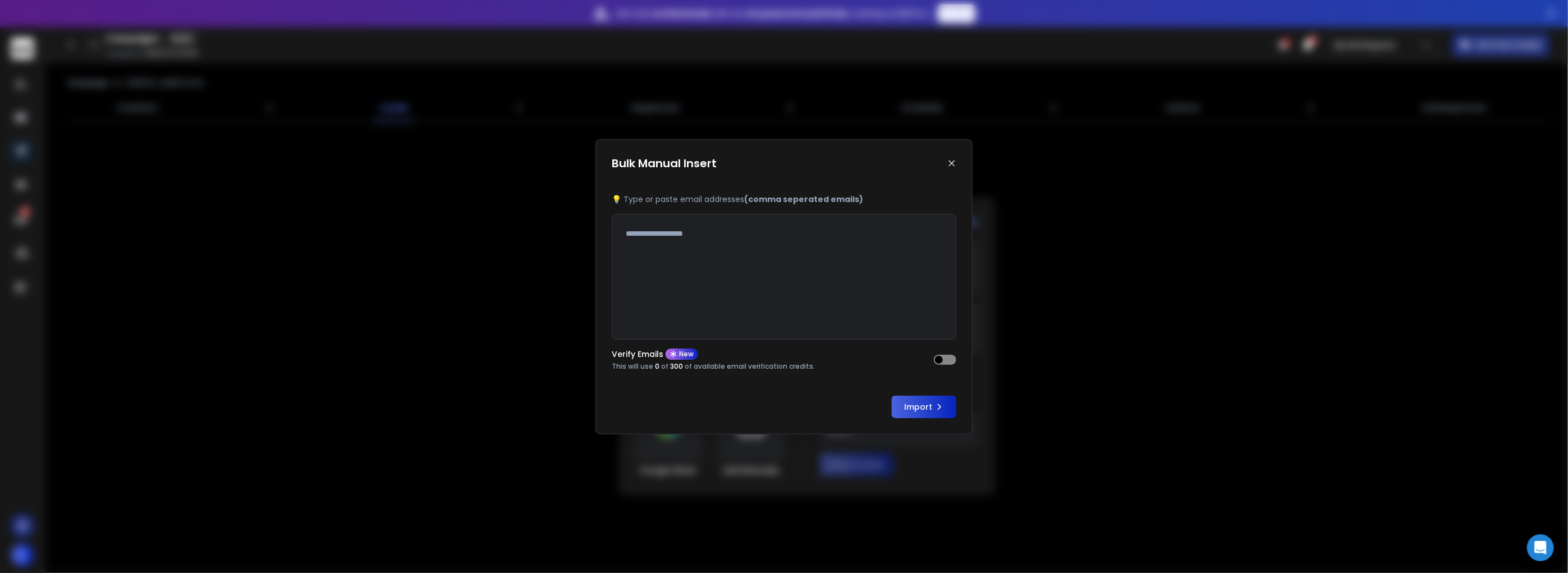
click at [723, 243] on textarea at bounding box center [784, 276] width 345 height 125
type textarea "**********"
click at [955, 160] on icon at bounding box center [951, 163] width 9 height 9
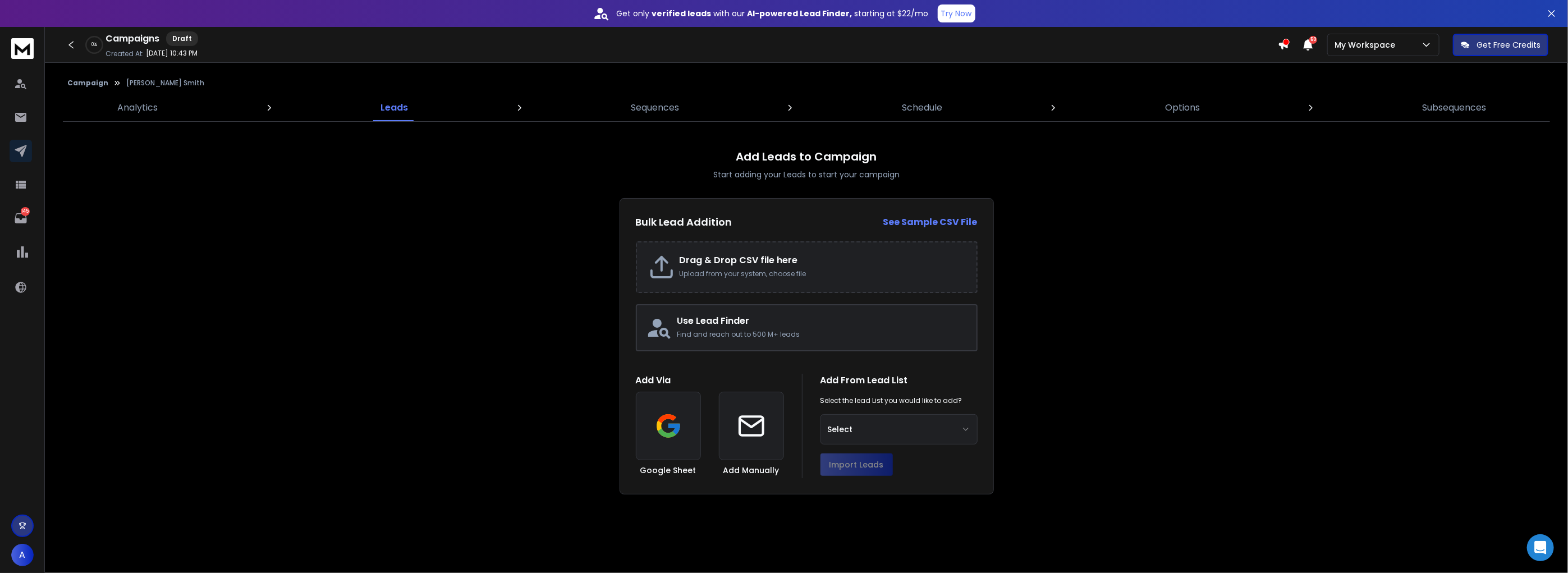
click at [57, 47] on div "0 % Campaigns Draft Created At: Aug 13, 2025, 10:43 PM 50 My Workspace Get Free…" at bounding box center [784, 44] width 1568 height 36
click at [62, 45] on div "0 % Campaigns Draft Created At: Aug 13, 2025, 10:43 PM 50 My Workspace Get Free…" at bounding box center [784, 44] width 1568 height 36
click at [66, 43] on icon at bounding box center [71, 44] width 10 height 10
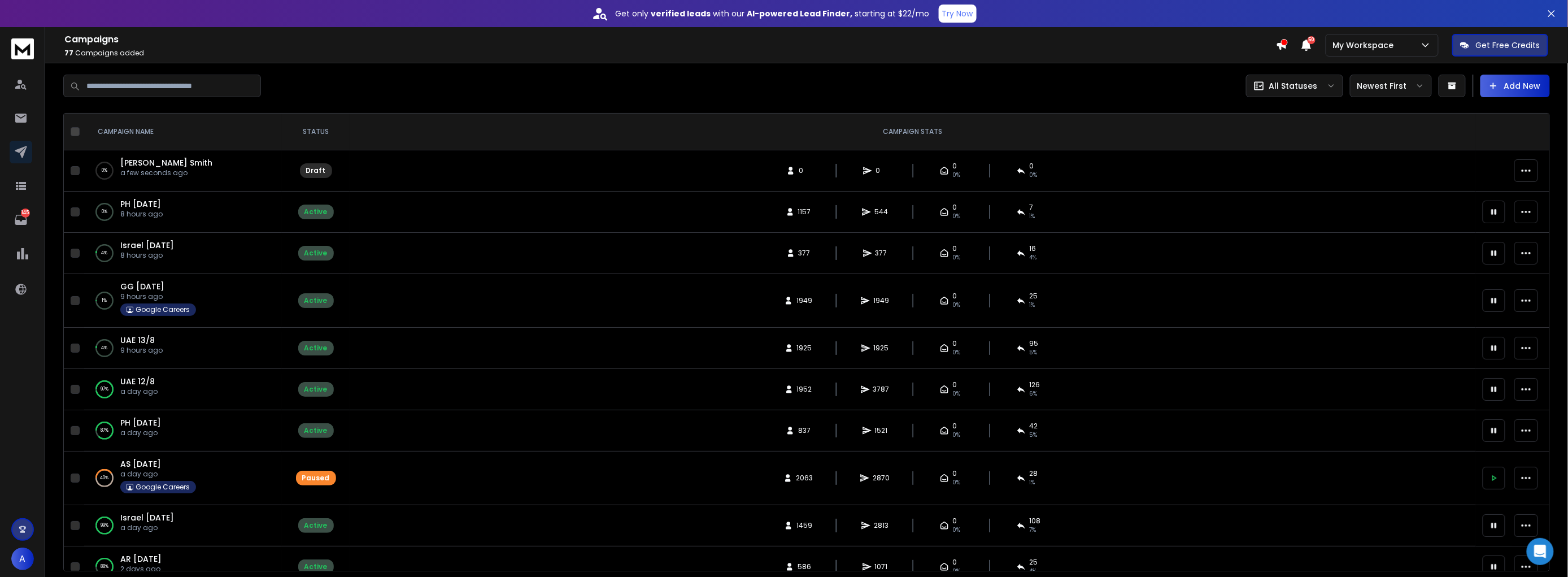
click at [74, 166] on button "button" at bounding box center [75, 170] width 9 height 9
click at [1514, 172] on button "button" at bounding box center [1526, 170] width 24 height 23
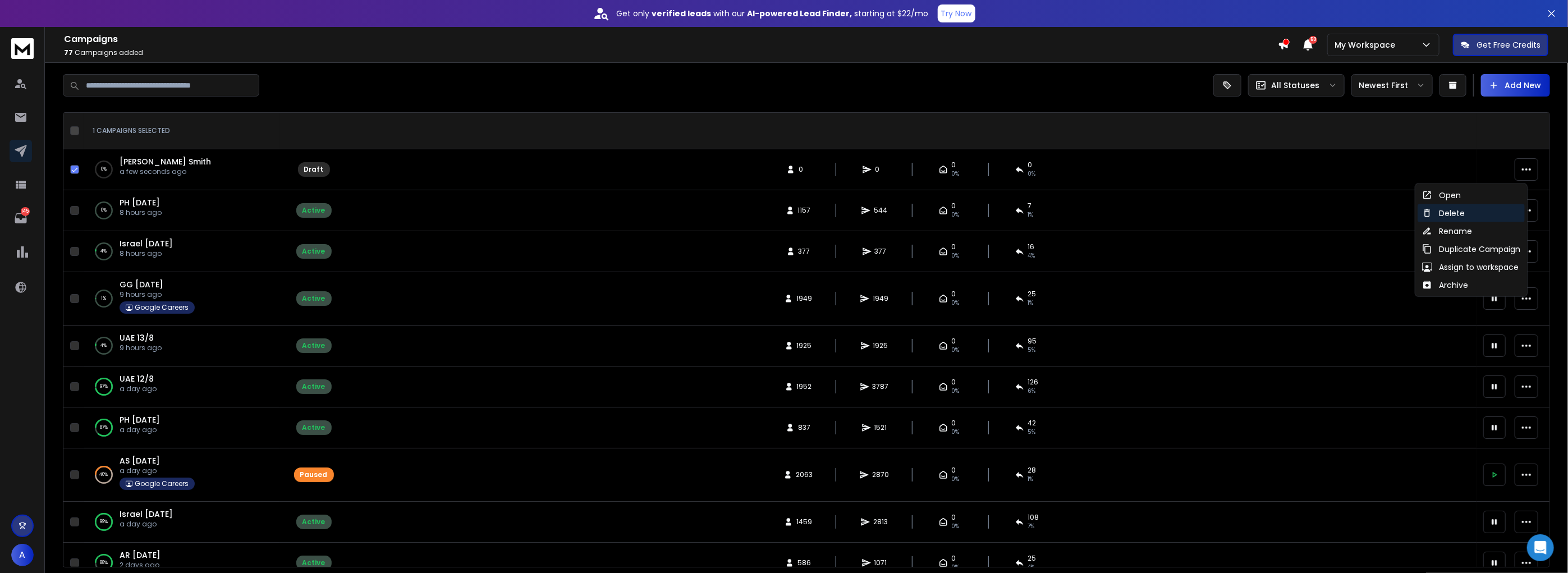
click at [1448, 218] on div "Delete" at bounding box center [1471, 213] width 107 height 18
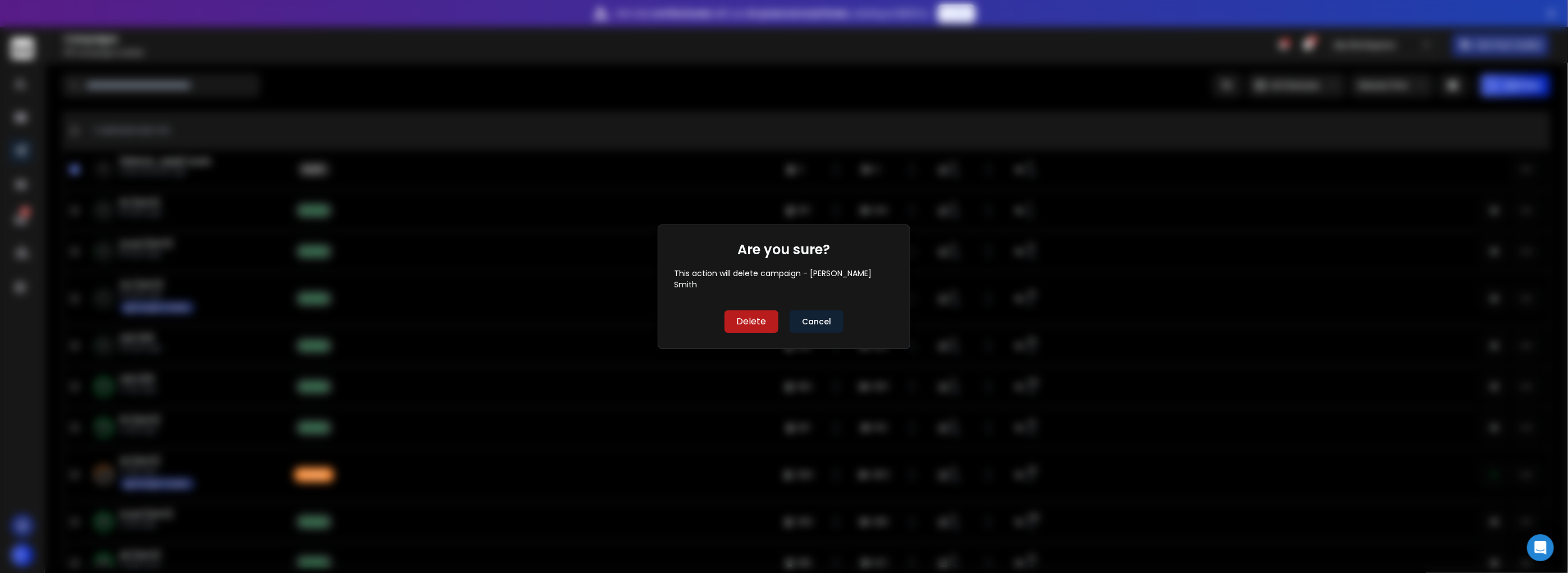
click at [746, 314] on button "Delete" at bounding box center [751, 321] width 54 height 23
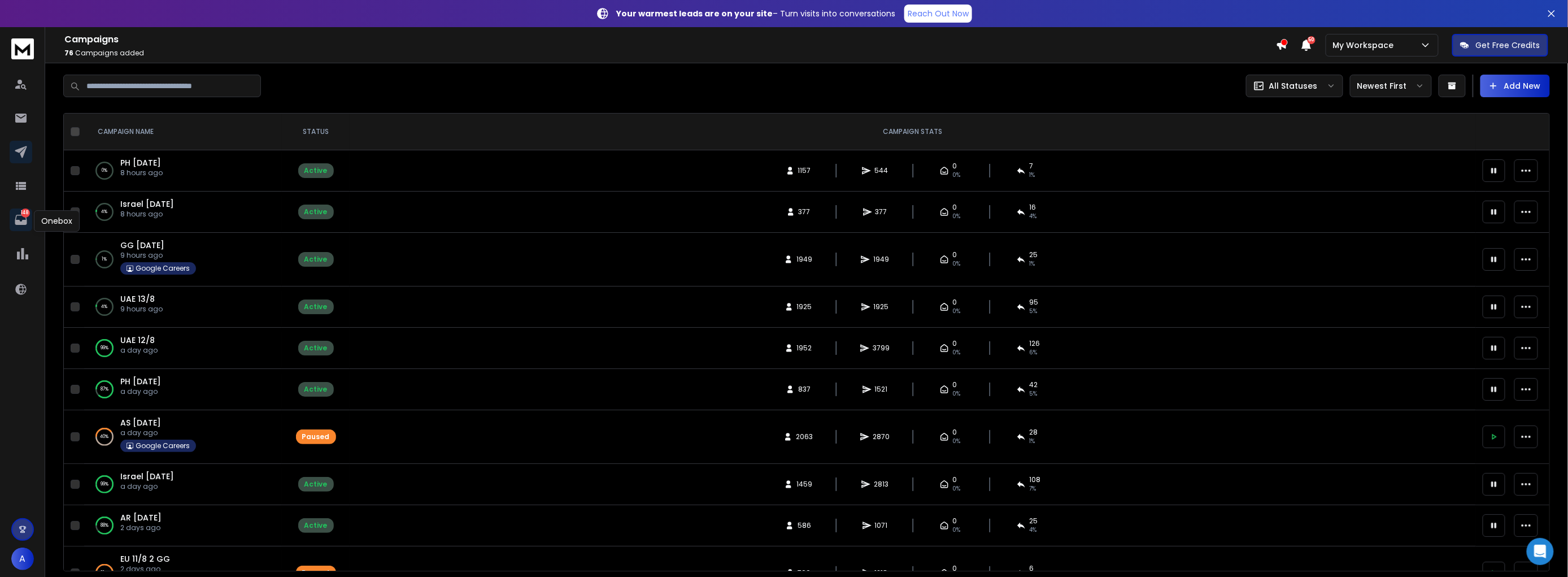
click at [31, 219] on link "148" at bounding box center [21, 219] width 23 height 23
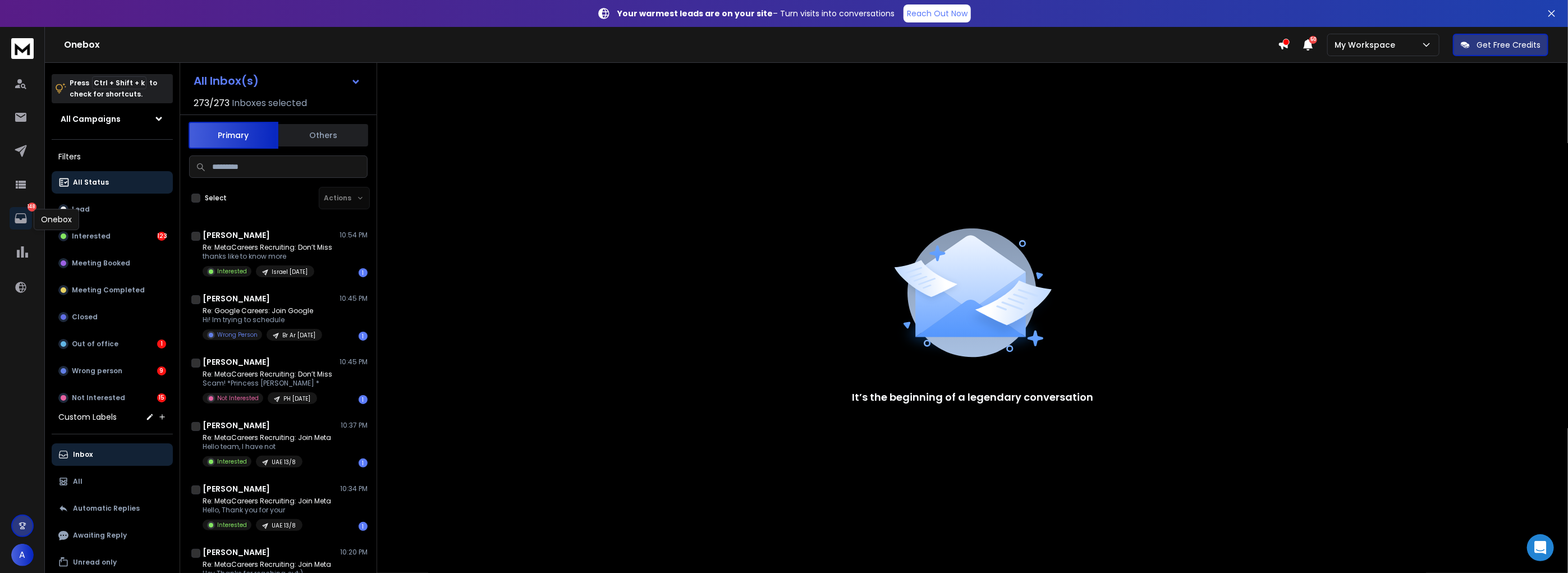
click at [259, 164] on input at bounding box center [278, 166] width 179 height 23
paste input "**********"
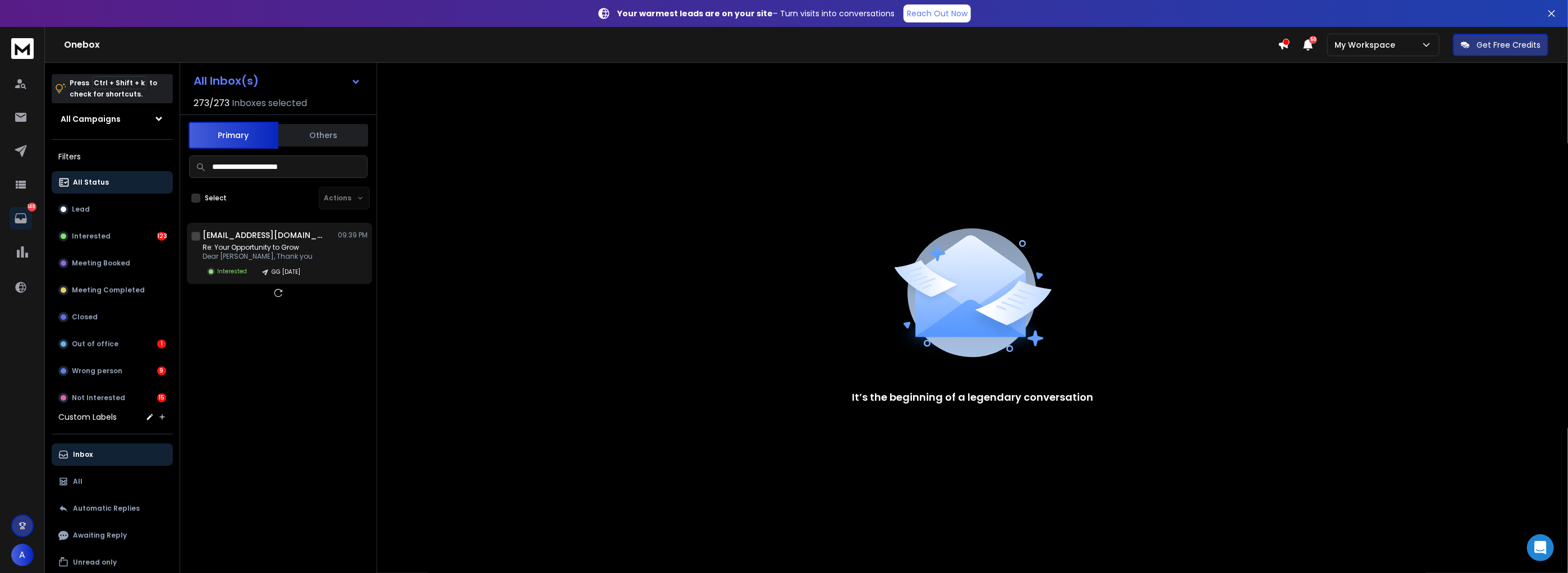
type input "**********"
click at [270, 246] on p "Re: Your Opportunity to Grow" at bounding box center [257, 247] width 110 height 9
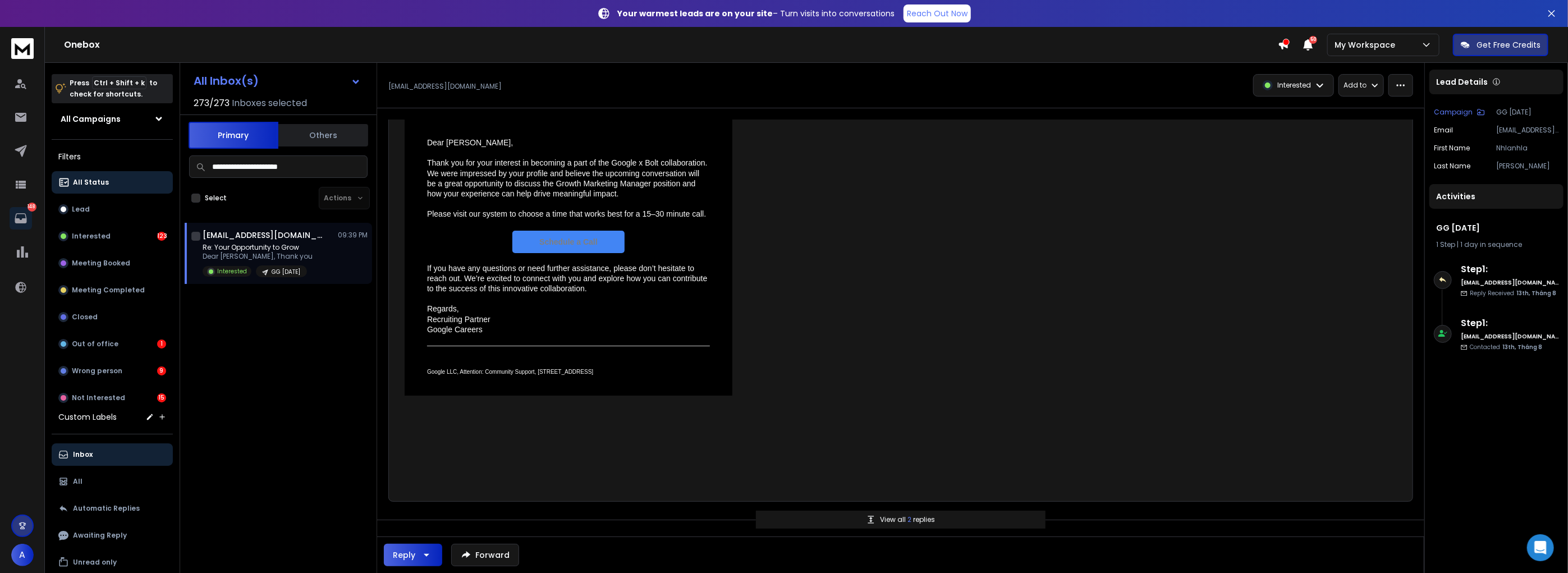
scroll to position [144, 0]
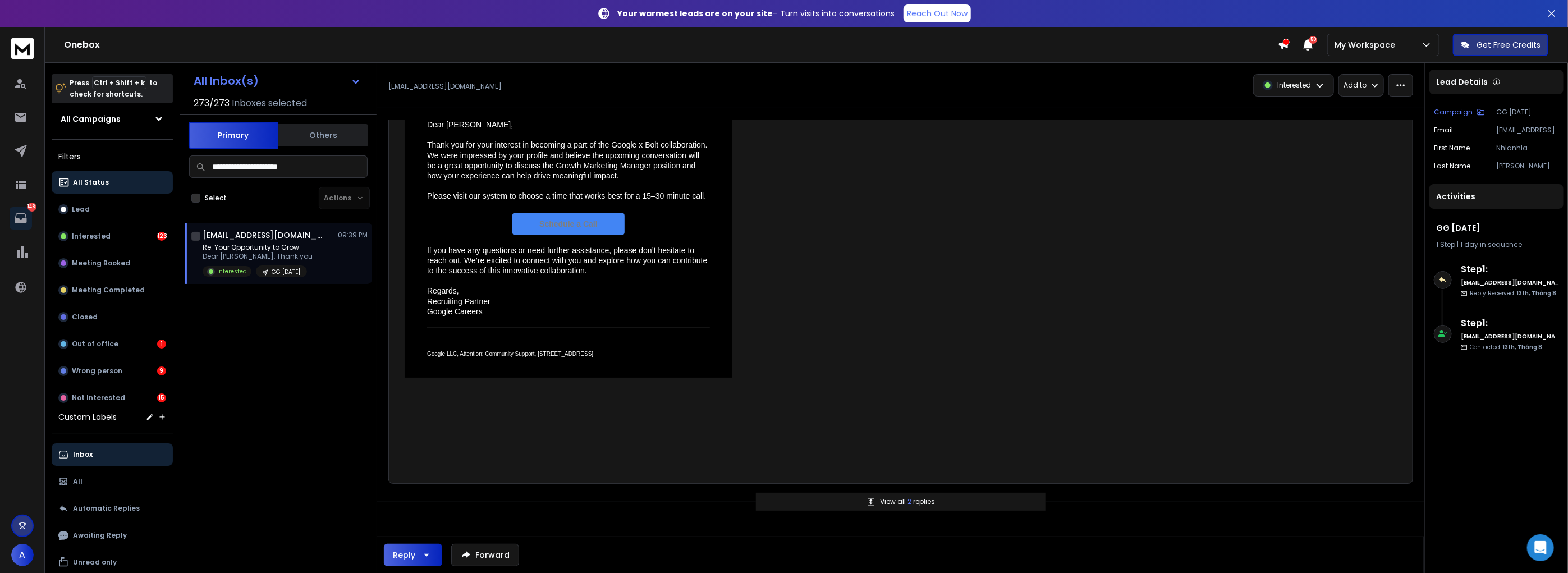
click at [842, 506] on div "View all 2 replies" at bounding box center [901, 501] width 290 height 18
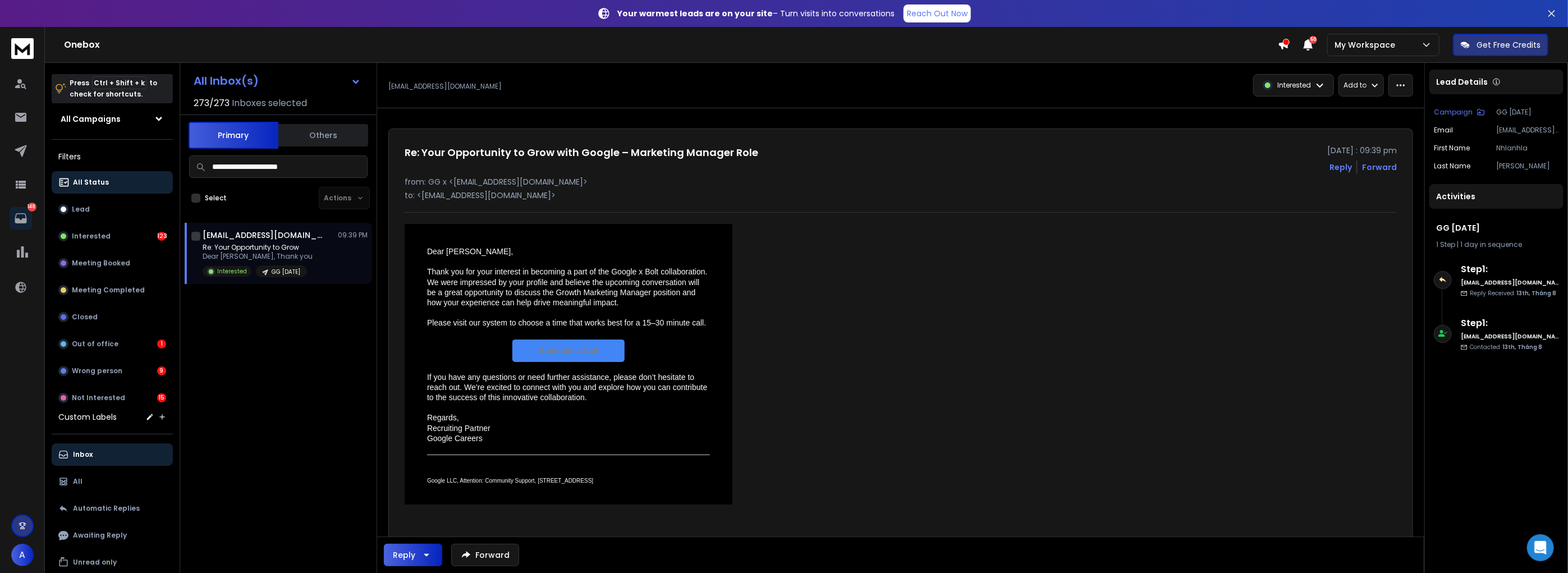
scroll to position [0, 0]
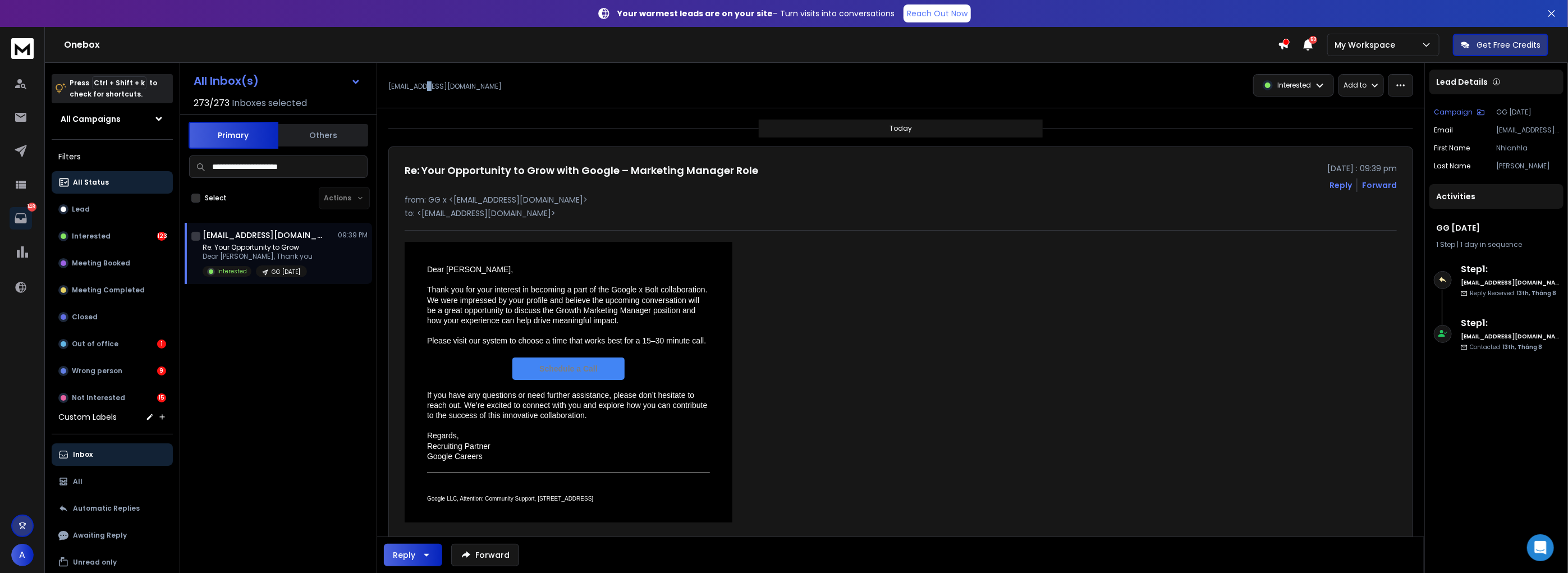
click at [423, 82] on p "[EMAIL_ADDRESS][DOMAIN_NAME]" at bounding box center [445, 86] width 114 height 9
drag, startPoint x: 329, startPoint y: 171, endPoint x: 130, endPoint y: 153, distance: 199.8
click at [130, 153] on div "**********" at bounding box center [806, 350] width 1524 height 573
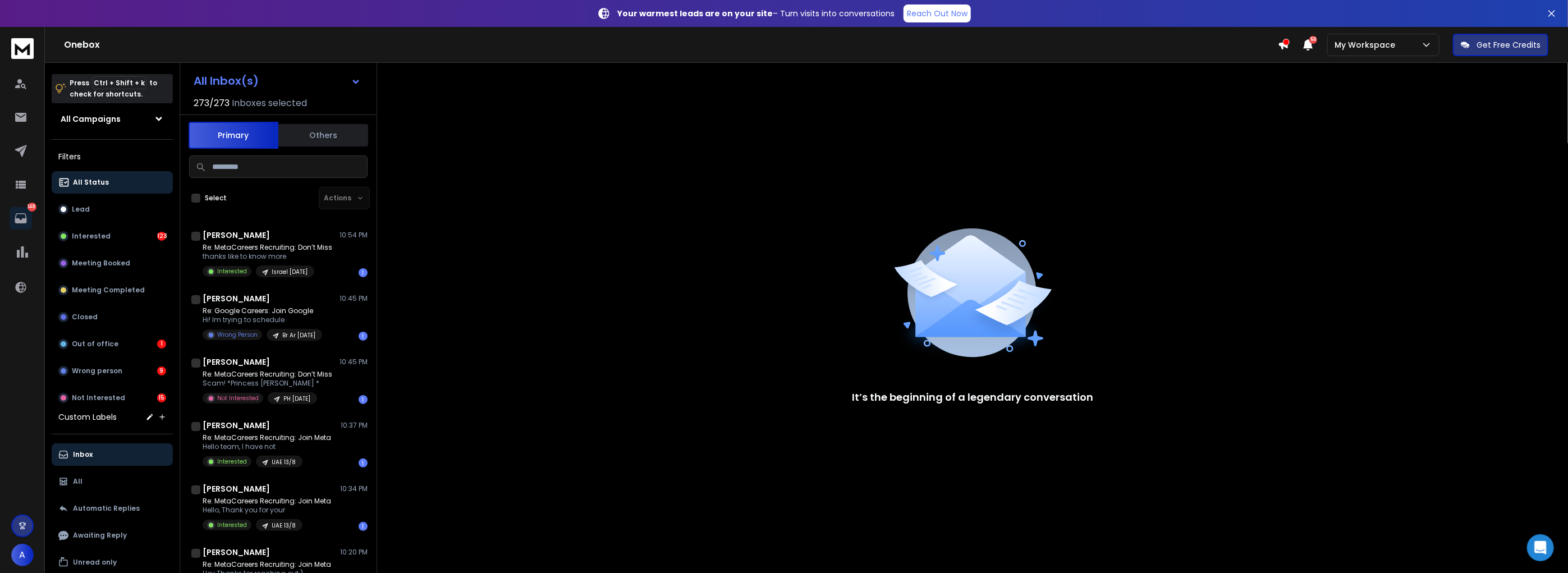
click at [824, 569] on div "It’s the beginning of a legendary conversation" at bounding box center [973, 350] width 1191 height 573
click at [969, 138] on div "It’s the beginning of a legendary conversation" at bounding box center [973, 306] width 1191 height 487
click at [19, 115] on icon at bounding box center [20, 117] width 11 height 9
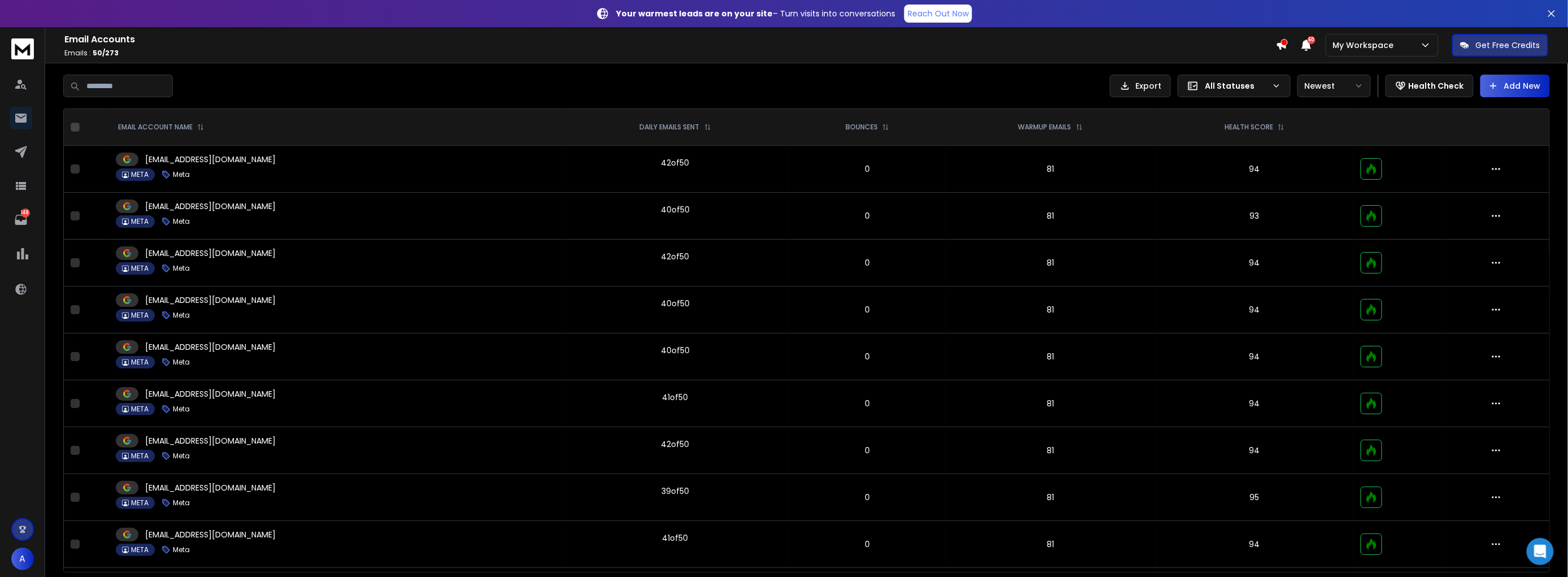
click at [119, 83] on input at bounding box center [118, 86] width 109 height 23
type input "***"
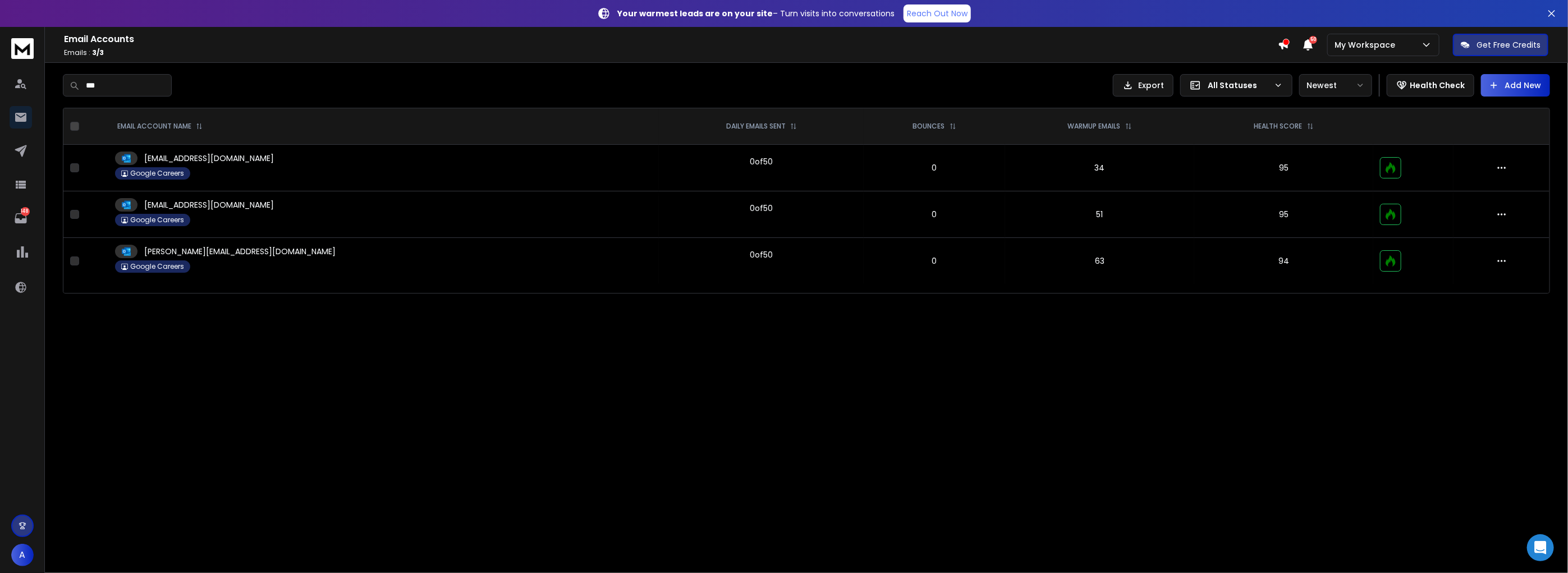
click at [205, 156] on p "[EMAIL_ADDRESS][DOMAIN_NAME]" at bounding box center [209, 157] width 130 height 11
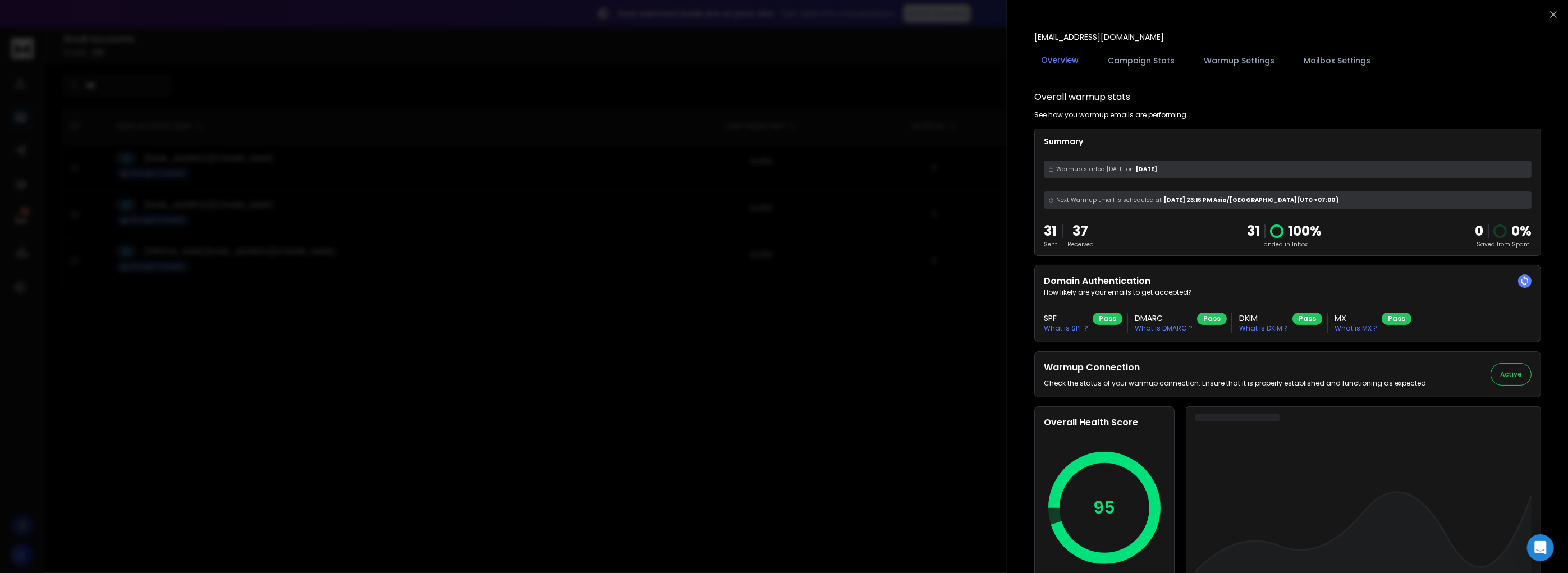
click at [1327, 55] on button "Mailbox Settings" at bounding box center [1337, 60] width 80 height 25
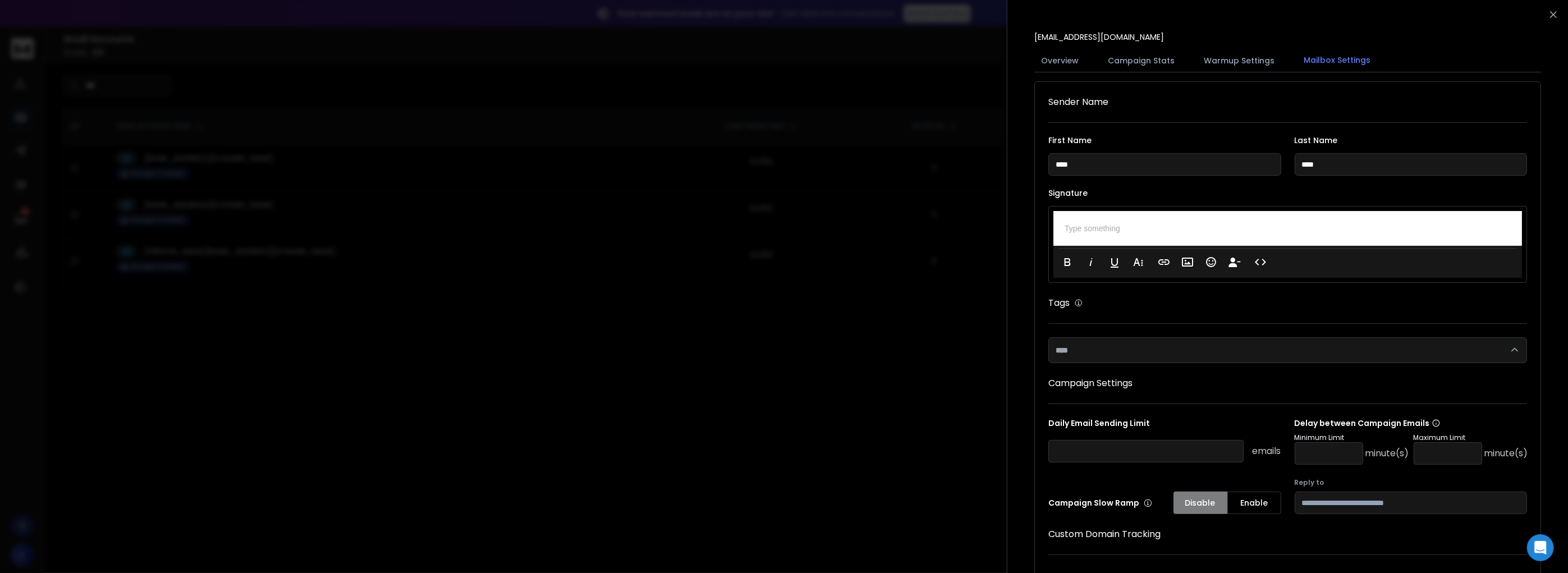
click at [1135, 167] on input "****" at bounding box center [1165, 164] width 233 height 23
click at [1403, 170] on input "****" at bounding box center [1412, 164] width 233 height 23
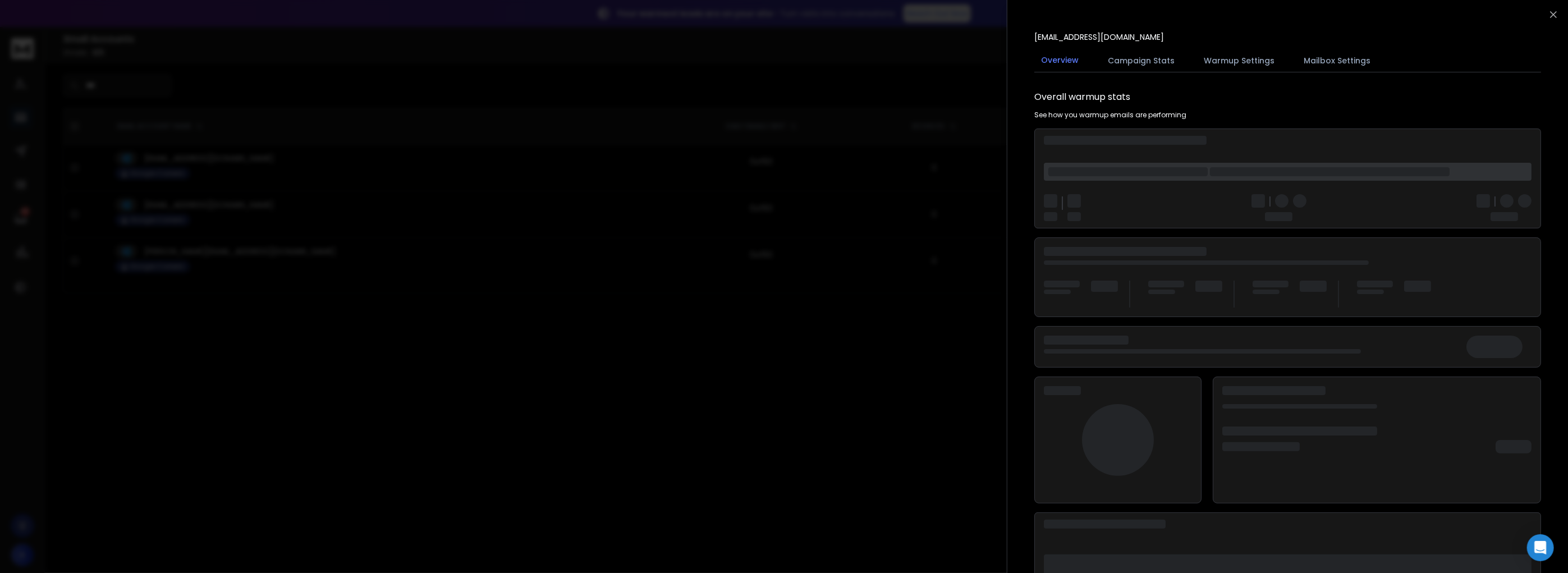
click at [861, 173] on div at bounding box center [784, 286] width 1568 height 573
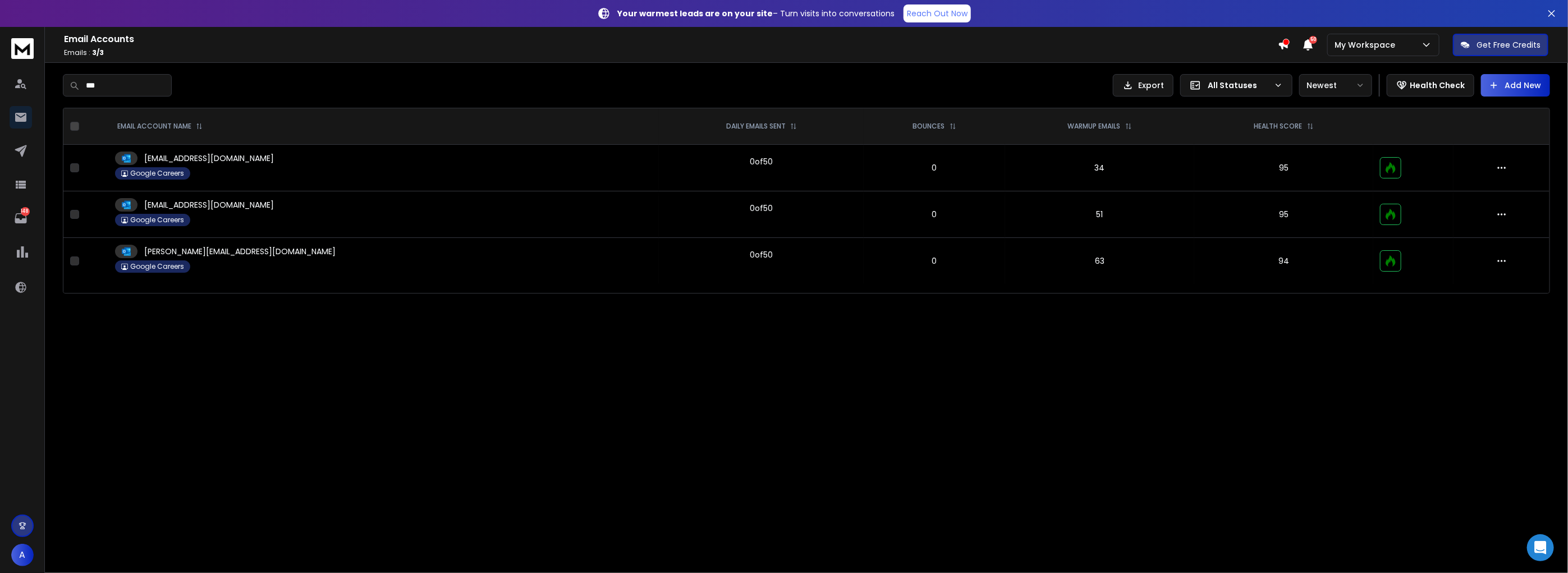
click at [265, 209] on div "[EMAIL_ADDRESS][DOMAIN_NAME]" at bounding box center [383, 205] width 537 height 14
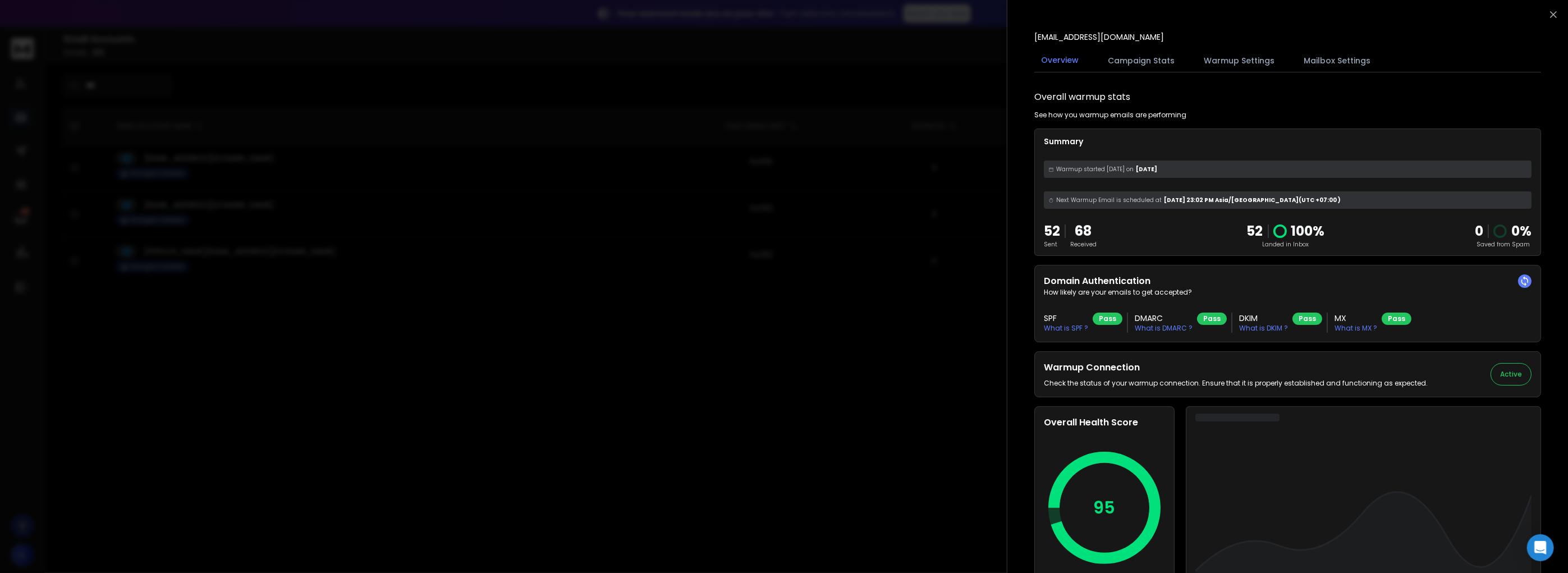
click at [1323, 59] on button "Mailbox Settings" at bounding box center [1337, 60] width 80 height 25
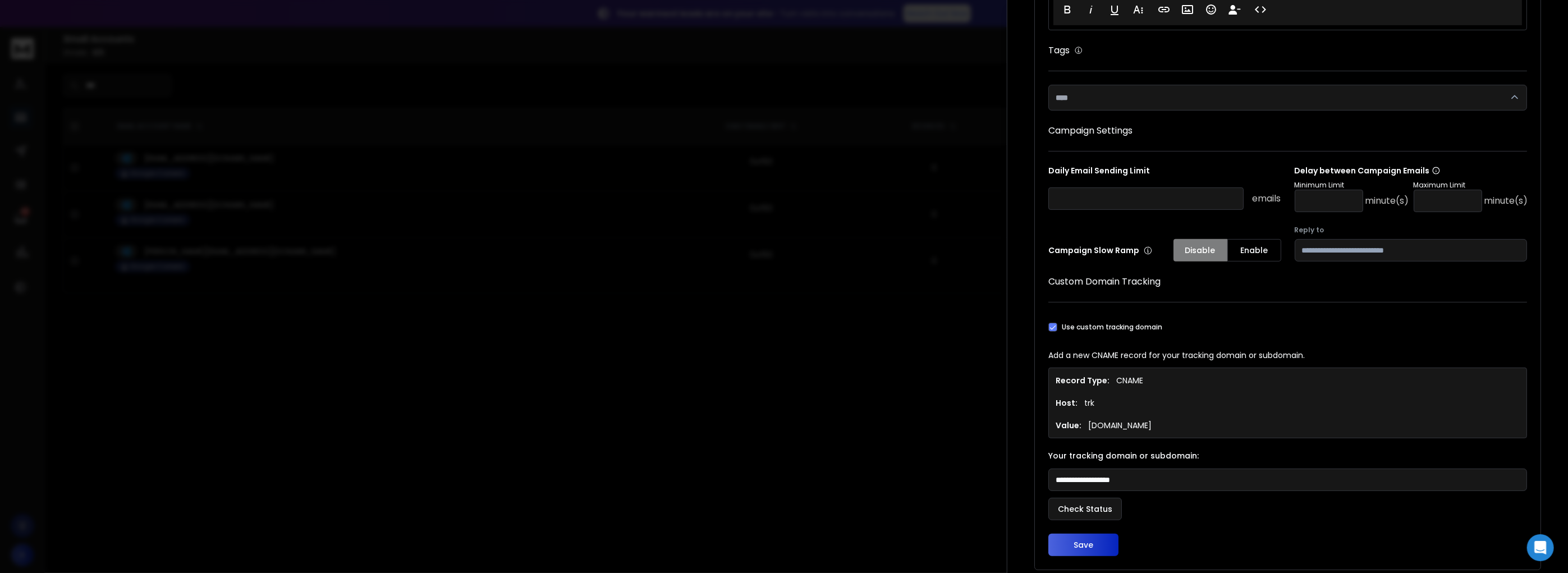
scroll to position [282, 0]
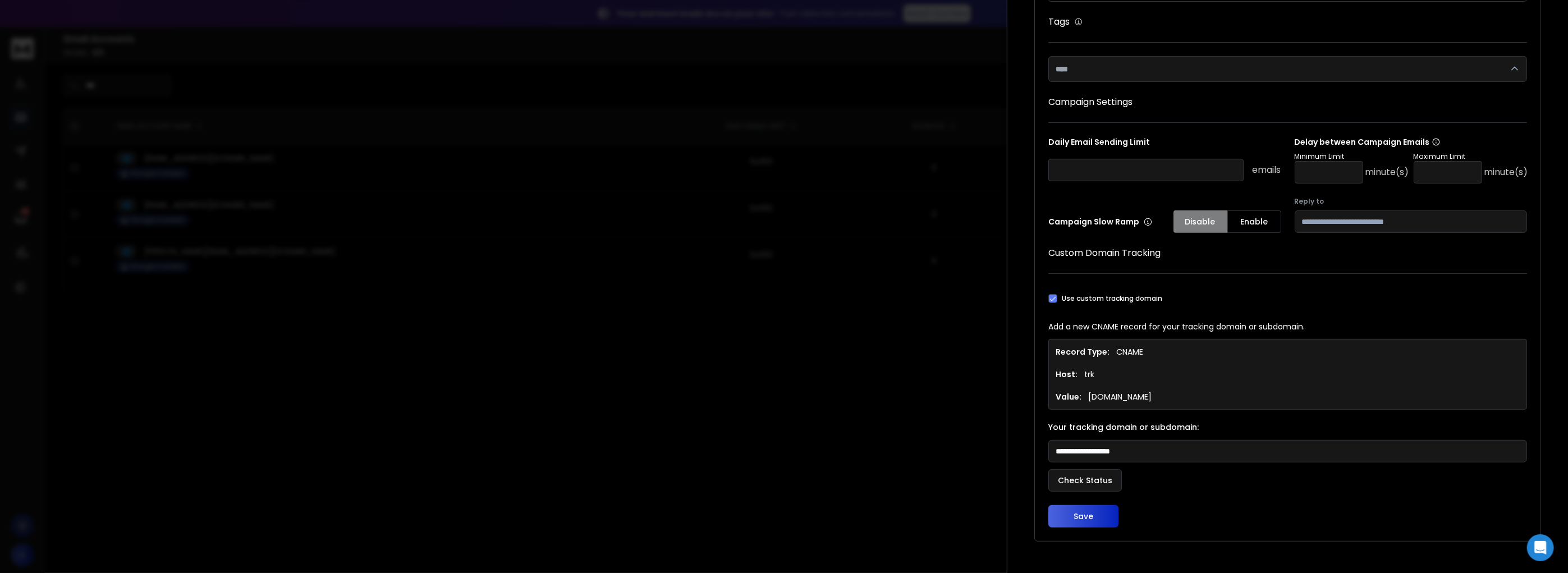
click at [1154, 454] on input "**********" at bounding box center [1287, 450] width 479 height 23
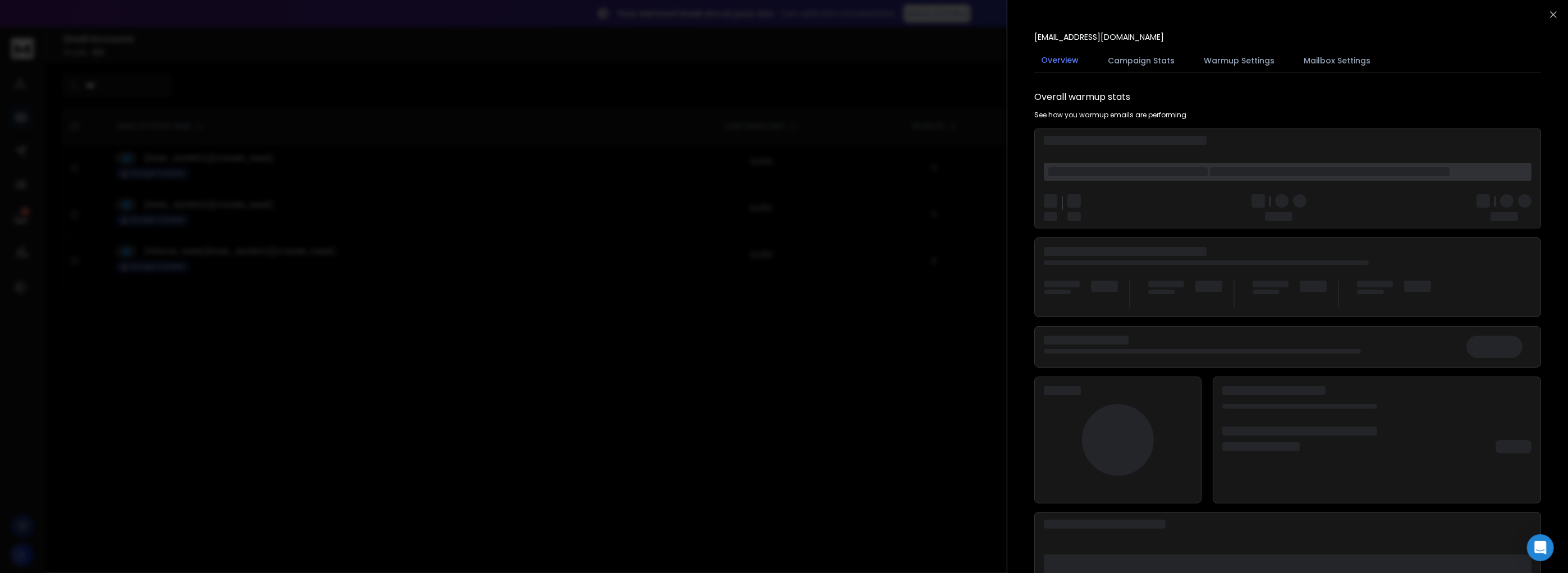
click at [893, 350] on div at bounding box center [784, 286] width 1568 height 573
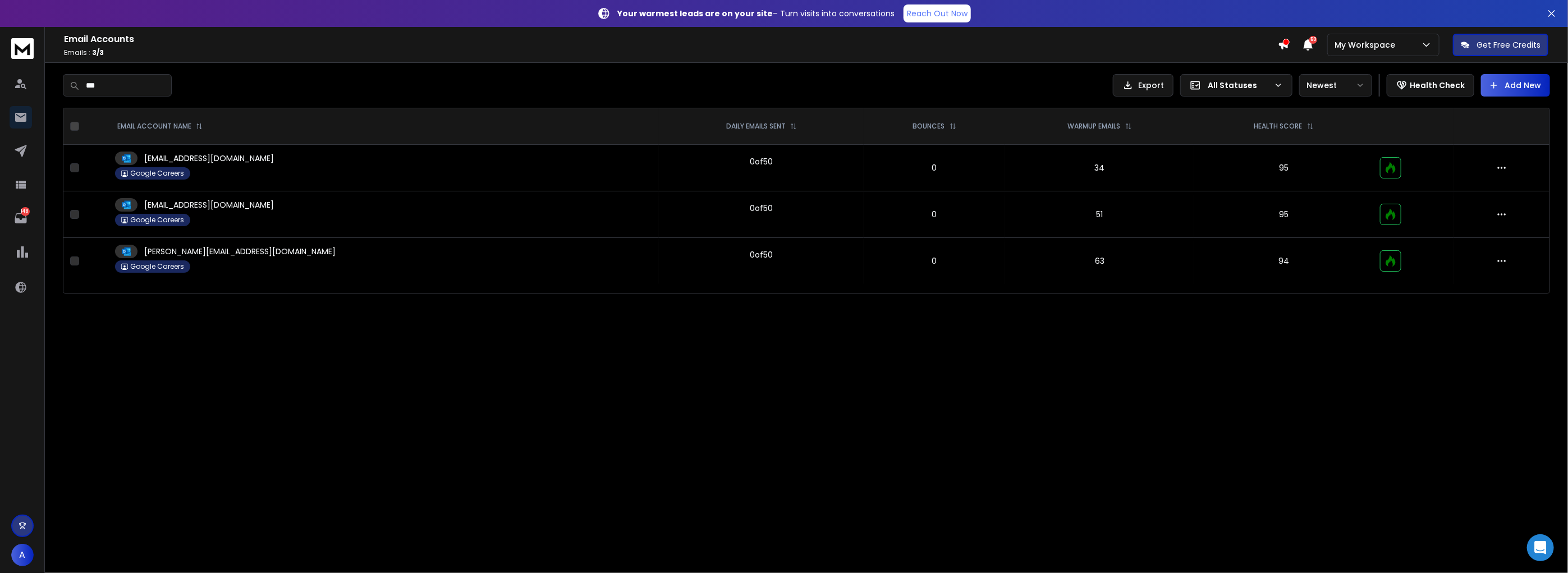
click at [404, 271] on div "Google Careers" at bounding box center [383, 266] width 537 height 12
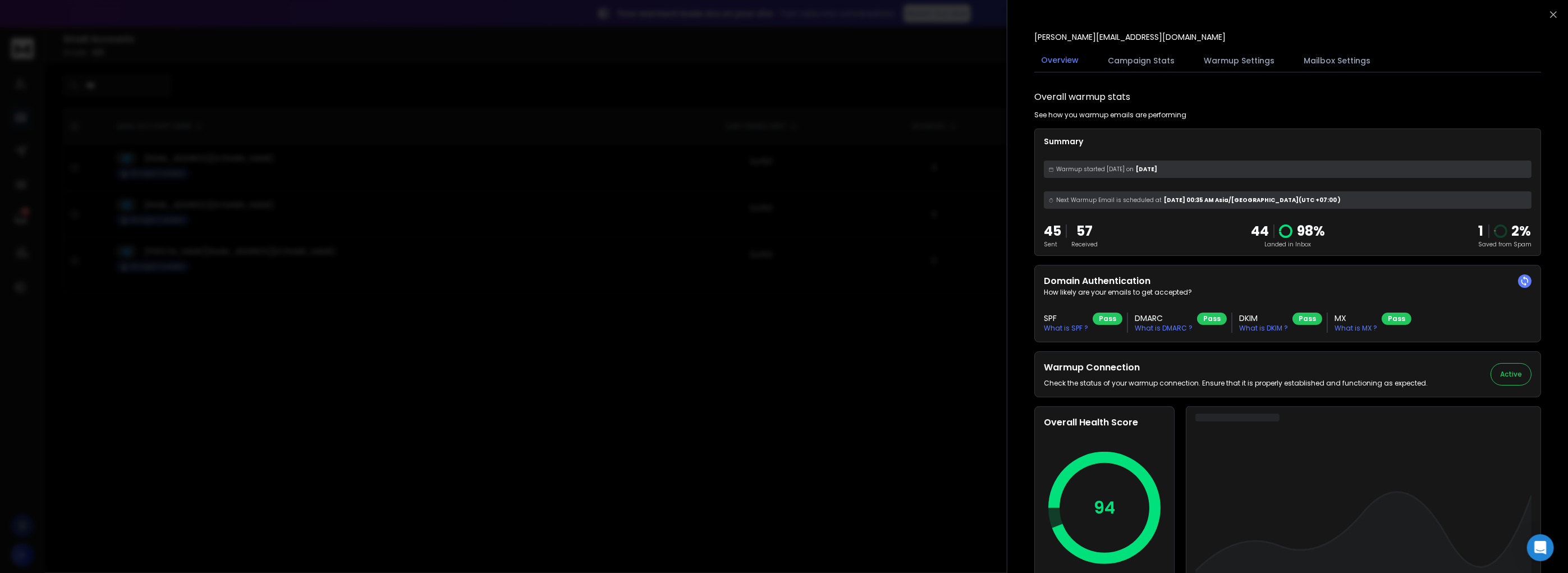
click at [1315, 43] on div "[PERSON_NAME][EMAIL_ADDRESS][DOMAIN_NAME] Overview Campaign Stats Warmup Settin…" at bounding box center [1288, 457] width 534 height 888
click at [1317, 51] on button "Mailbox Settings" at bounding box center [1337, 60] width 80 height 25
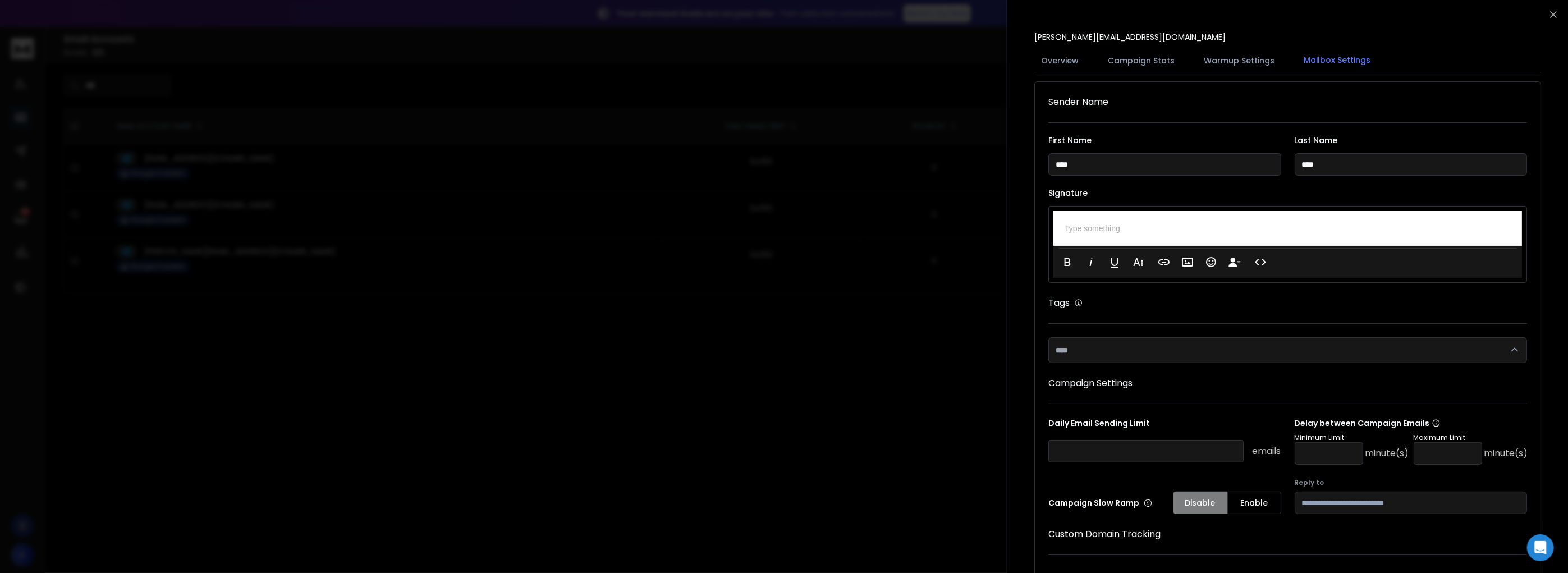
click at [1080, 217] on div at bounding box center [1288, 227] width 469 height 35
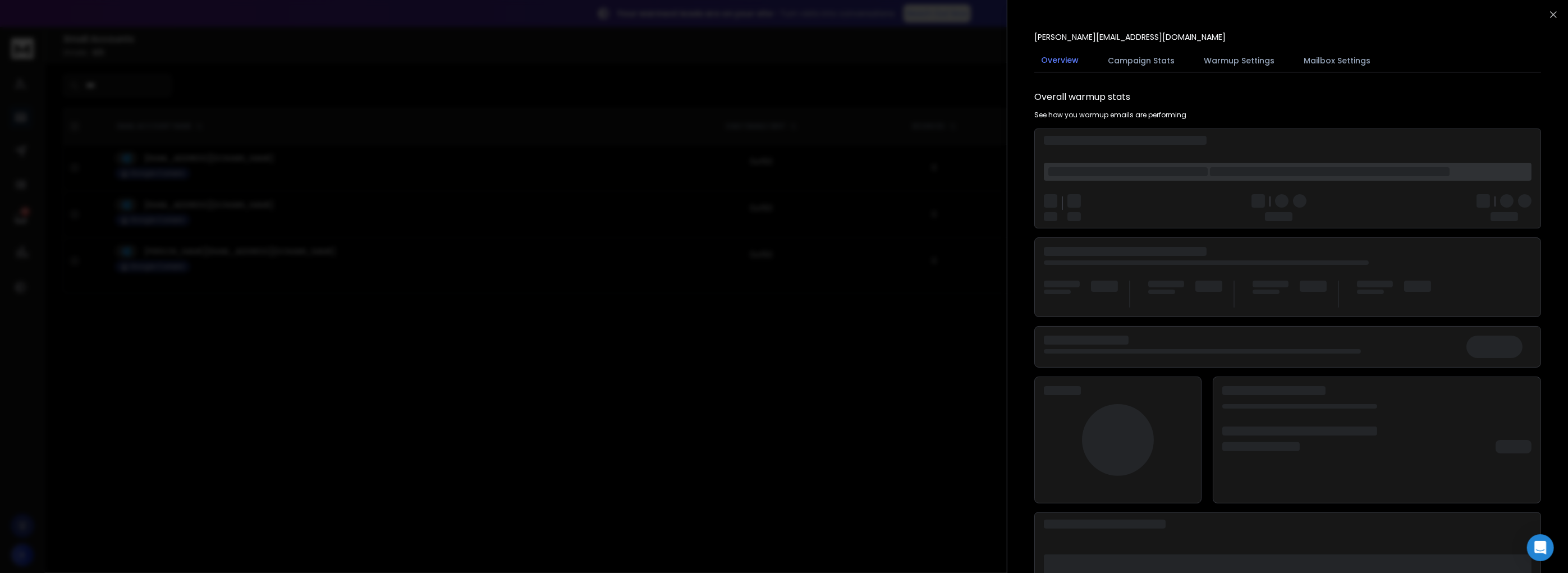
click at [843, 297] on div at bounding box center [784, 286] width 1568 height 573
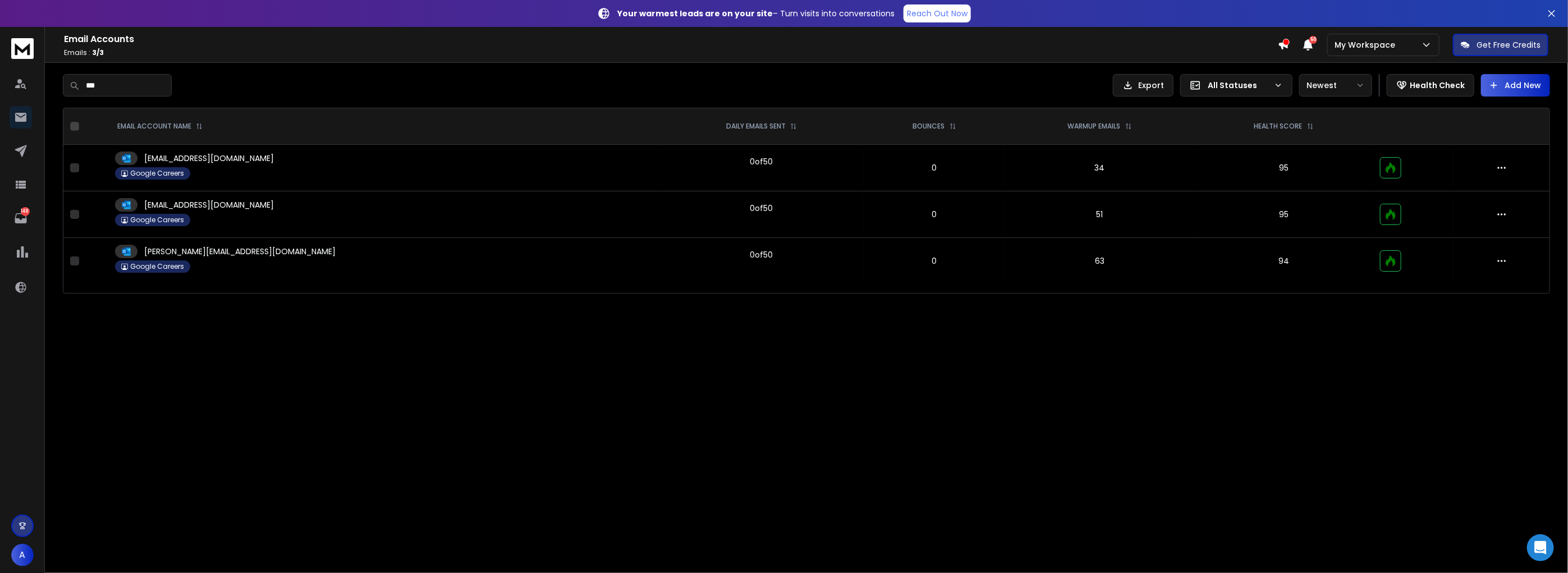
click at [952, 367] on div "Your warmest leads are on your site – Turn visits into conversations Reach Out …" at bounding box center [784, 286] width 1568 height 573
click at [1076, 379] on div "Your warmest leads are on your site – Turn visits into conversations Reach Out …" at bounding box center [784, 286] width 1568 height 573
click at [864, 272] on td "0" at bounding box center [934, 261] width 141 height 46
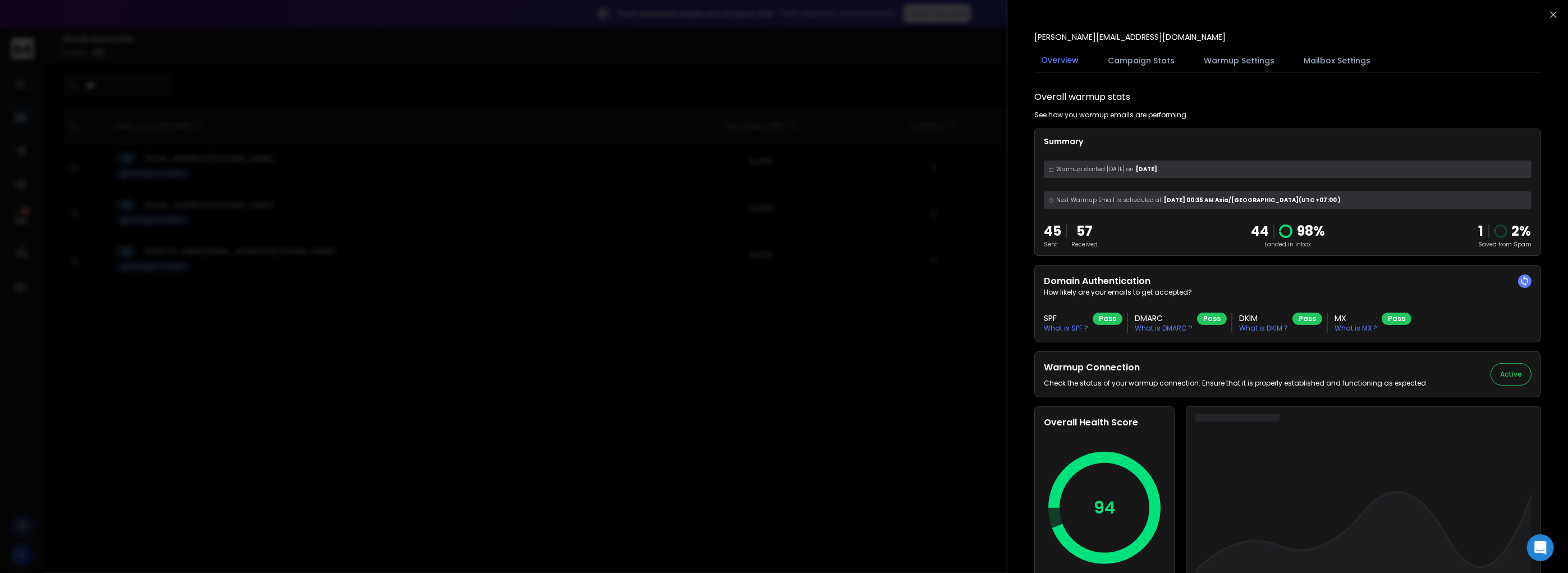
click at [1329, 59] on button "Mailbox Settings" at bounding box center [1337, 60] width 80 height 25
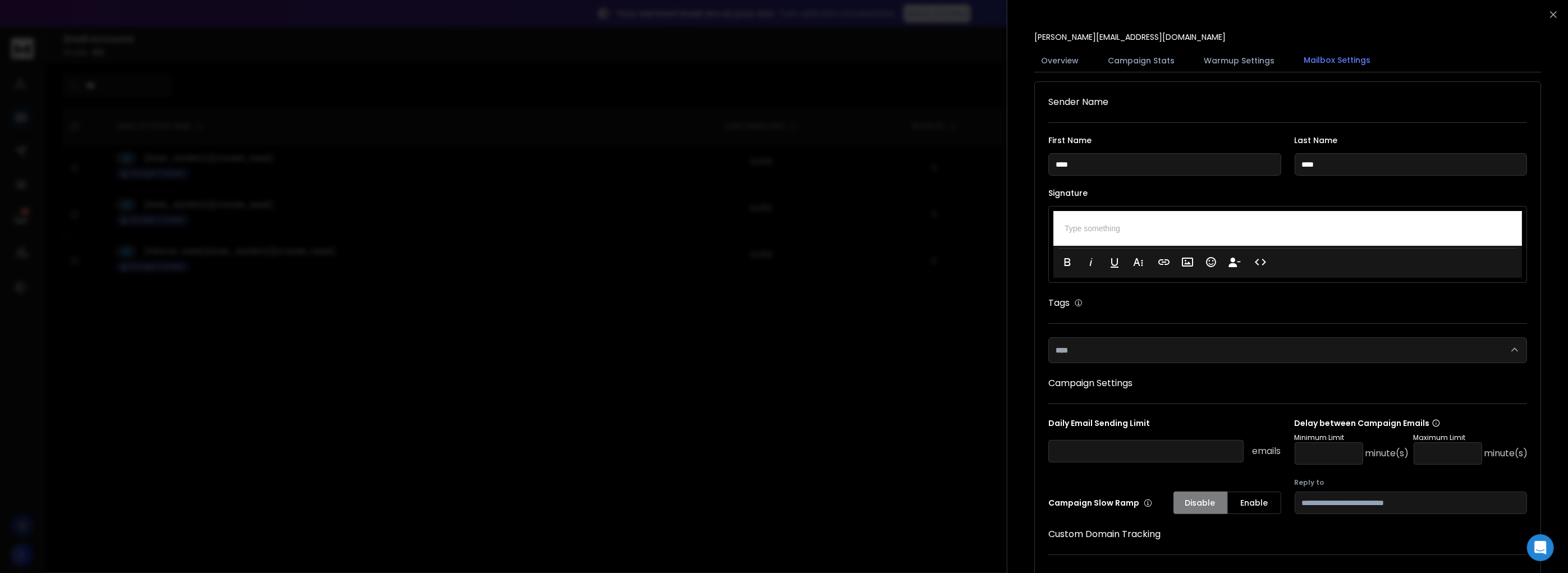
click at [1217, 56] on button "Warmup Settings" at bounding box center [1239, 60] width 84 height 25
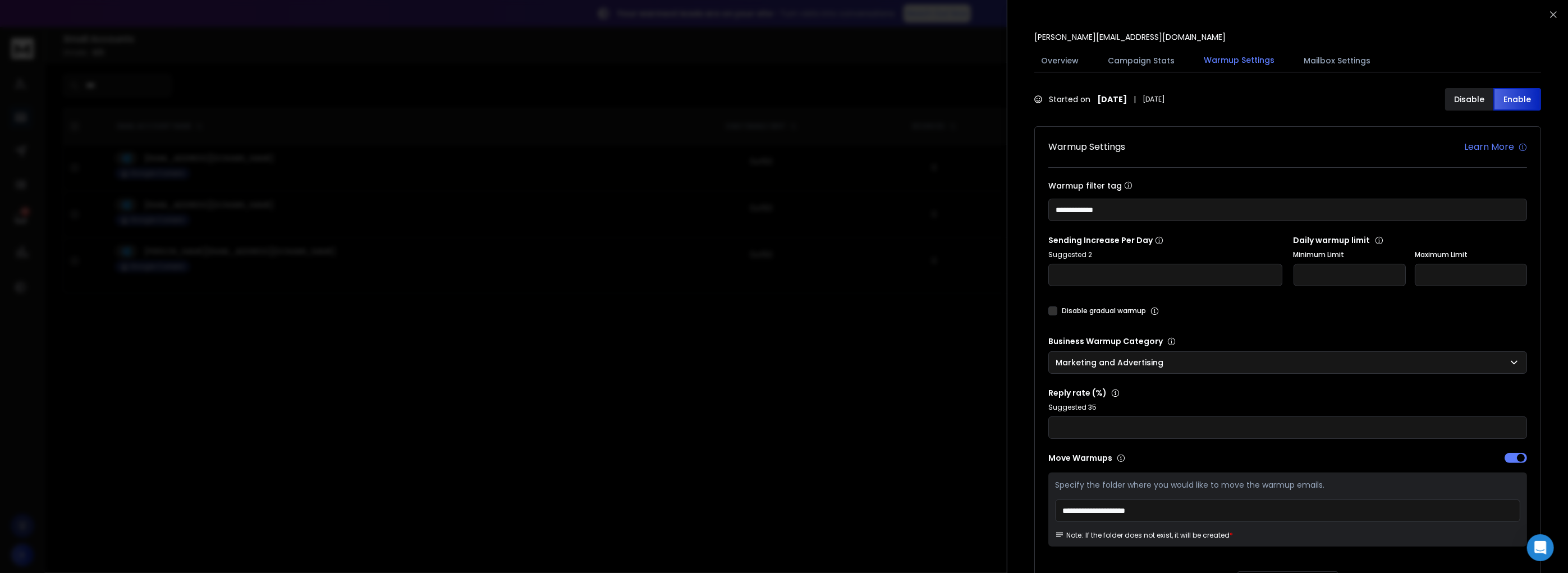
click at [1132, 58] on button "Campaign Stats" at bounding box center [1141, 60] width 80 height 25
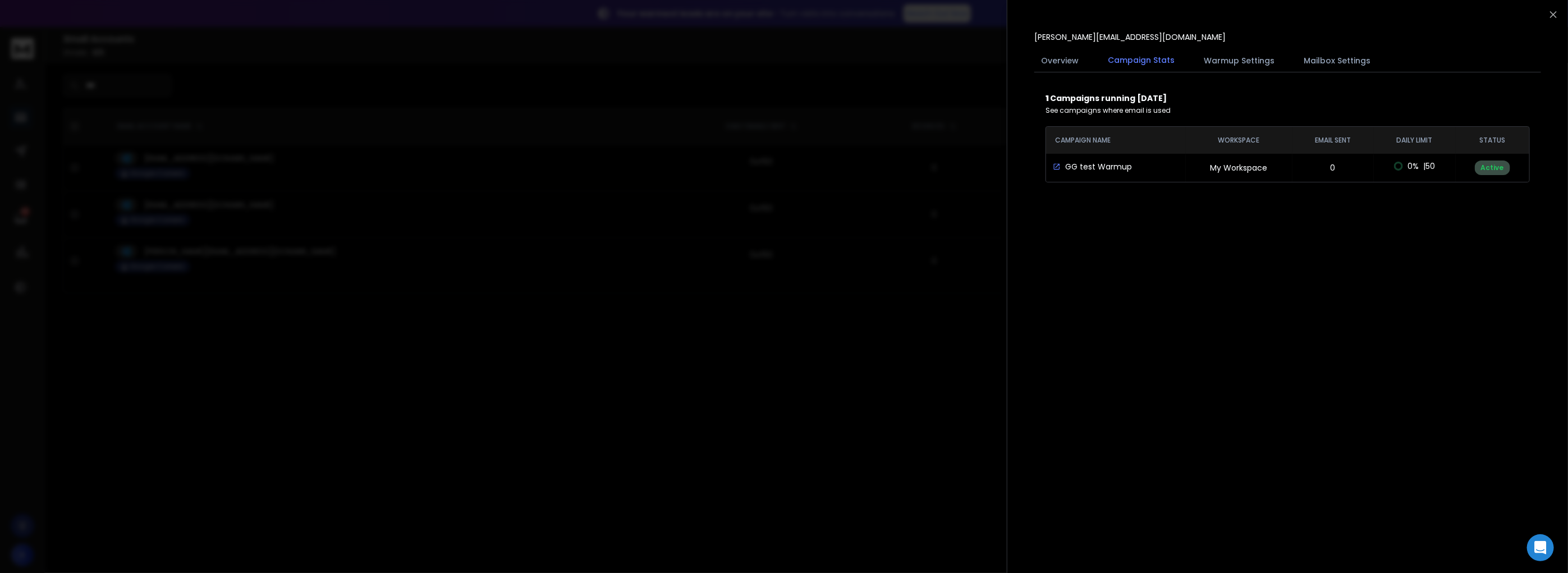
click at [881, 218] on div at bounding box center [784, 286] width 1568 height 573
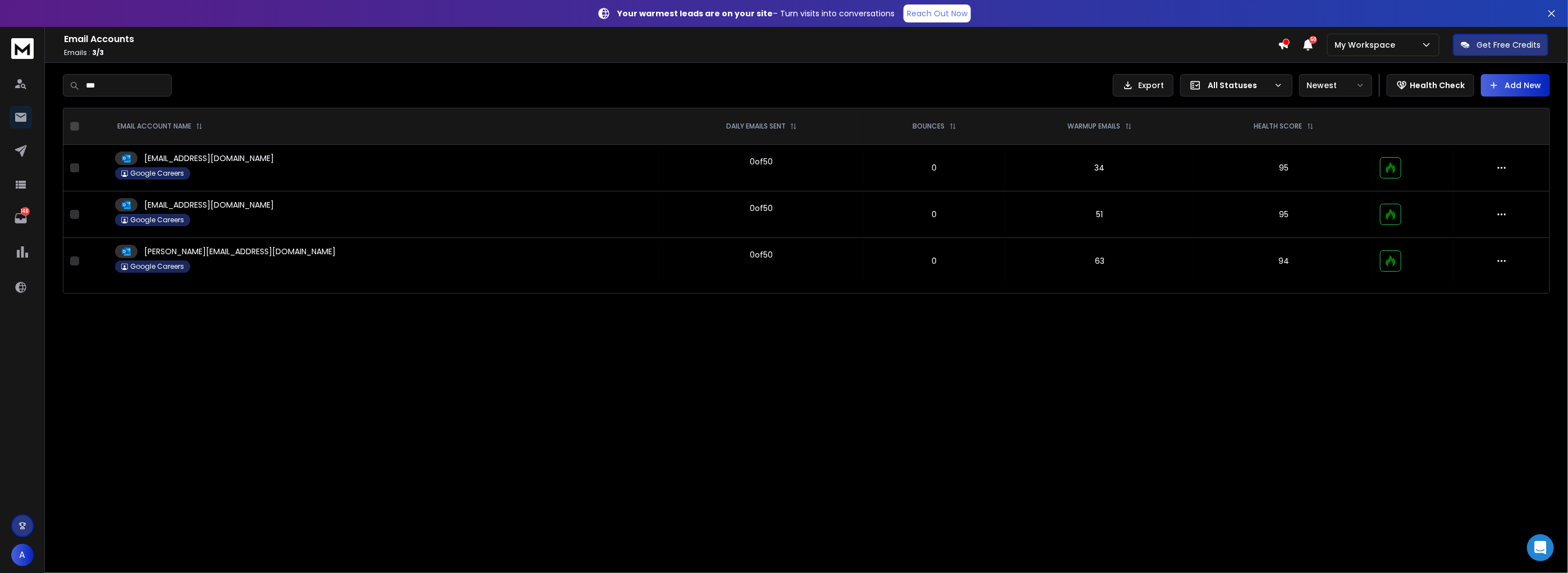
click at [1030, 379] on div "Your warmest leads are on your site – Turn visits into conversations Reach Out …" at bounding box center [784, 286] width 1568 height 573
click at [849, 405] on div "Your warmest leads are on your site – Turn visits into conversations Reach Out …" at bounding box center [784, 286] width 1568 height 573
click at [895, 413] on div "Your warmest leads are on your site – Turn visits into conversations Reach Out …" at bounding box center [784, 286] width 1568 height 573
